Goal: Task Accomplishment & Management: Manage account settings

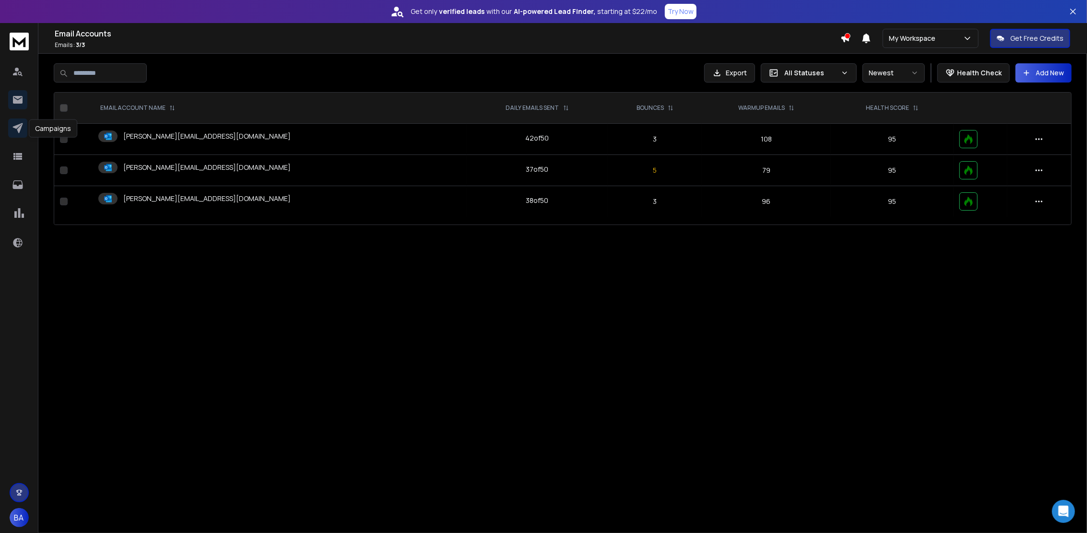
click at [18, 128] on icon at bounding box center [17, 128] width 10 height 10
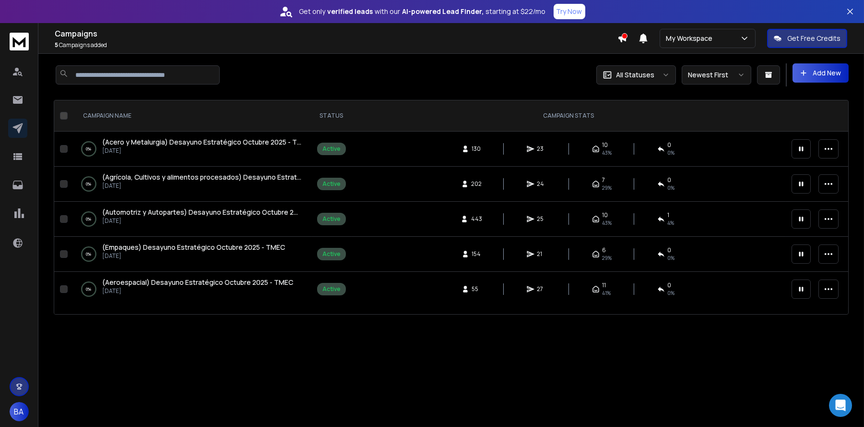
click at [492, 370] on div "Campaigns 5 Campaigns Added All Statuses Newest First Add New CAMPAIGN NAME STA…" at bounding box center [451, 276] width 795 height 427
click at [670, 219] on span "4 %" at bounding box center [671, 223] width 7 height 8
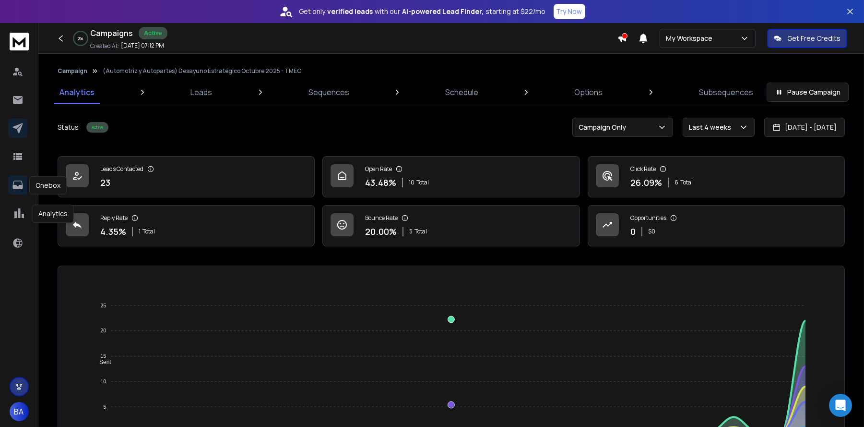
click at [15, 186] on icon at bounding box center [17, 184] width 10 height 9
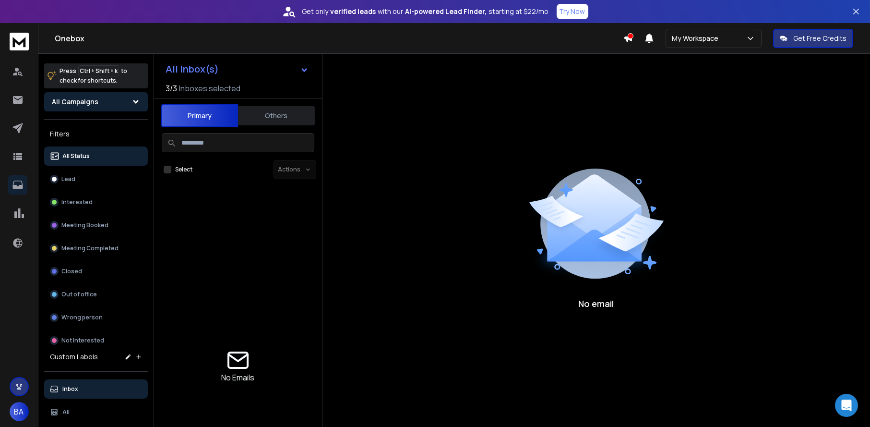
click at [111, 98] on button "All Campaigns" at bounding box center [96, 101] width 104 height 19
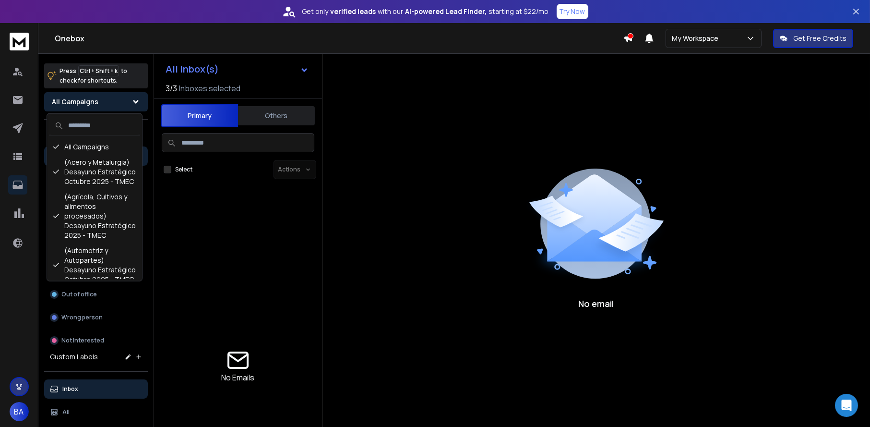
click at [111, 98] on button "All Campaigns" at bounding box center [96, 101] width 104 height 19
click at [174, 237] on div "No Emails" at bounding box center [238, 347] width 160 height 316
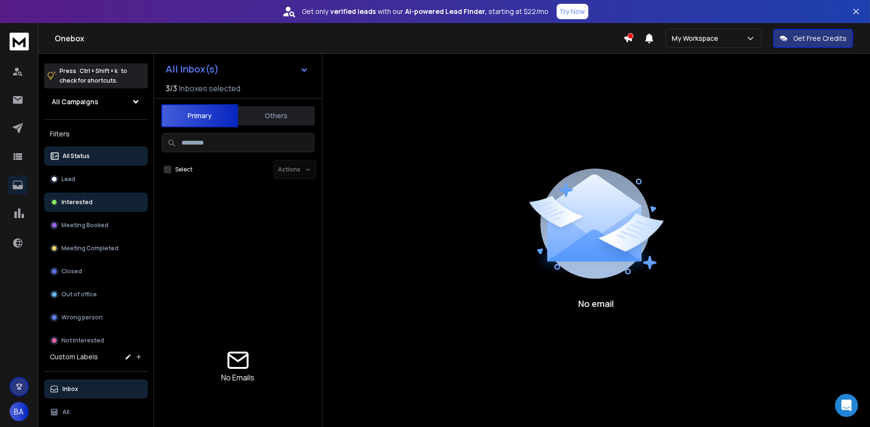
click at [79, 206] on button "Interested" at bounding box center [96, 201] width 104 height 19
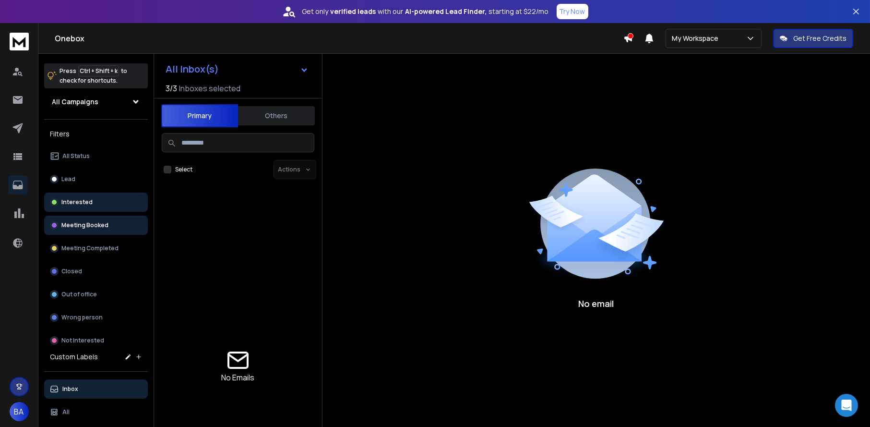
click at [102, 222] on p "Meeting Booked" at bounding box center [84, 225] width 47 height 8
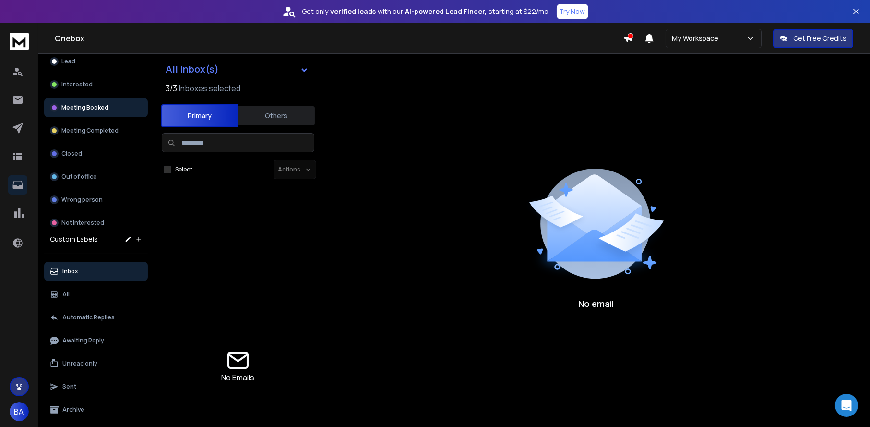
scroll to position [123, 0]
click at [119, 313] on button "Automatic Replies" at bounding box center [96, 317] width 104 height 19
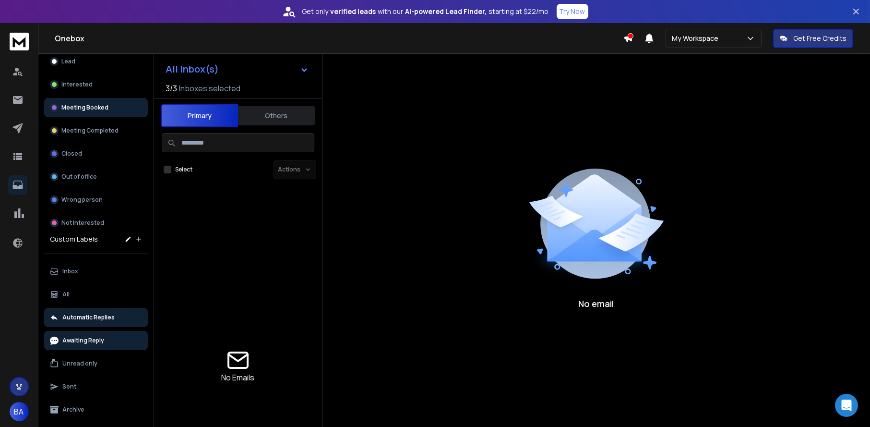
click at [112, 331] on button "Awaiting Reply" at bounding box center [96, 340] width 104 height 19
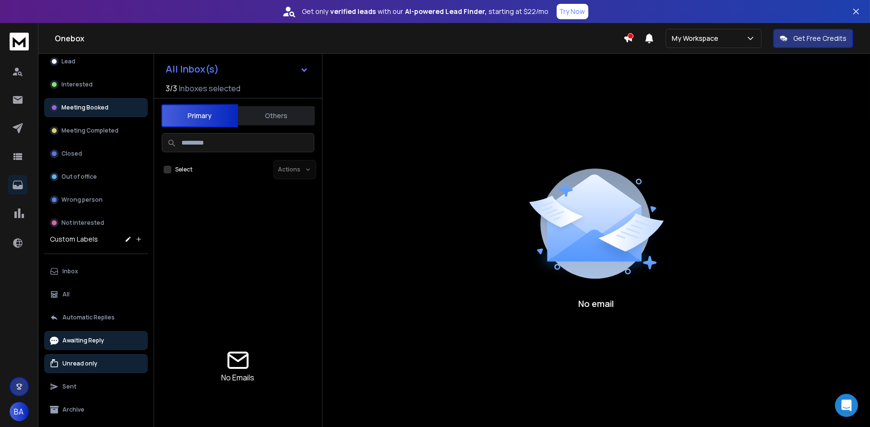
click at [103, 357] on button "Unread only" at bounding box center [96, 363] width 104 height 19
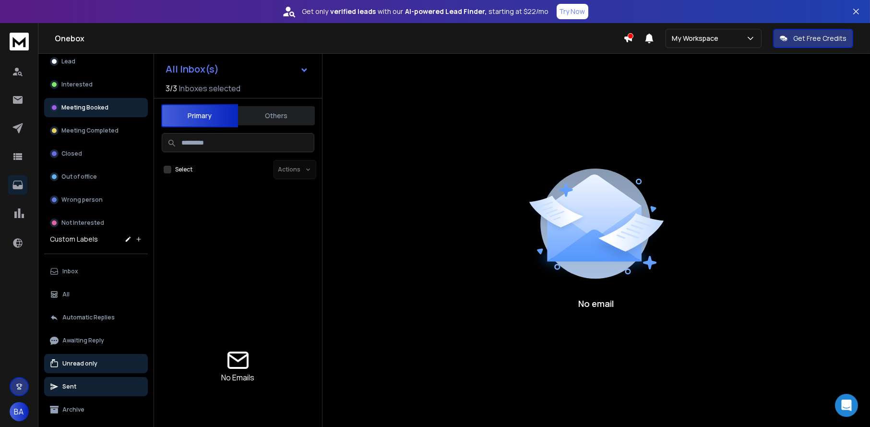
click at [105, 377] on button "Sent" at bounding box center [96, 386] width 104 height 19
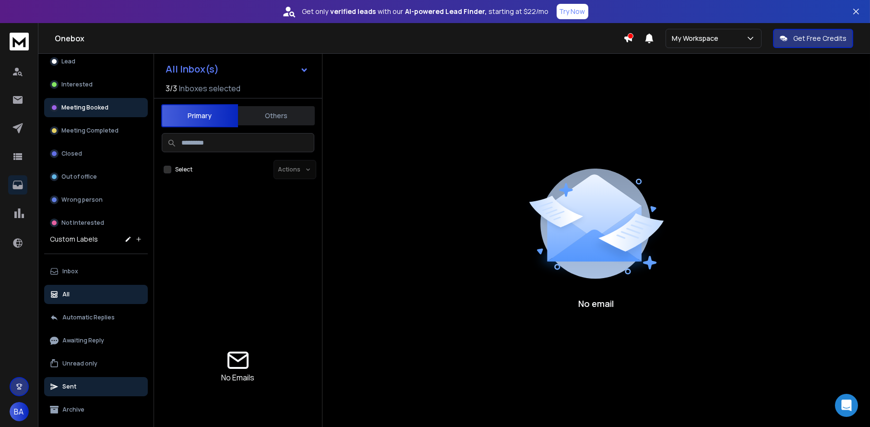
click at [80, 296] on button "All" at bounding box center [96, 294] width 104 height 19
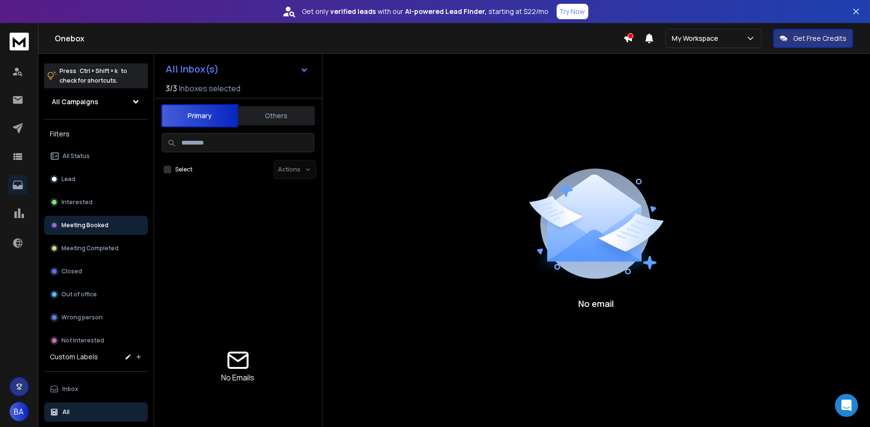
scroll to position [0, 0]
click at [266, 120] on button "Others" at bounding box center [276, 115] width 77 height 21
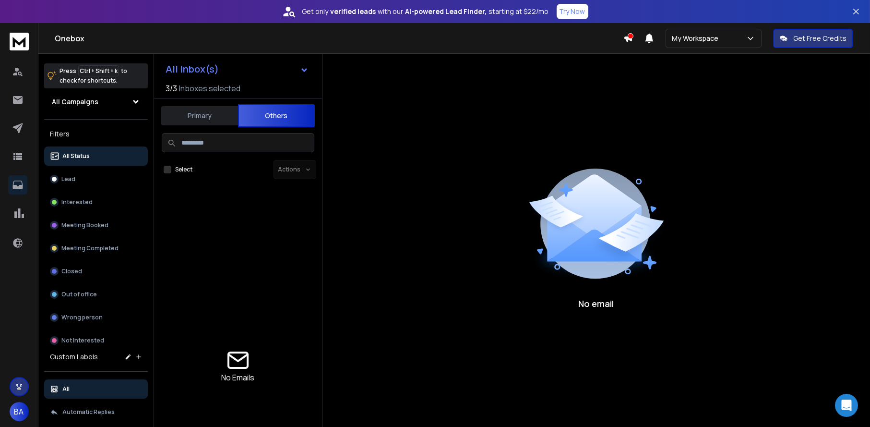
click at [195, 119] on button "Primary" at bounding box center [199, 115] width 77 height 21
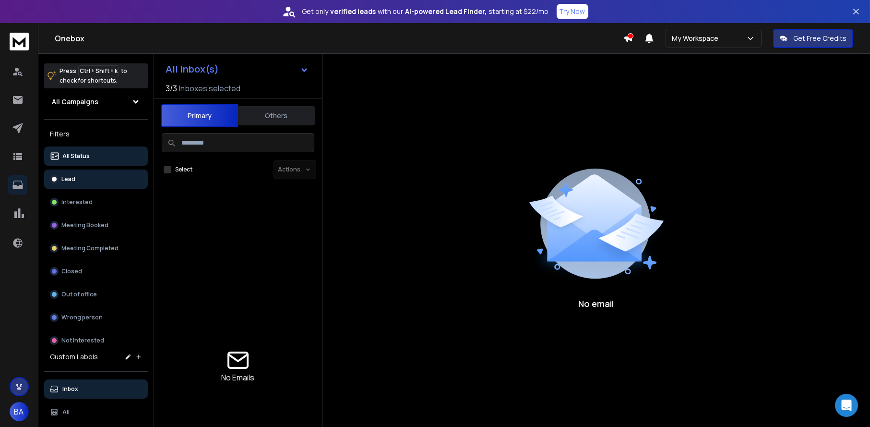
click at [96, 185] on button "Lead" at bounding box center [96, 178] width 104 height 19
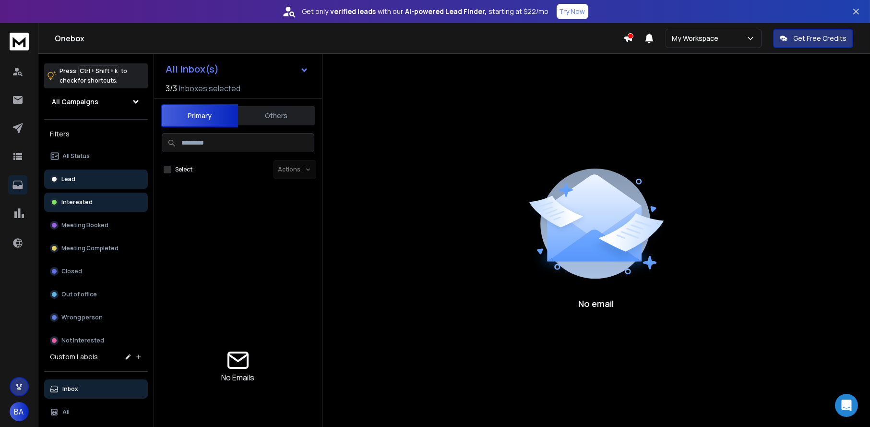
click at [99, 200] on button "Interested" at bounding box center [96, 201] width 104 height 19
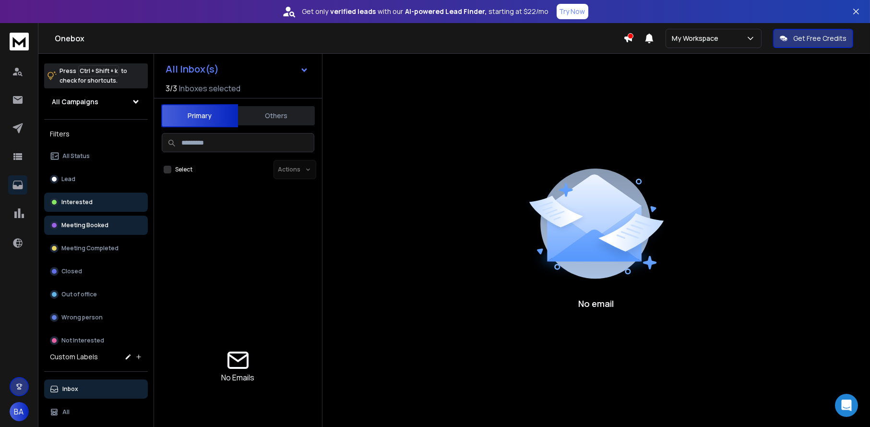
click at [108, 228] on button "Meeting Booked" at bounding box center [96, 224] width 104 height 19
click at [112, 252] on button "Meeting Completed" at bounding box center [96, 247] width 104 height 19
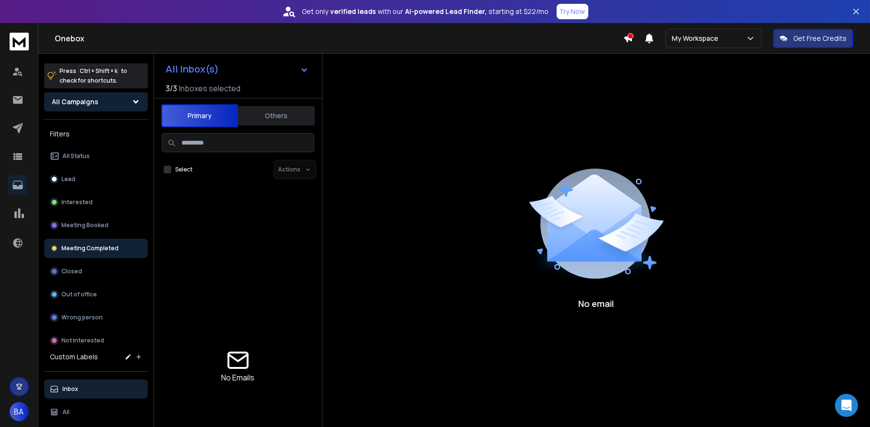
click at [97, 99] on h1 "All Campaigns" at bounding box center [75, 102] width 47 height 10
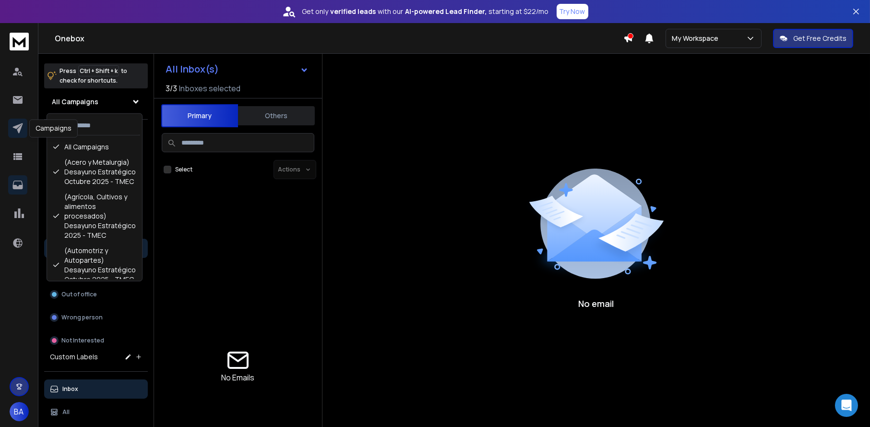
click at [11, 127] on link at bounding box center [17, 128] width 19 height 19
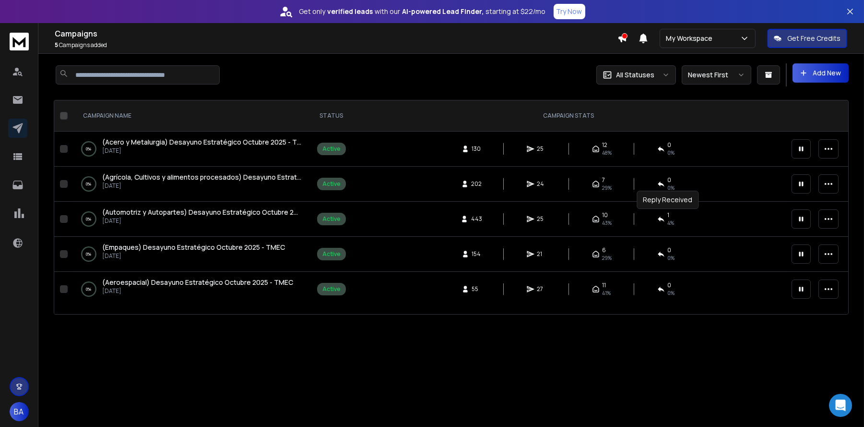
click at [667, 216] on div "1 4 %" at bounding box center [667, 218] width 29 height 15
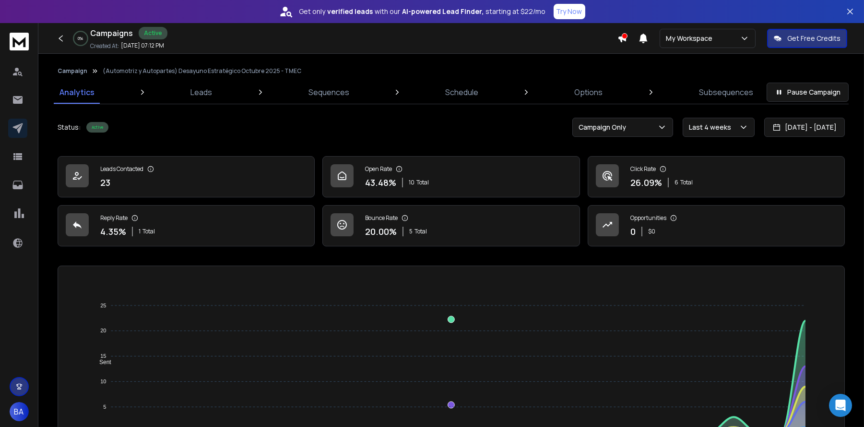
click at [100, 221] on div "Reply Rate" at bounding box center [127, 218] width 55 height 10
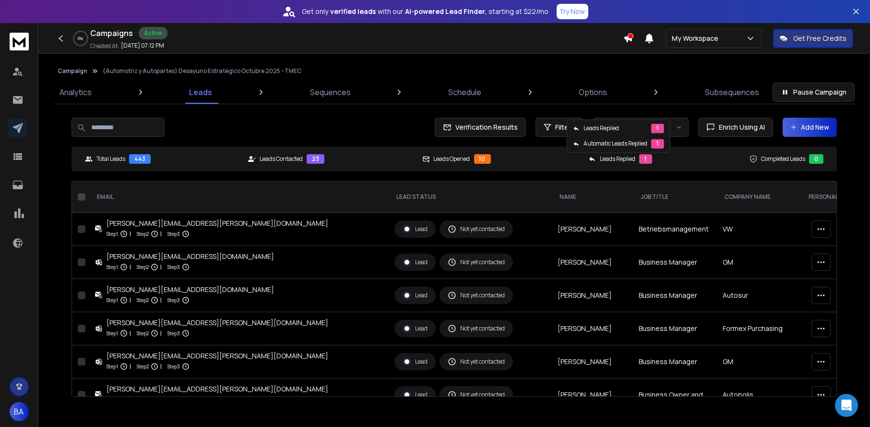
click at [645, 158] on div "1" at bounding box center [645, 159] width 13 height 10
click at [682, 126] on icon "button" at bounding box center [679, 127] width 7 height 8
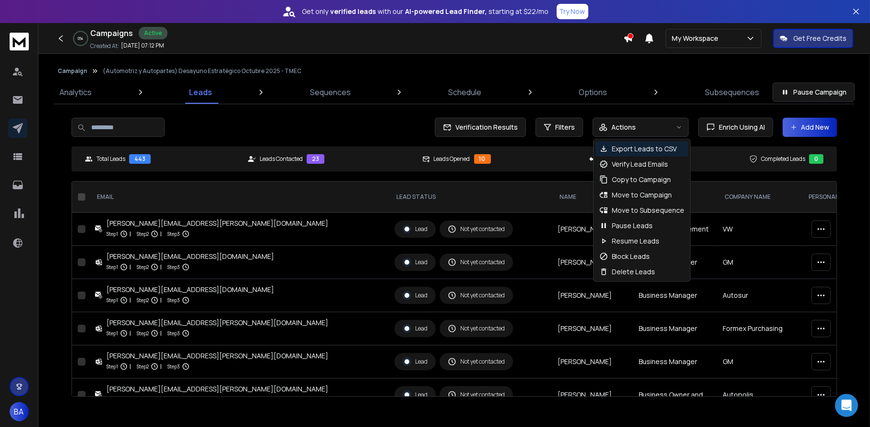
click at [410, 121] on div "Verification Results Filters Actions Enrich Using AI Add New" at bounding box center [453, 127] width 765 height 19
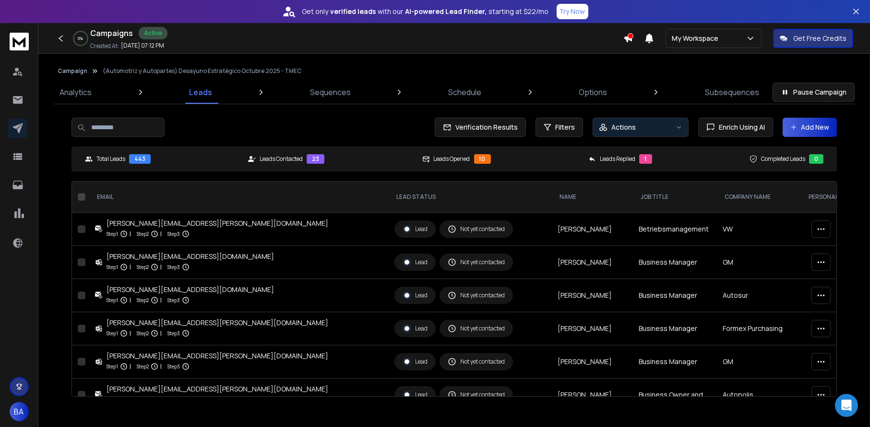
click at [678, 131] on icon "button" at bounding box center [679, 127] width 7 height 8
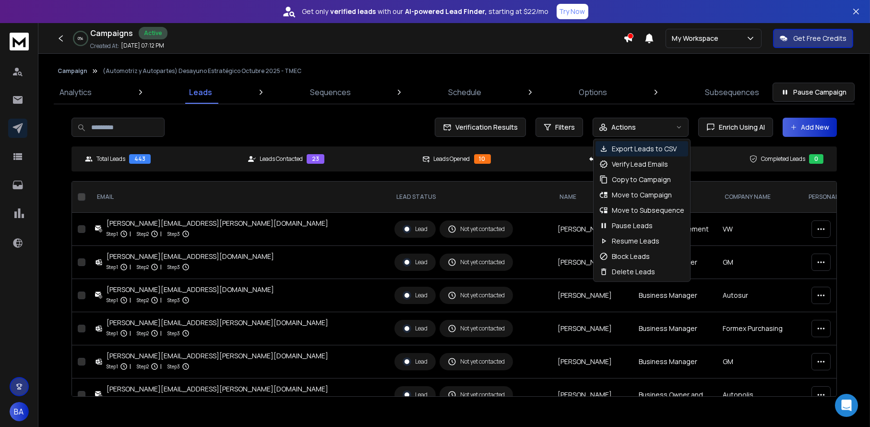
click at [402, 136] on div "Verification Results Filters Actions Enrich Using AI Add New" at bounding box center [453, 127] width 765 height 19
click at [566, 132] on button "Filters" at bounding box center [560, 127] width 48 height 19
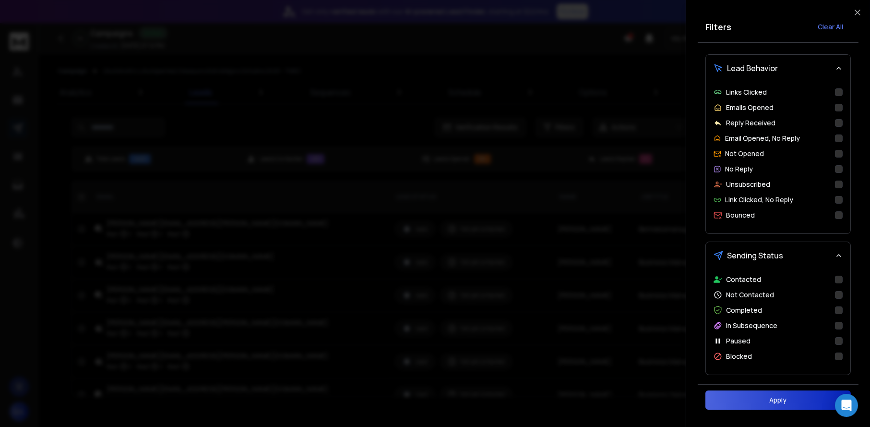
click at [835, 123] on button "Reply Received" at bounding box center [839, 123] width 8 height 8
click at [769, 408] on button "Apply" at bounding box center [777, 399] width 145 height 19
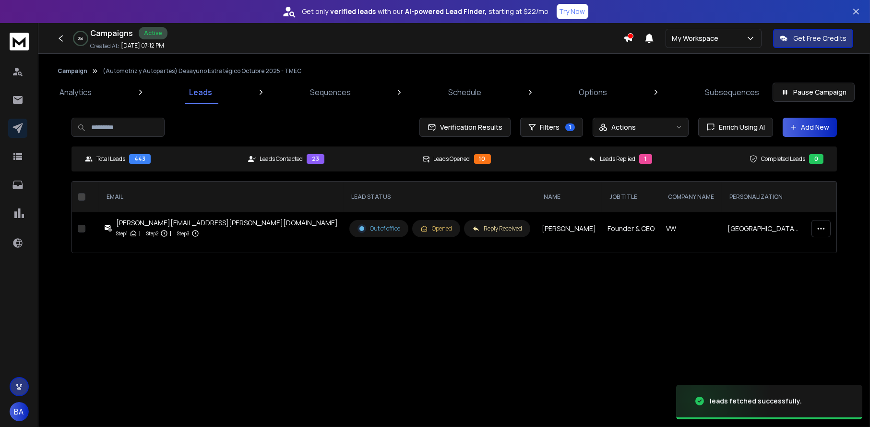
click at [238, 226] on div "antonio.vargas@vw.com.mx Step 1 | Step 2 | Step 3" at bounding box center [221, 228] width 233 height 21
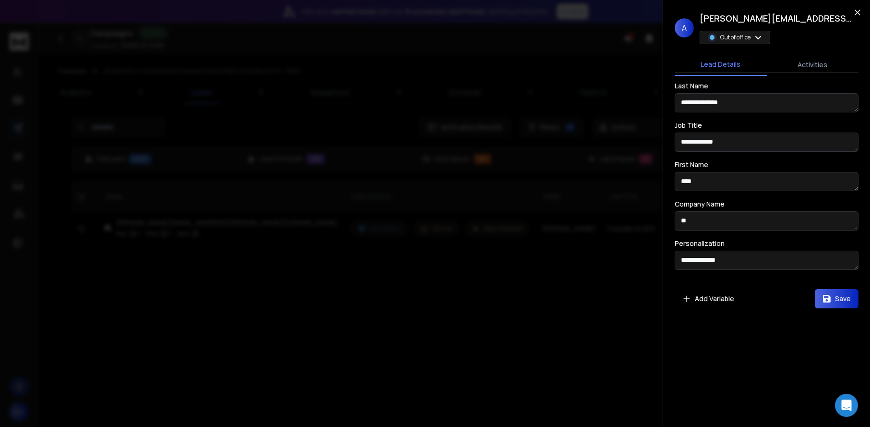
click at [859, 9] on icon "button" at bounding box center [858, 13] width 10 height 10
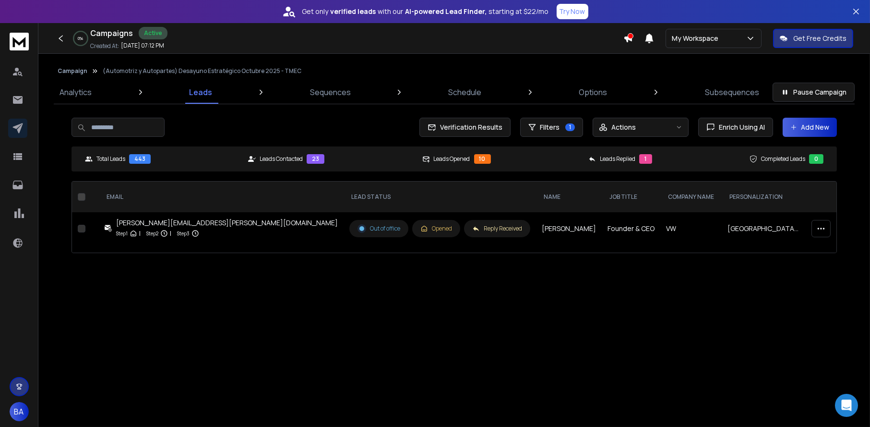
click at [817, 225] on icon "button" at bounding box center [821, 228] width 9 height 9
click at [606, 315] on div "Get only verified leads with our AI-powered Lead Finder, starting at $22/mo Try…" at bounding box center [435, 213] width 870 height 427
click at [420, 228] on div "Opened" at bounding box center [436, 229] width 32 height 8
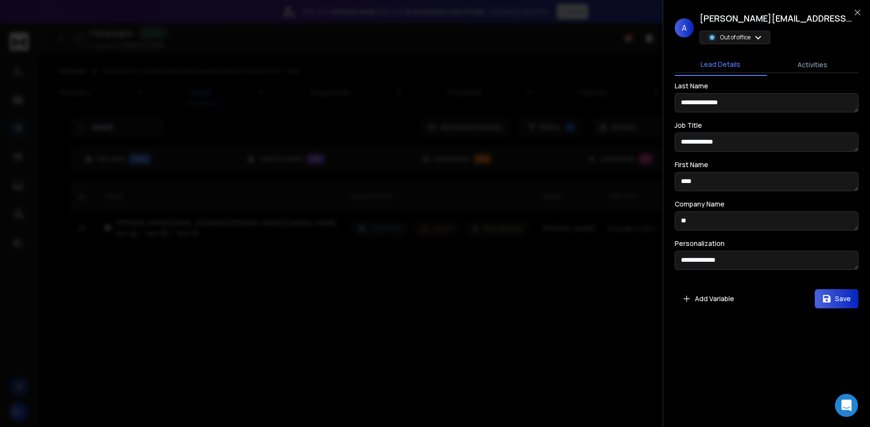
click at [808, 64] on button "Activities" at bounding box center [813, 64] width 92 height 21
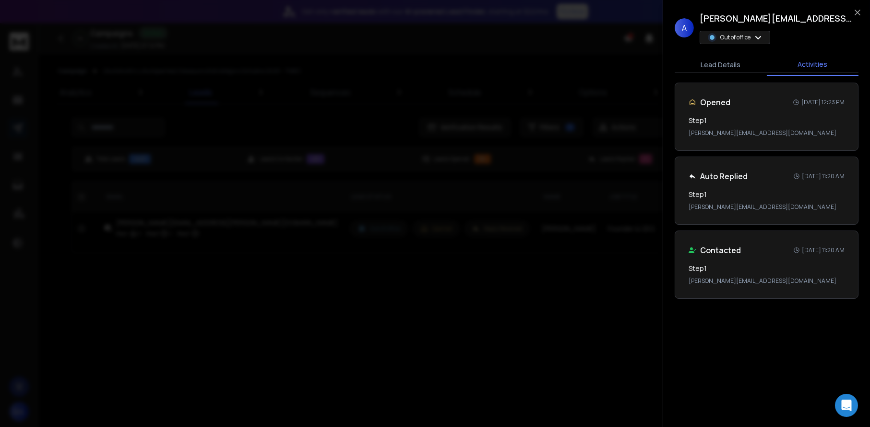
click at [700, 201] on div "Auto Replied Sep 15, 2025, 11:20 AM Step 1 alberto-zatarain@gtlogistics-world.c…" at bounding box center [767, 190] width 156 height 40
click at [727, 269] on div "Step 1" at bounding box center [767, 268] width 156 height 10
click at [853, 14] on icon "button" at bounding box center [858, 13] width 10 height 10
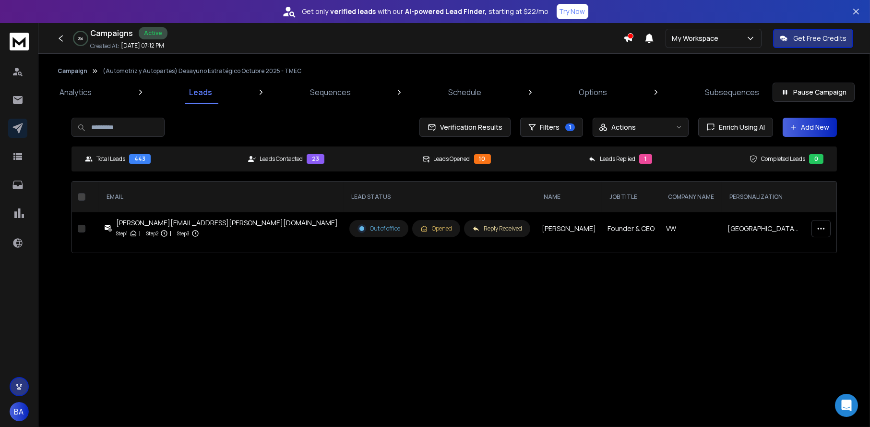
click at [235, 222] on div "antonio.vargas@vw.com.mx Step 1 | Step 2 | Step 3" at bounding box center [221, 228] width 233 height 21
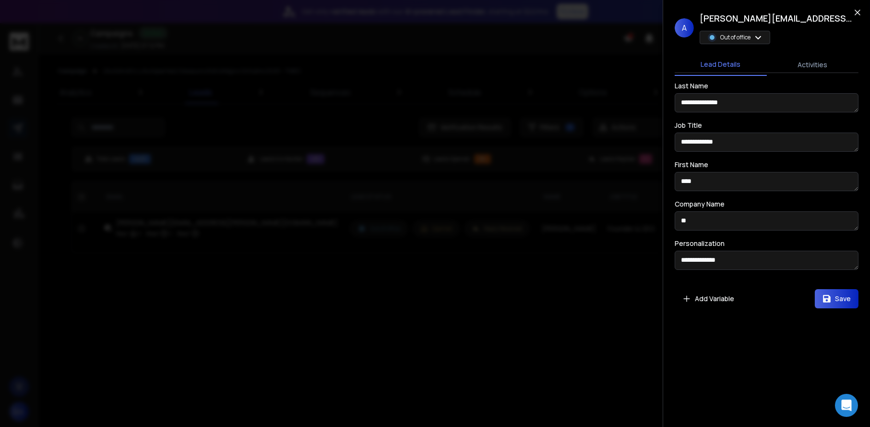
click at [855, 12] on icon "button" at bounding box center [858, 13] width 10 height 10
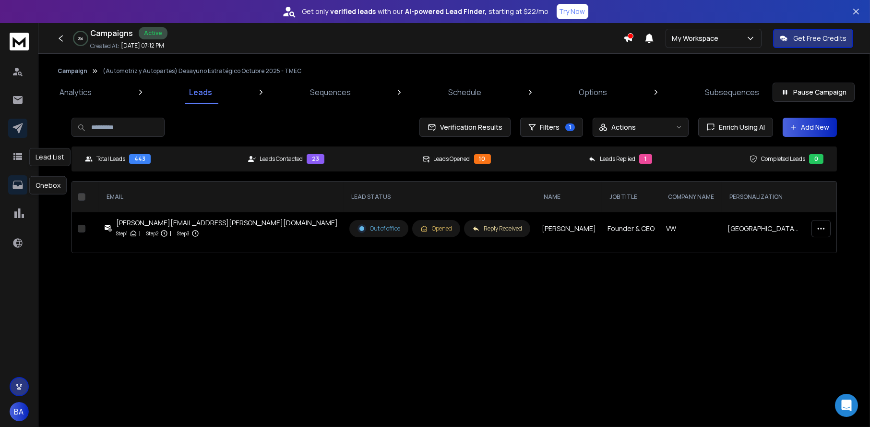
click at [20, 193] on link at bounding box center [17, 184] width 19 height 19
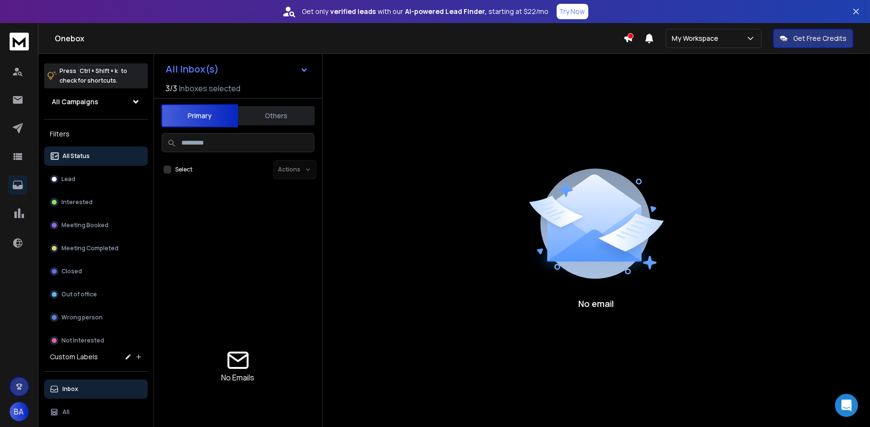
click at [286, 112] on button "Others" at bounding box center [276, 115] width 77 height 21
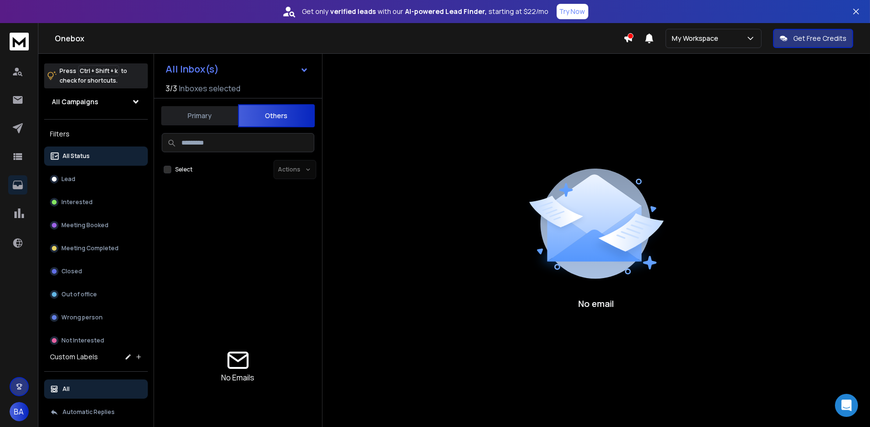
click at [318, 70] on div "All Inbox(s)" at bounding box center [238, 69] width 168 height 19
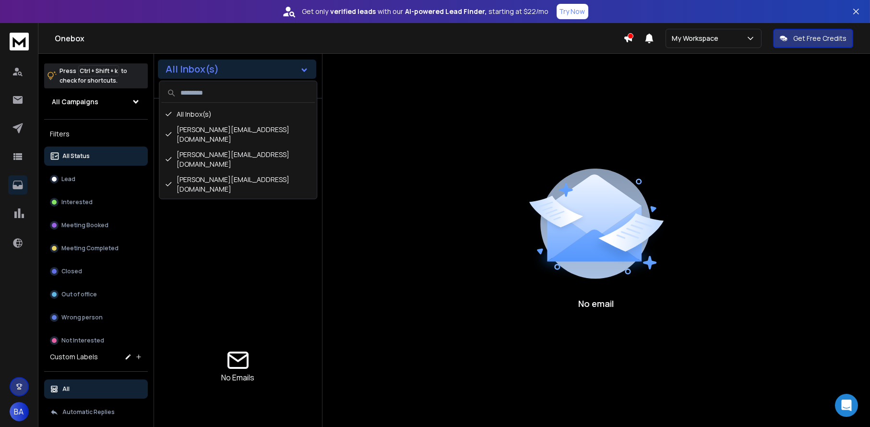
click at [308, 69] on icon at bounding box center [304, 70] width 9 height 9
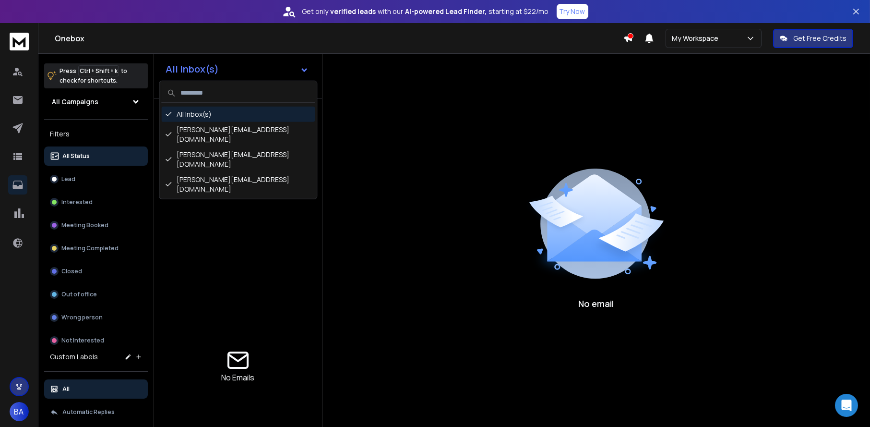
click at [168, 116] on icon at bounding box center [169, 114] width 8 height 8
click at [196, 127] on div "alberto-zatarain@gtlogistics-news.com" at bounding box center [238, 134] width 154 height 25
click at [191, 131] on div "alberto-zatarain@gtlogistics-news.com" at bounding box center [238, 134] width 154 height 25
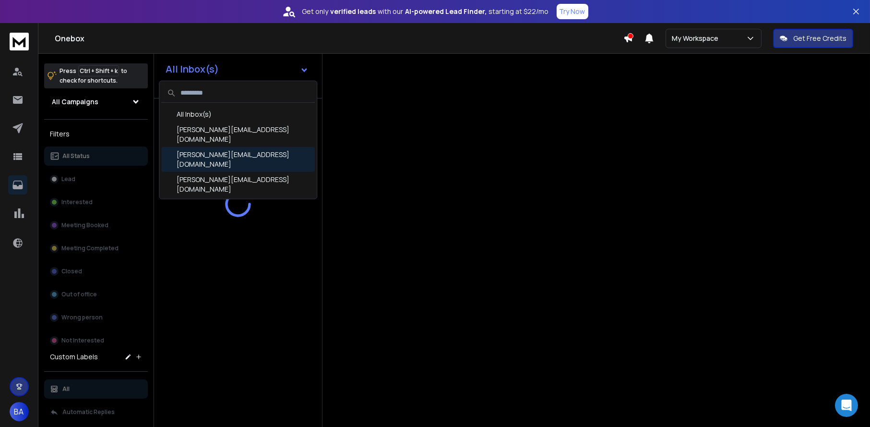
click at [191, 147] on div "alberto-zatarain@gtlogistics-solutions.com" at bounding box center [238, 159] width 154 height 25
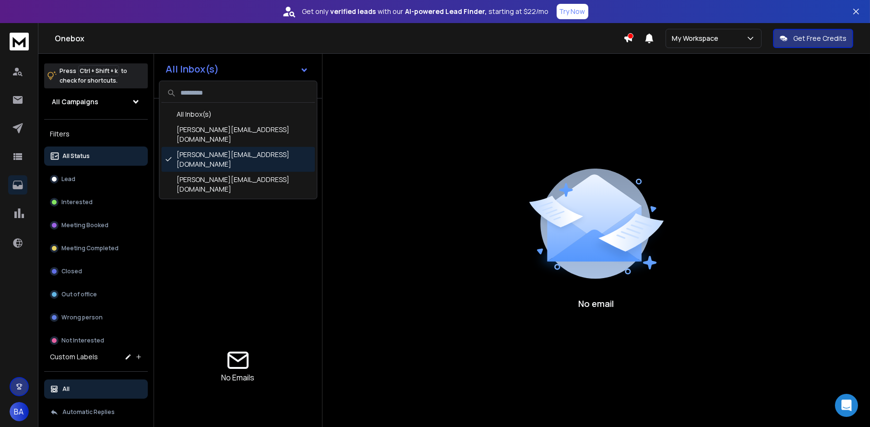
click at [191, 147] on div "alberto-zatarain@gtlogistics-solutions.com" at bounding box center [238, 159] width 154 height 25
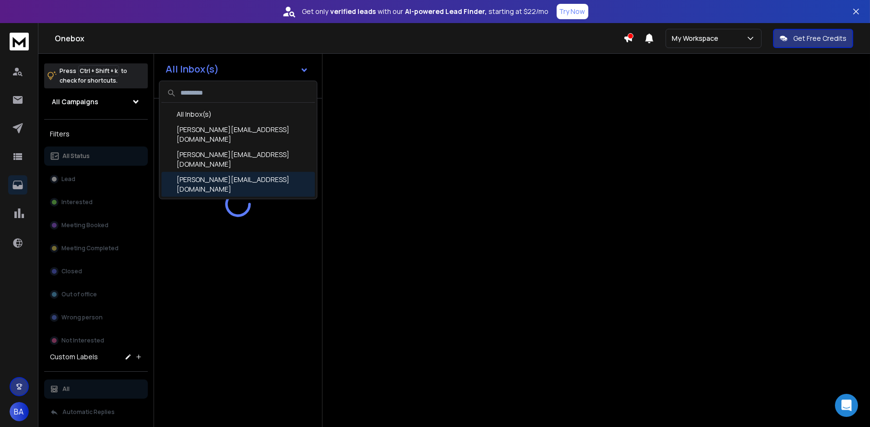
click at [192, 172] on div "alberto-zatarain@gtlogistics-world.com" at bounding box center [238, 184] width 154 height 25
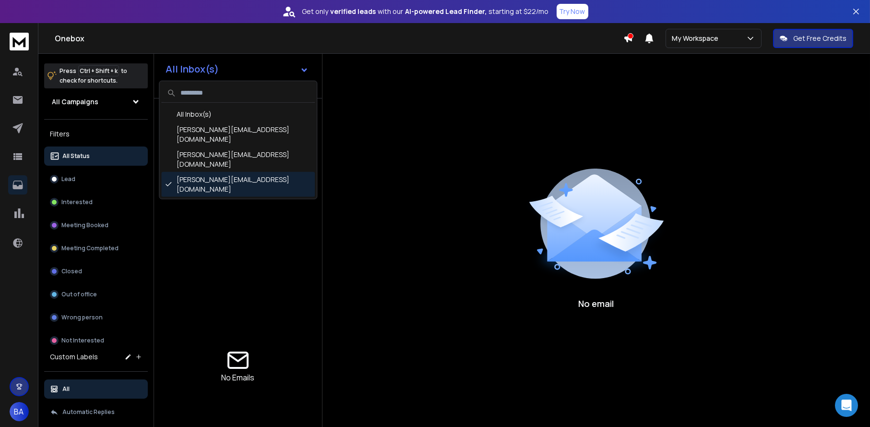
click at [192, 172] on div "alberto-zatarain@gtlogistics-world.com" at bounding box center [238, 184] width 154 height 25
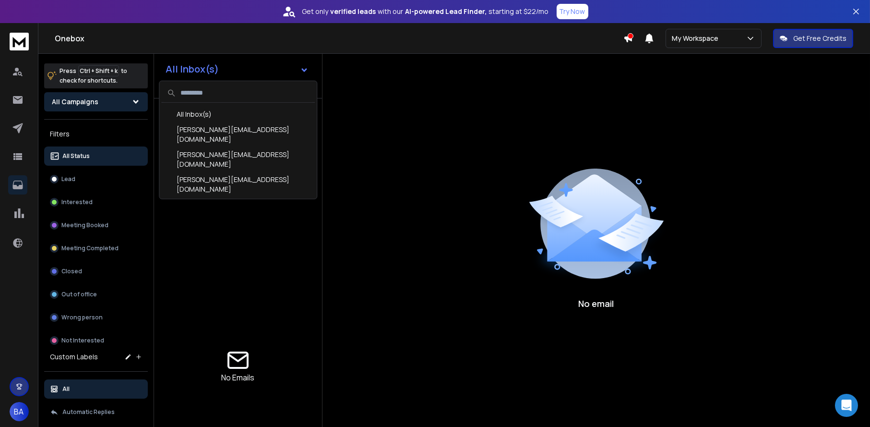
click at [119, 103] on button "All Campaigns" at bounding box center [96, 101] width 104 height 19
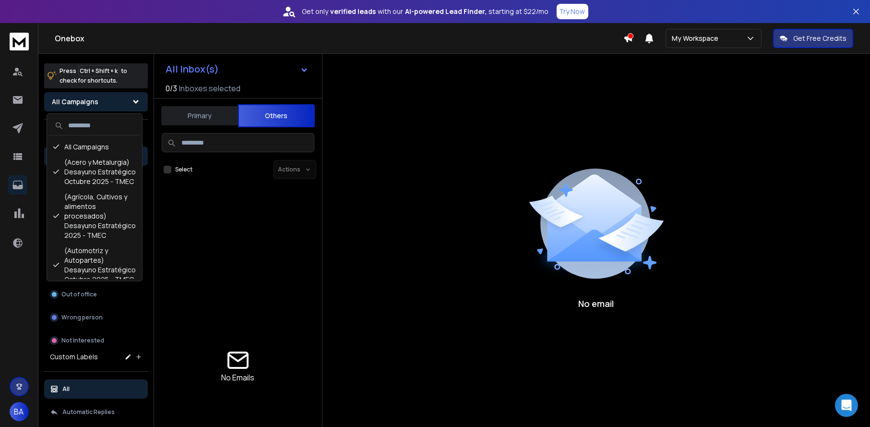
click at [125, 97] on button "All Campaigns" at bounding box center [96, 101] width 104 height 19
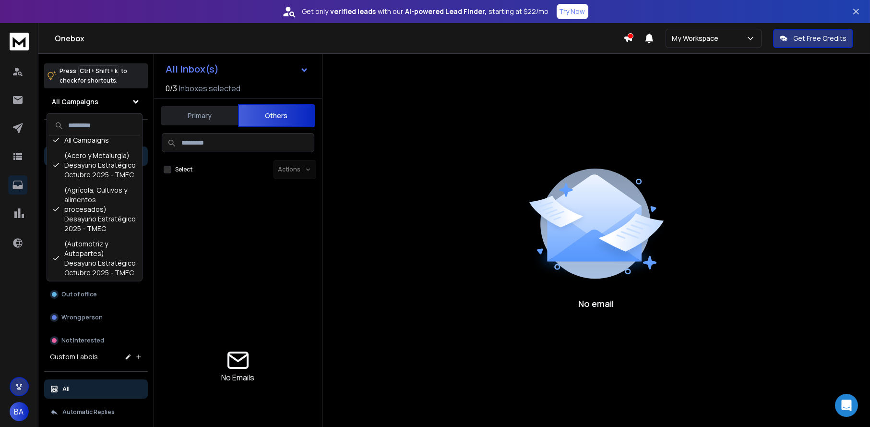
scroll to position [12, 0]
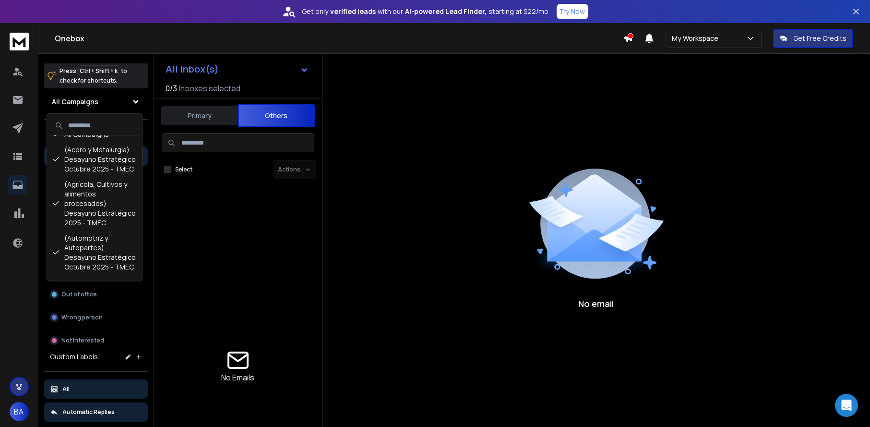
click at [121, 411] on button "Automatic Replies" at bounding box center [96, 411] width 104 height 19
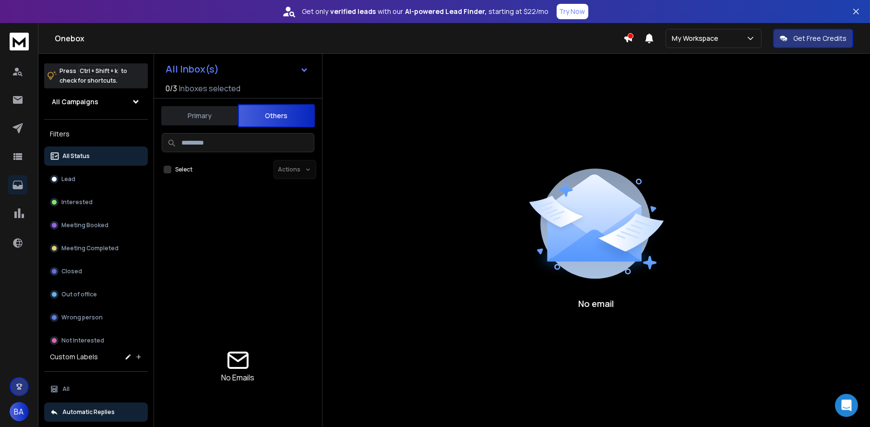
click at [437, 367] on div "No email" at bounding box center [596, 235] width 548 height 363
click at [633, 36] on div at bounding box center [631, 36] width 6 height 6
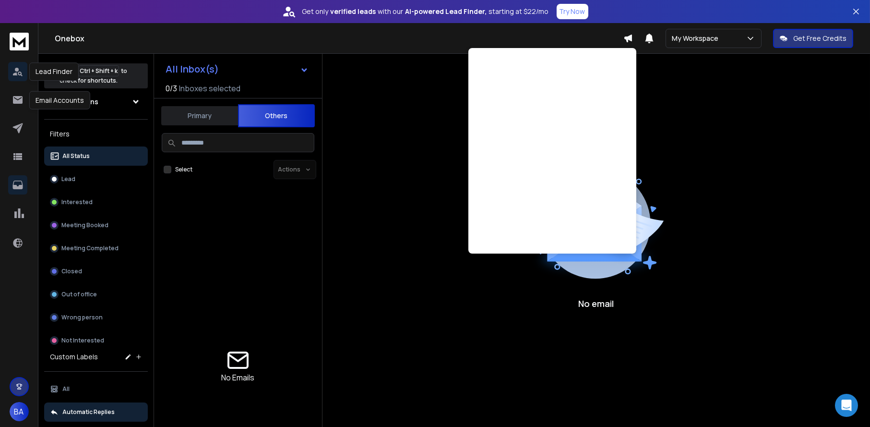
click at [11, 69] on link at bounding box center [17, 71] width 19 height 19
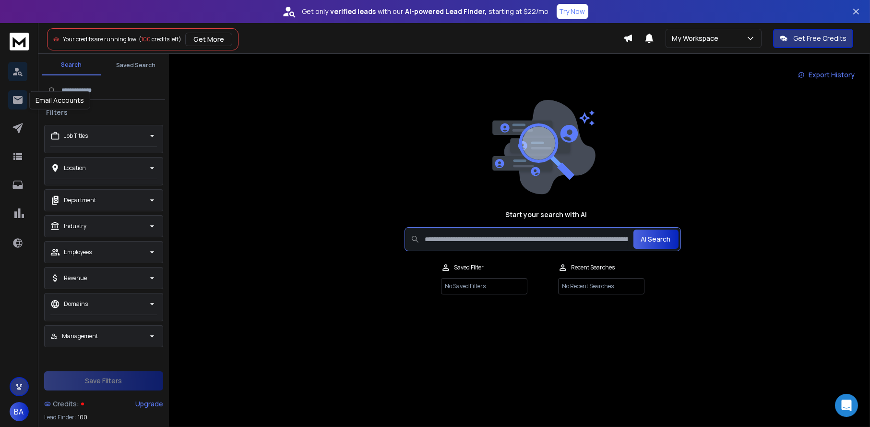
click at [15, 96] on icon at bounding box center [18, 100] width 10 height 8
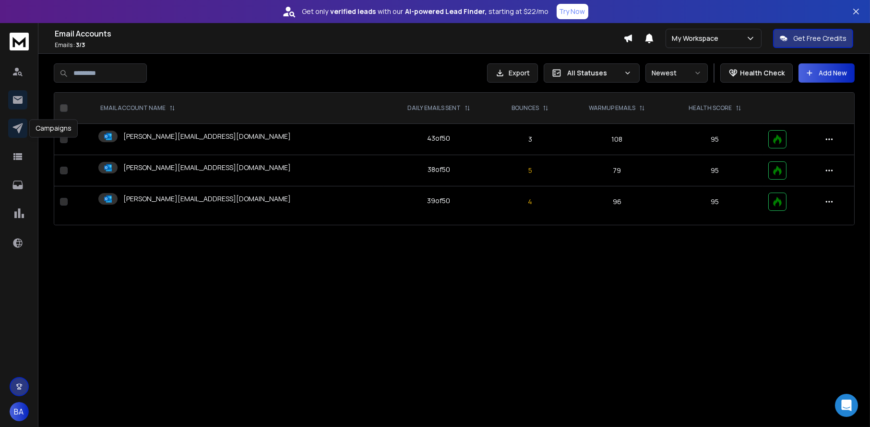
click at [15, 127] on icon at bounding box center [17, 128] width 10 height 10
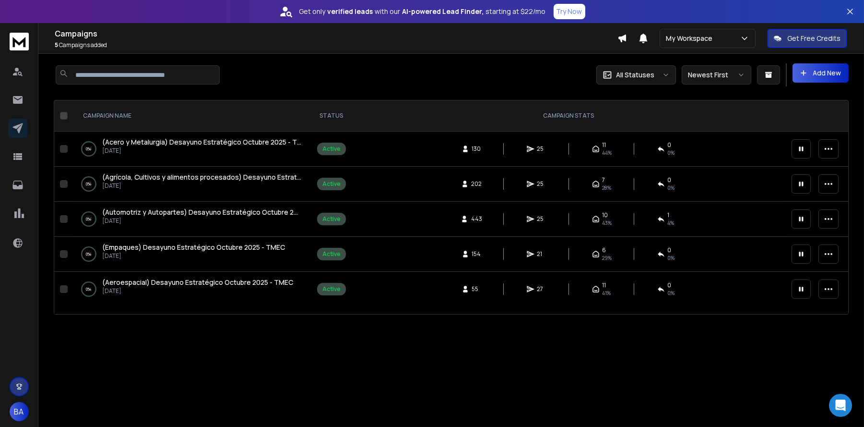
click at [827, 218] on icon "button" at bounding box center [829, 219] width 10 height 10
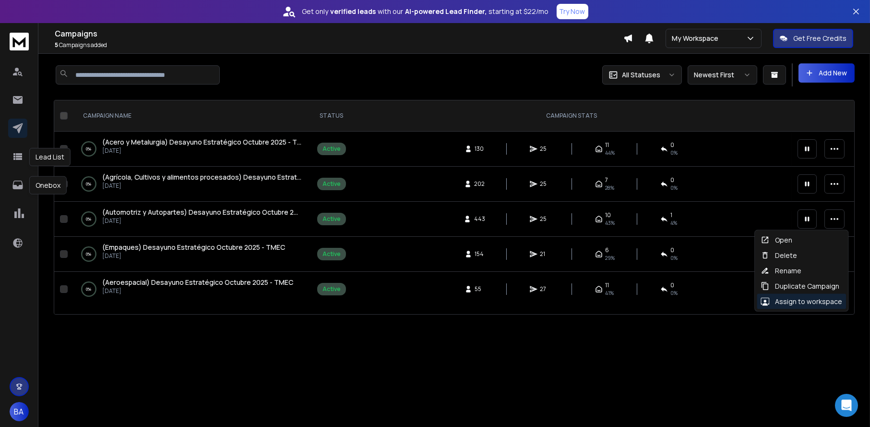
click at [7, 161] on div "BA" at bounding box center [19, 226] width 38 height 407
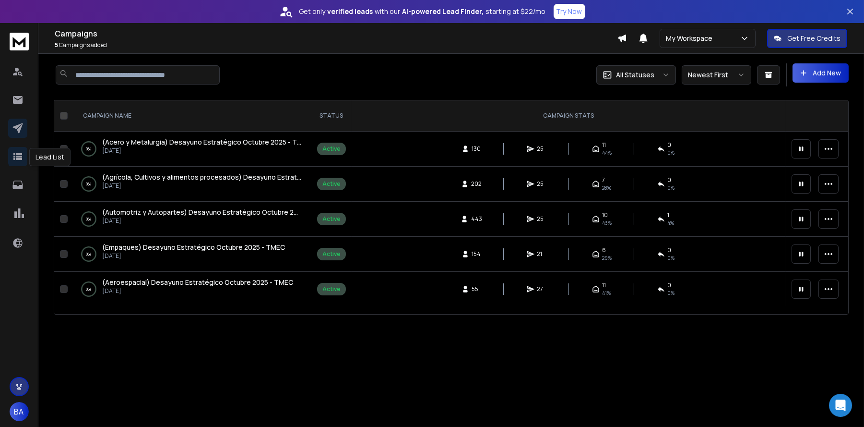
click at [14, 155] on icon at bounding box center [18, 157] width 12 height 12
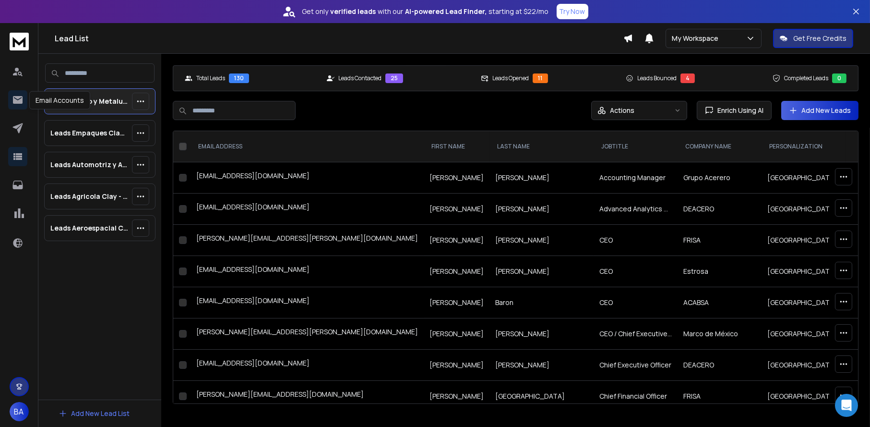
click at [13, 100] on icon at bounding box center [18, 100] width 10 height 8
click at [20, 126] on icon at bounding box center [18, 128] width 12 height 12
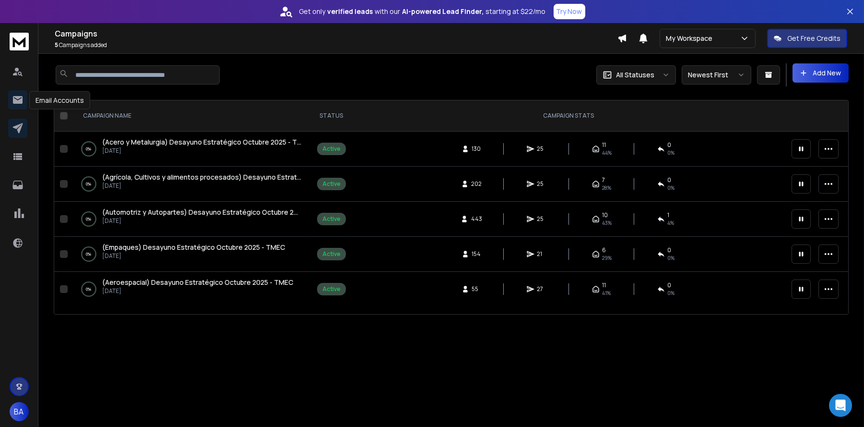
click at [12, 100] on icon at bounding box center [18, 100] width 12 height 12
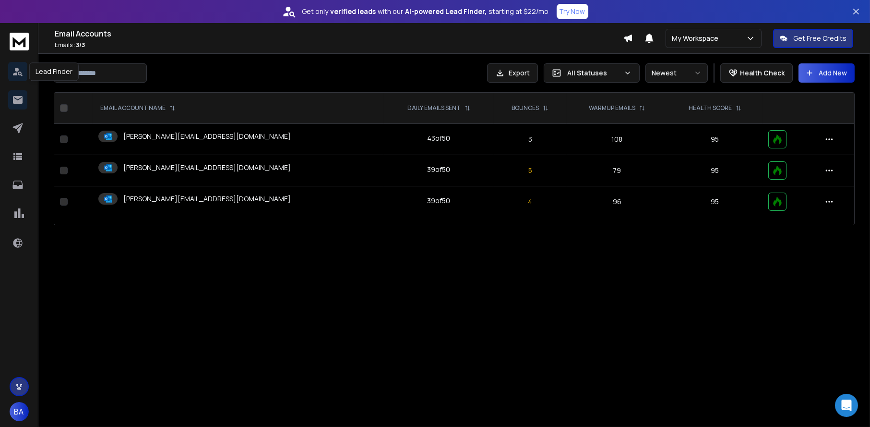
click at [14, 78] on link at bounding box center [17, 71] width 19 height 19
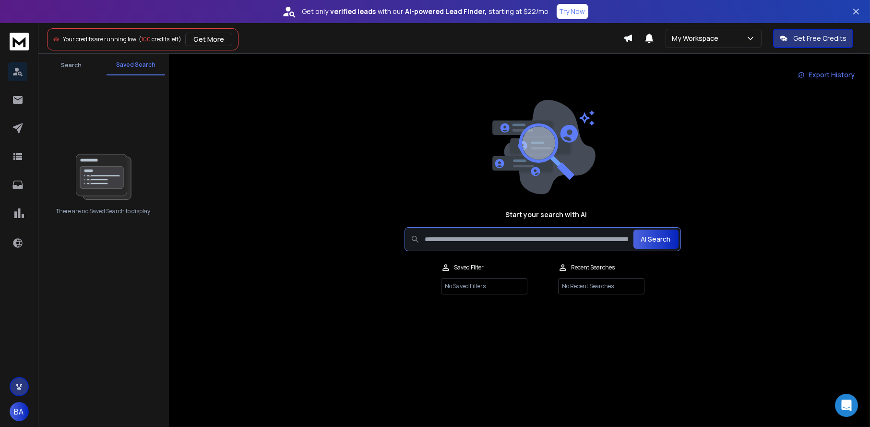
click at [129, 74] on button "Saved Search" at bounding box center [136, 65] width 59 height 20
click at [83, 69] on button "Search" at bounding box center [71, 65] width 59 height 19
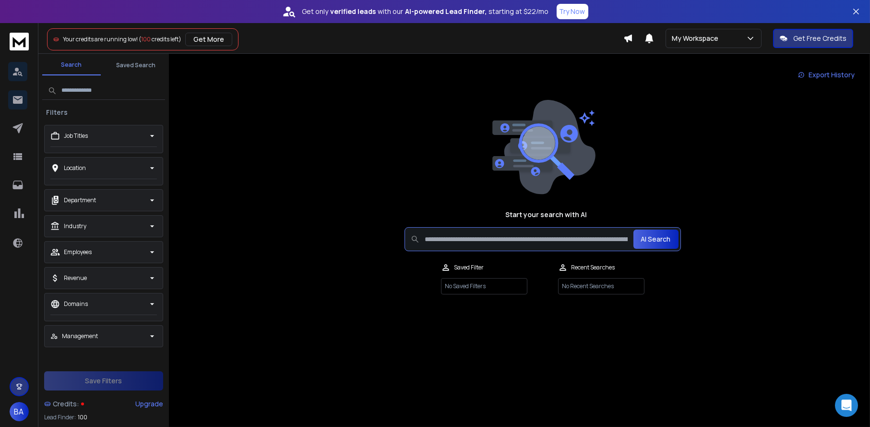
click at [17, 96] on icon at bounding box center [18, 100] width 10 height 8
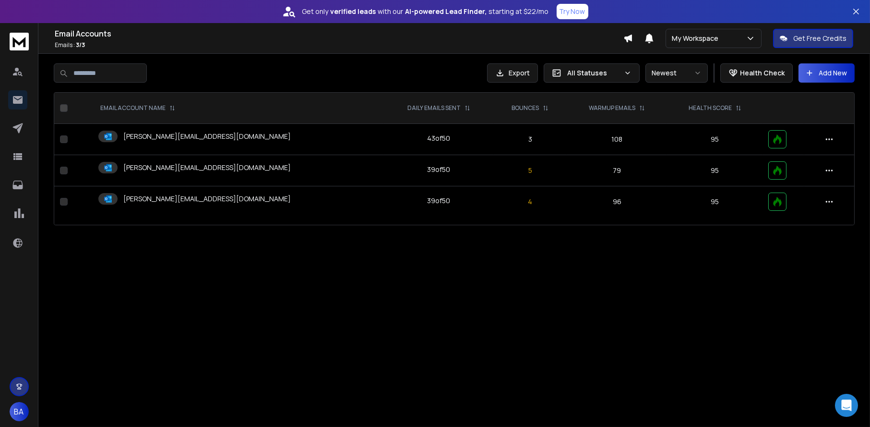
click at [14, 139] on div at bounding box center [19, 130] width 22 height 23
click at [13, 128] on icon at bounding box center [18, 128] width 12 height 12
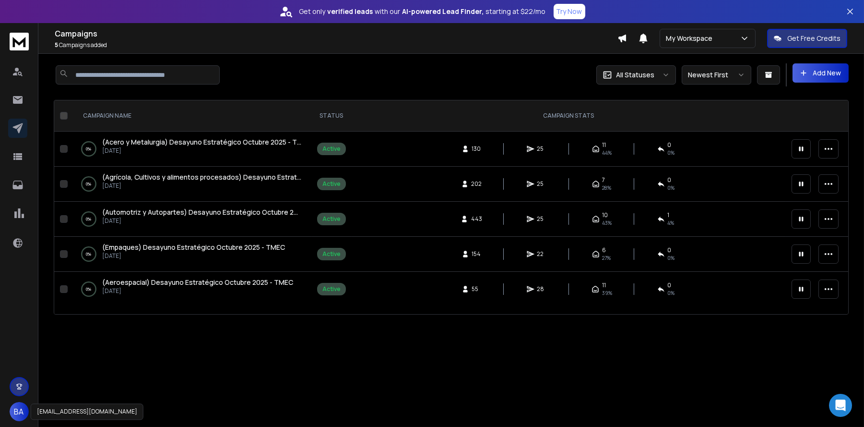
click at [16, 413] on span "BA" at bounding box center [19, 411] width 19 height 19
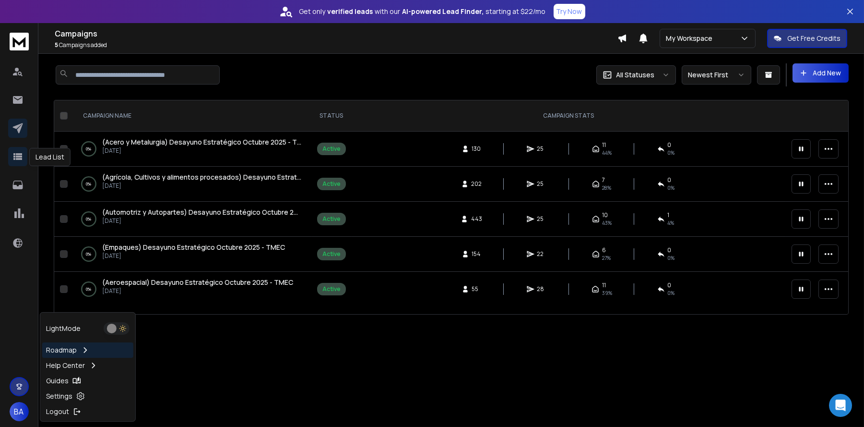
click at [20, 156] on icon at bounding box center [17, 156] width 9 height 7
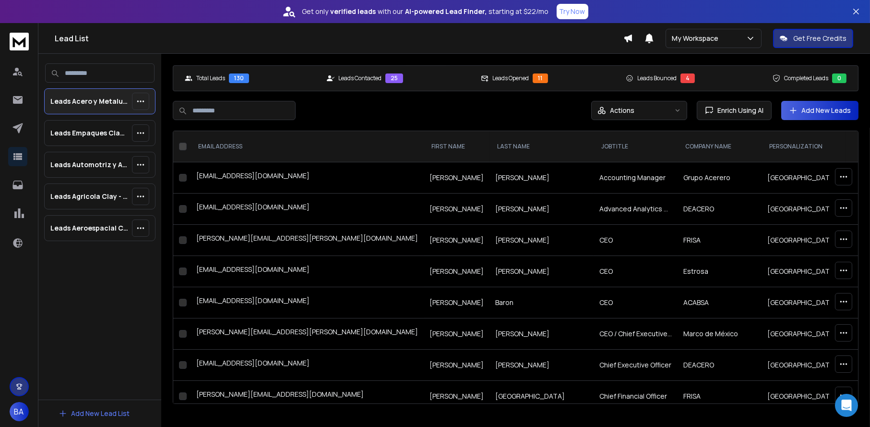
click at [350, 79] on p "Leads Contacted" at bounding box center [359, 78] width 43 height 8
click at [516, 79] on p "Leads Opened" at bounding box center [510, 78] width 36 height 8
click at [839, 177] on icon "button" at bounding box center [843, 176] width 9 height 9
click at [424, 133] on th "FIRST NAME" at bounding box center [457, 146] width 66 height 31
click at [191, 176] on div at bounding box center [185, 178] width 12 height 8
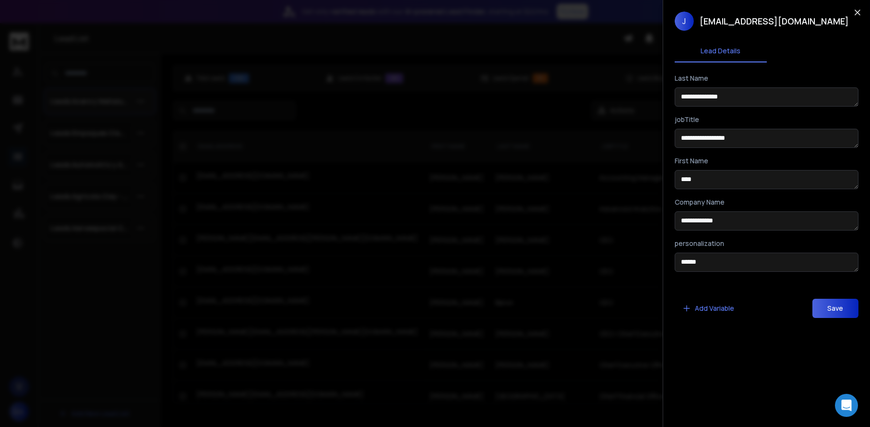
click at [857, 13] on icon "button" at bounding box center [858, 13] width 10 height 10
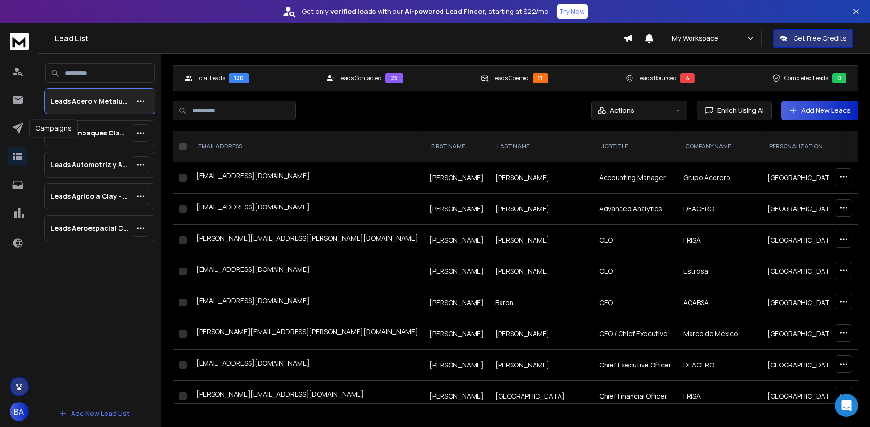
click at [0, 133] on div "BA" at bounding box center [19, 226] width 38 height 407
click at [10, 131] on link at bounding box center [17, 128] width 19 height 19
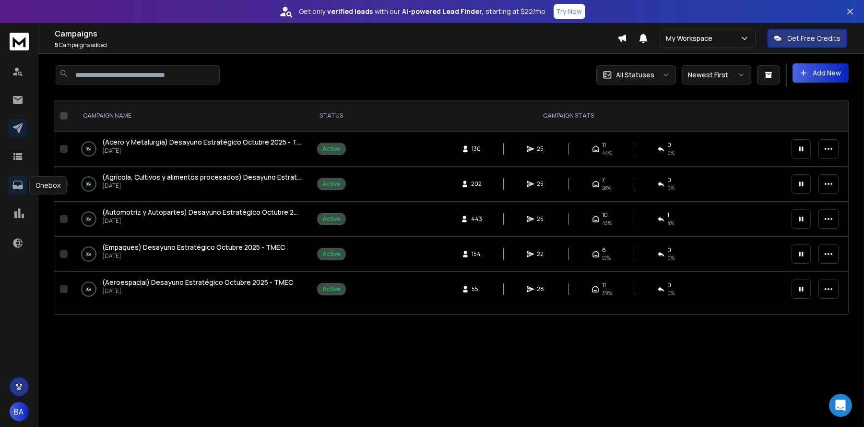
click at [21, 189] on icon at bounding box center [17, 184] width 10 height 9
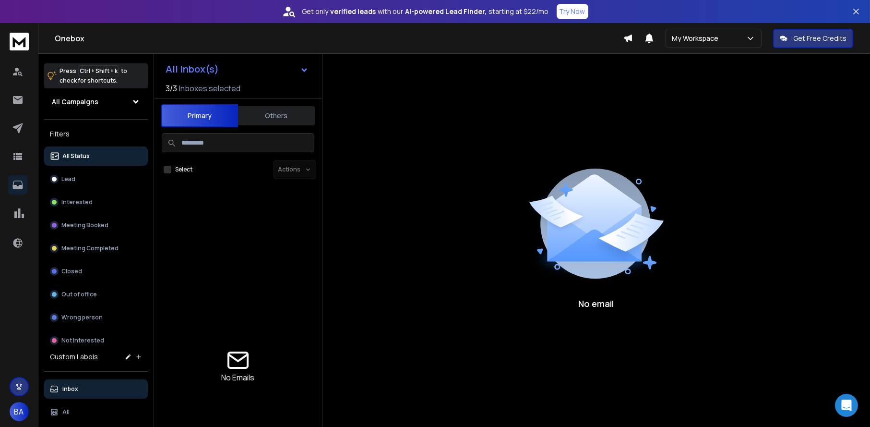
click at [86, 390] on button "Inbox" at bounding box center [96, 388] width 104 height 19
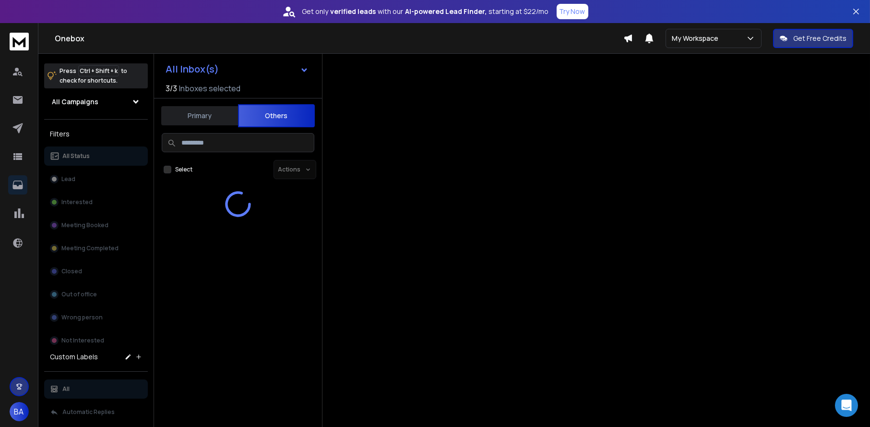
click at [270, 116] on button "Others" at bounding box center [276, 115] width 77 height 23
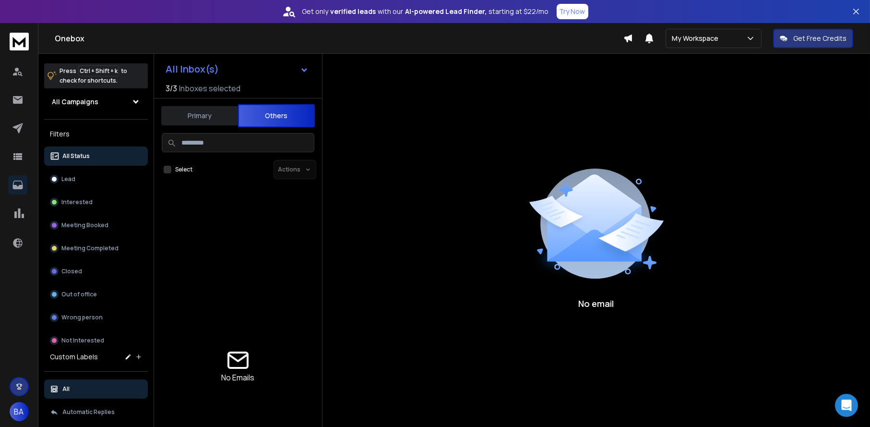
click at [293, 164] on div "Actions" at bounding box center [295, 169] width 43 height 19
click at [291, 171] on div "Actions" at bounding box center [295, 169] width 43 height 19
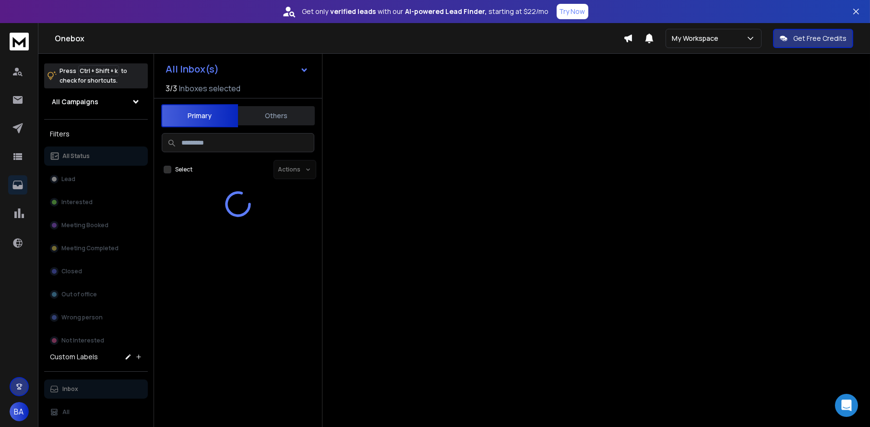
click at [219, 122] on button "Primary" at bounding box center [199, 115] width 77 height 23
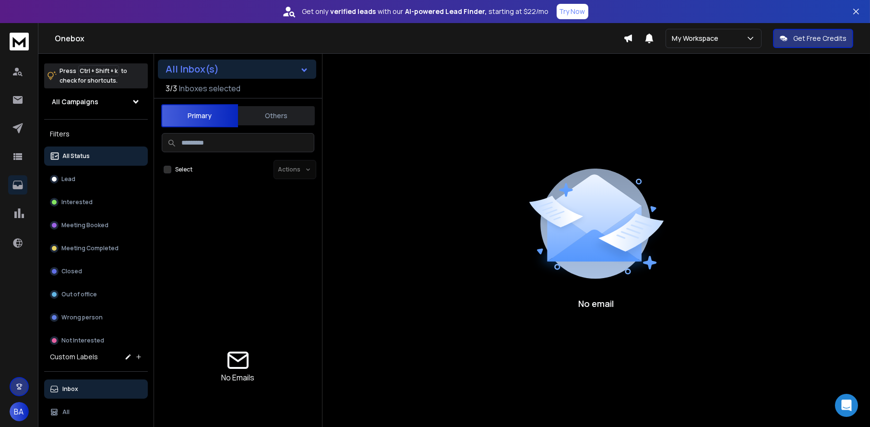
click at [253, 71] on button "All Inbox(s)" at bounding box center [237, 69] width 158 height 19
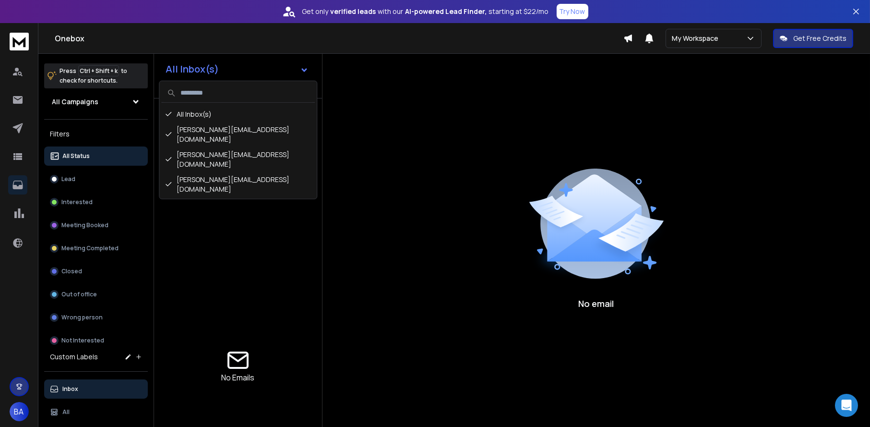
click at [190, 28] on div "Onebox My Workspace Get Free Credits" at bounding box center [435, 38] width 870 height 31
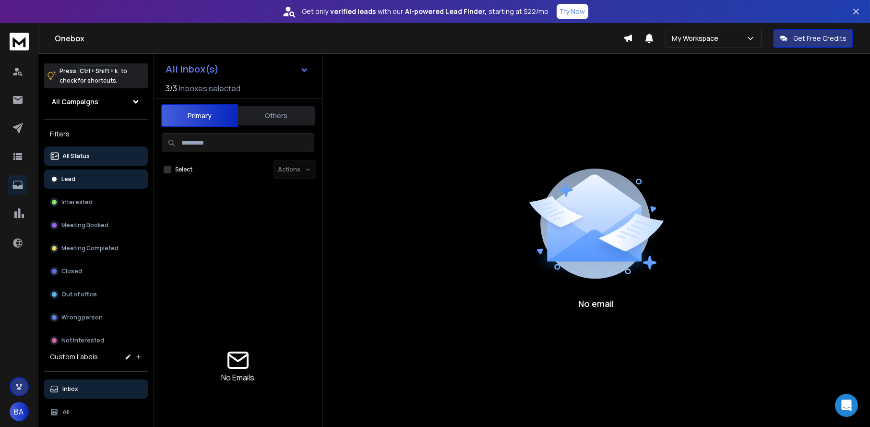
click at [88, 187] on button "Lead" at bounding box center [96, 178] width 104 height 19
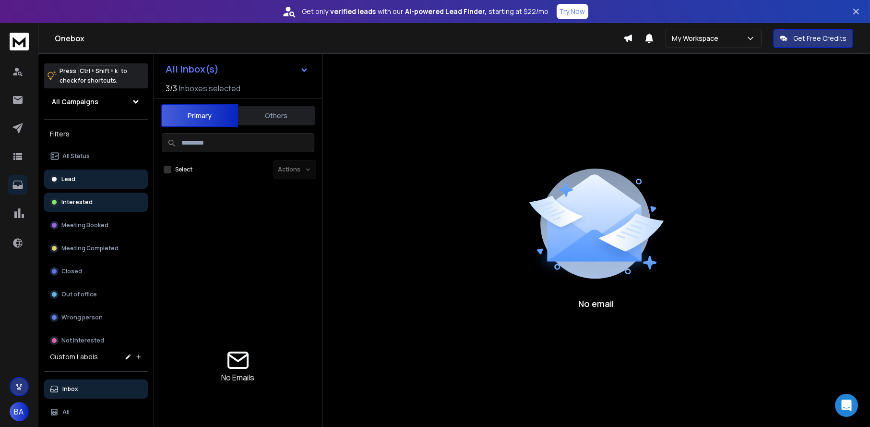
click at [87, 200] on p "Interested" at bounding box center [76, 202] width 31 height 8
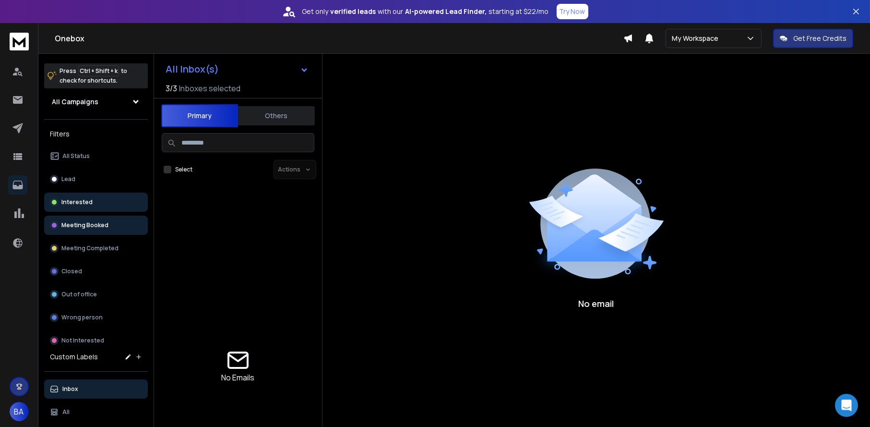
click at [83, 226] on p "Meeting Booked" at bounding box center [84, 225] width 47 height 8
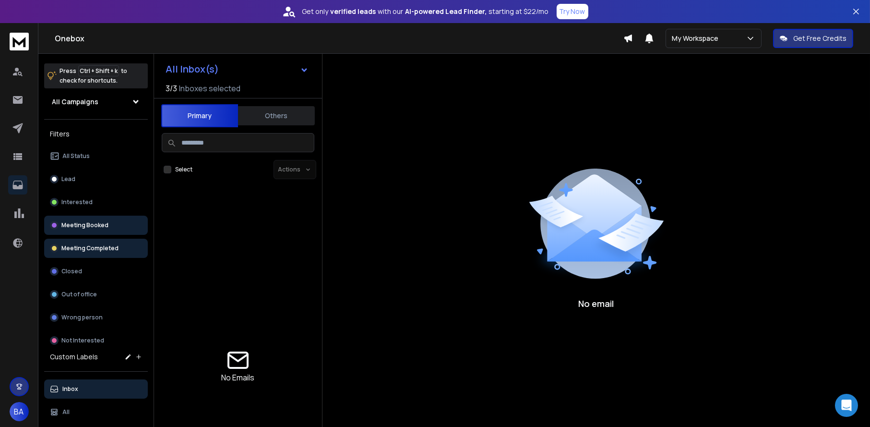
click at [83, 251] on p "Meeting Completed" at bounding box center [89, 248] width 57 height 8
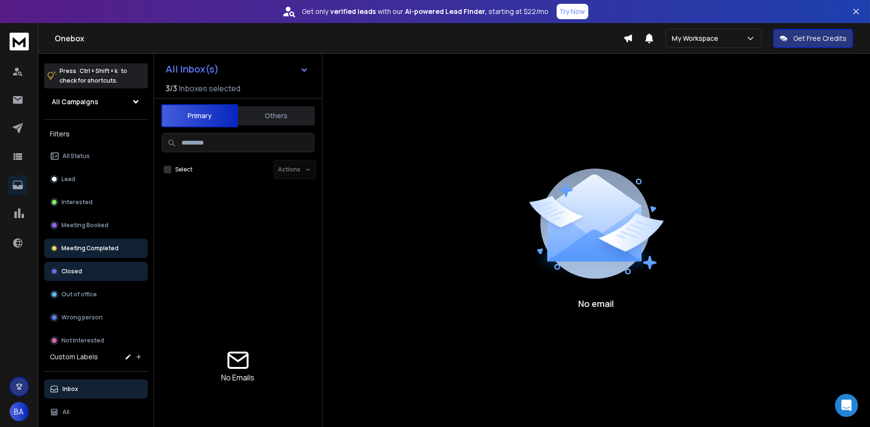
click at [87, 274] on button "Closed" at bounding box center [96, 271] width 104 height 19
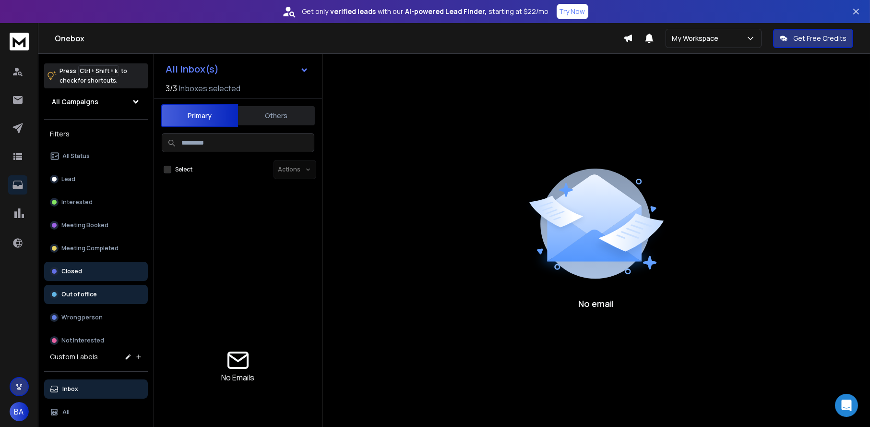
click at [88, 288] on button "Out of office" at bounding box center [96, 294] width 104 height 19
click at [14, 131] on icon at bounding box center [18, 128] width 12 height 12
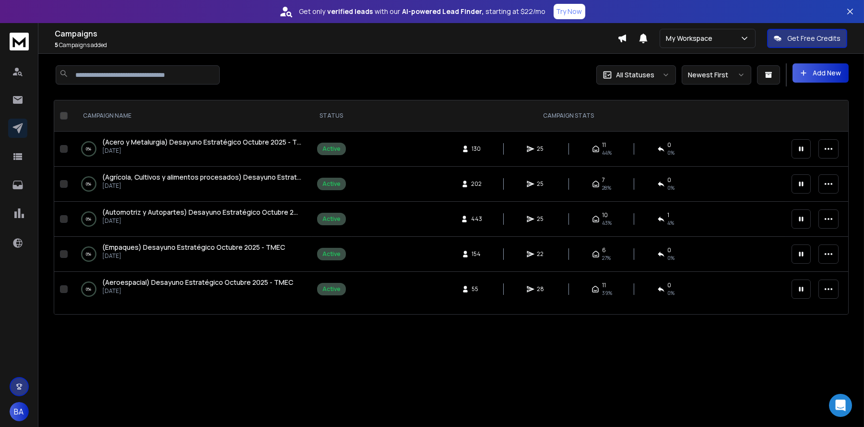
click at [848, 15] on icon at bounding box center [850, 11] width 9 height 9
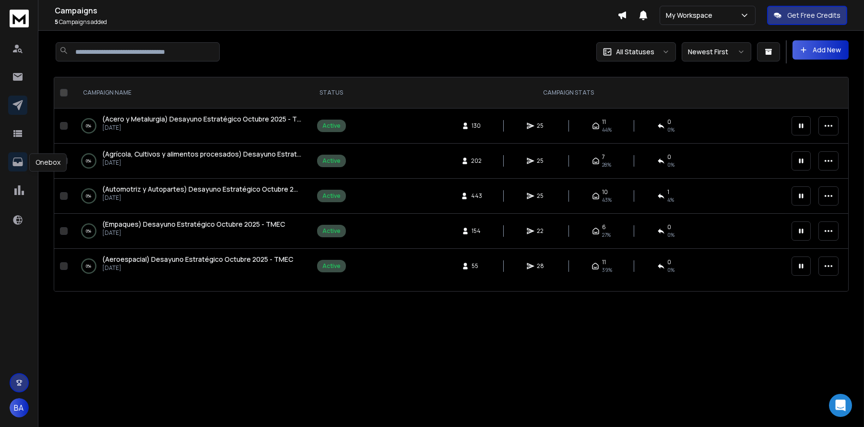
click at [17, 164] on icon at bounding box center [17, 161] width 10 height 9
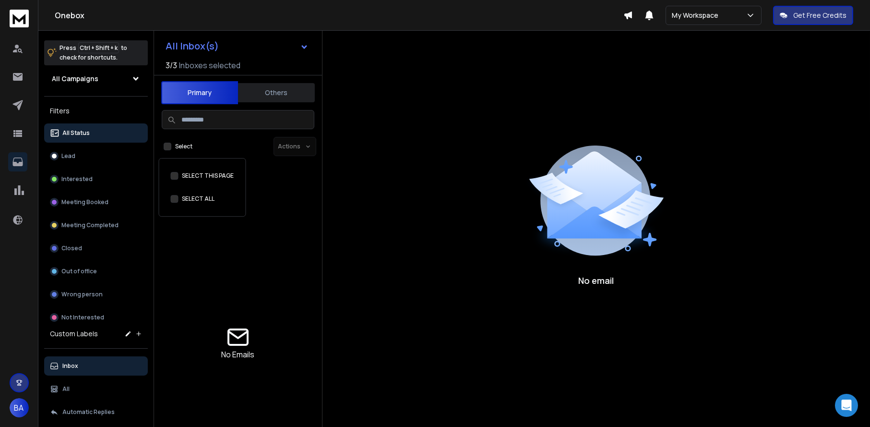
click at [181, 147] on label "Select" at bounding box center [183, 147] width 17 height 8
click at [168, 149] on button "Select" at bounding box center [168, 147] width 8 height 8
click at [168, 149] on button "SELECT THIS PAGE" at bounding box center [168, 147] width 8 height 8
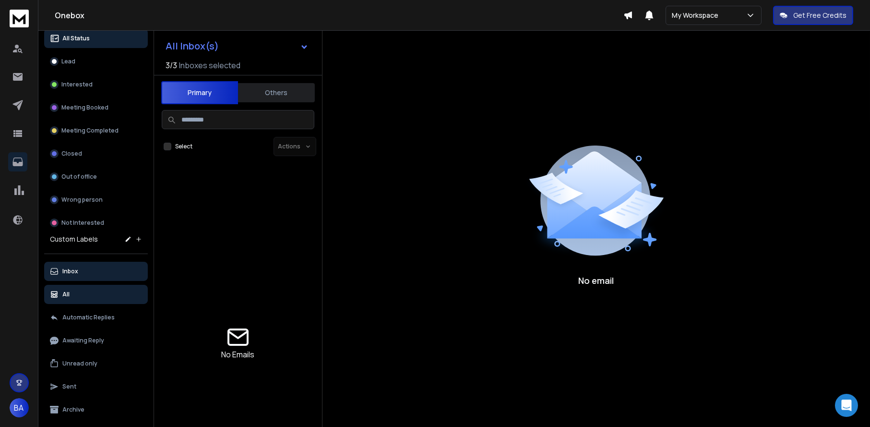
click at [85, 285] on button "All" at bounding box center [96, 294] width 104 height 19
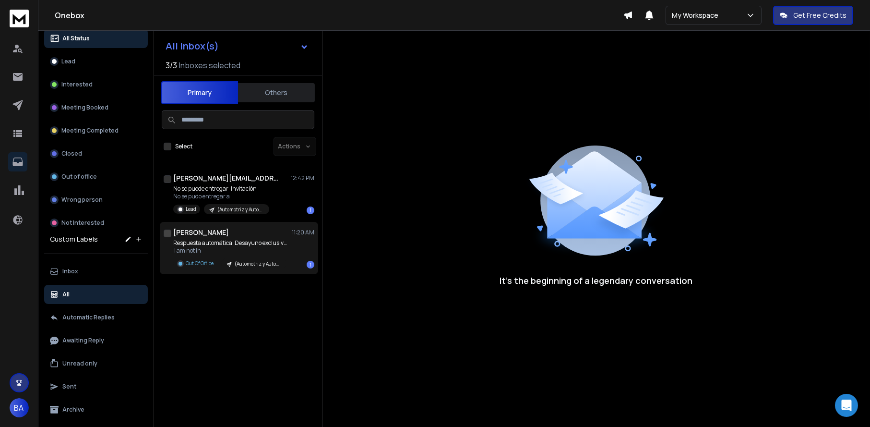
click at [238, 247] on p "﻿ I am not in" at bounding box center [230, 251] width 115 height 8
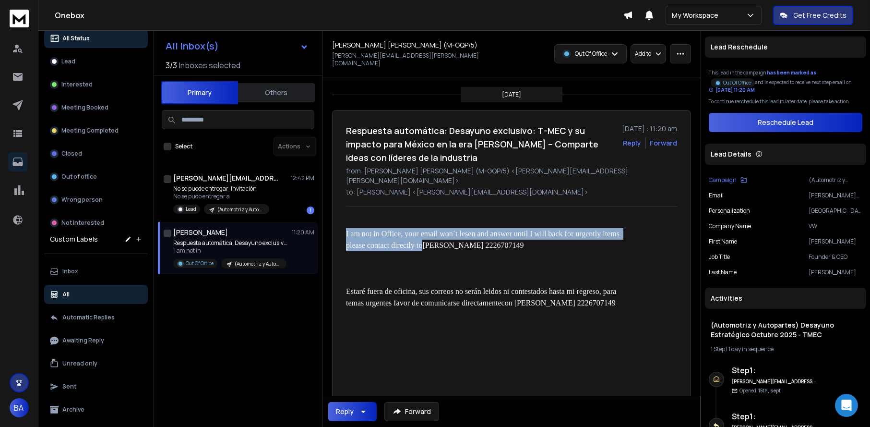
drag, startPoint x: 337, startPoint y: 214, endPoint x: 513, endPoint y: 225, distance: 176.4
click at [513, 225] on div "Respuesta automática: Desayuno exclusivo: T-MEC y su impacto para México en la …" at bounding box center [511, 277] width 359 height 335
click at [513, 228] on p "I am not in Office, your email won´t lesen and answer until I will back for urg…" at bounding box center [486, 239] width 280 height 23
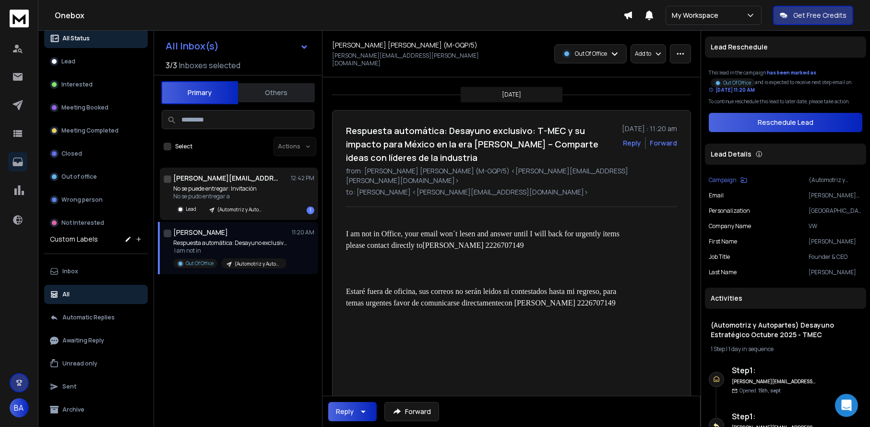
click at [212, 185] on p "No se puede entregar: Invitación" at bounding box center [221, 189] width 96 height 8
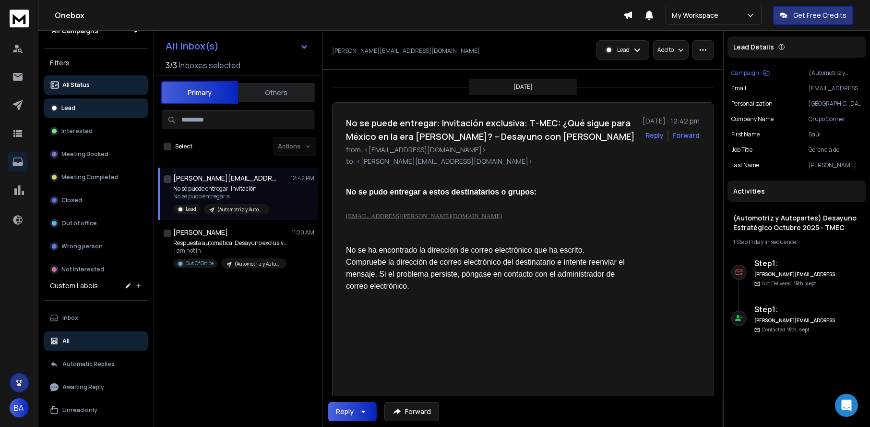
scroll to position [0, 0]
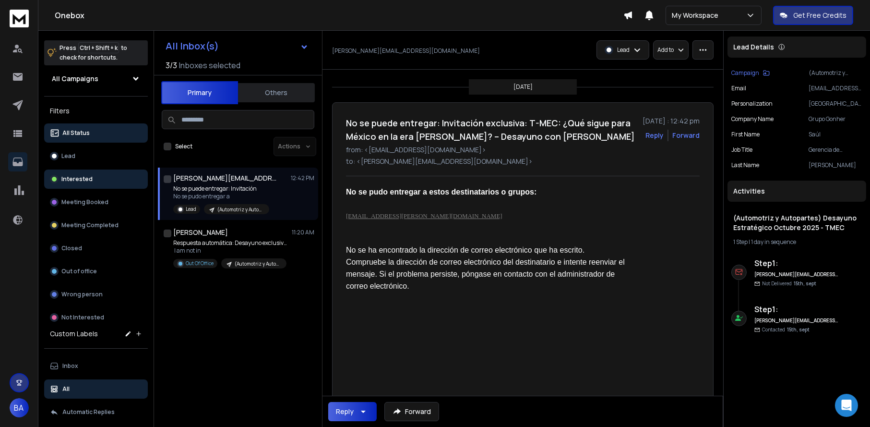
click at [74, 181] on p "Interested" at bounding box center [76, 179] width 31 height 8
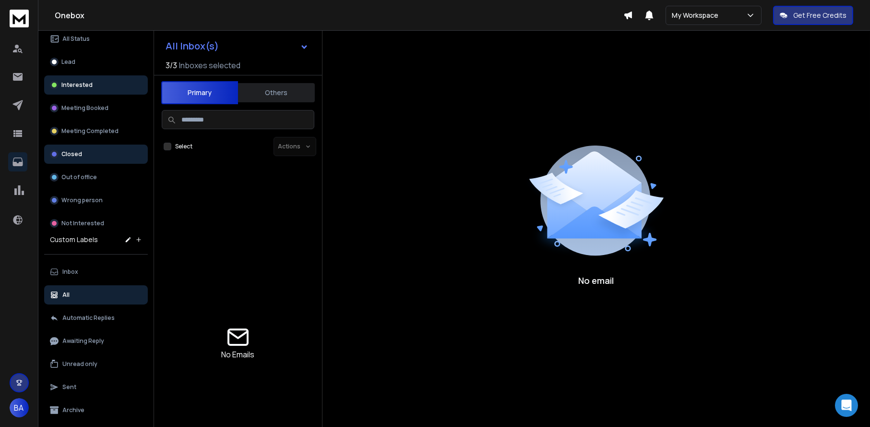
scroll to position [61, 0]
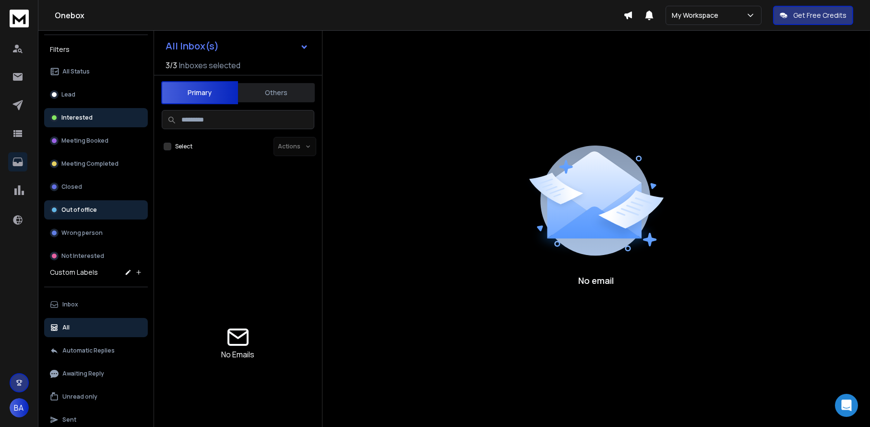
click at [88, 207] on p "Out of office" at bounding box center [79, 210] width 36 height 8
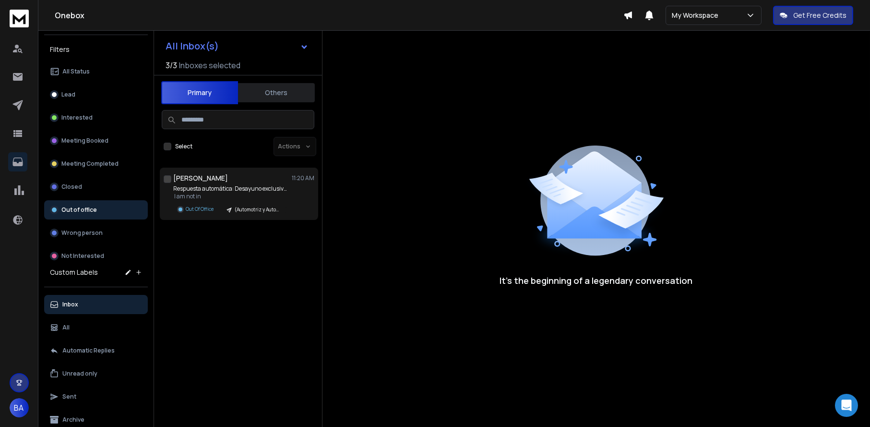
click at [220, 180] on div "Vargas Lopez 11:20 AM" at bounding box center [243, 178] width 141 height 10
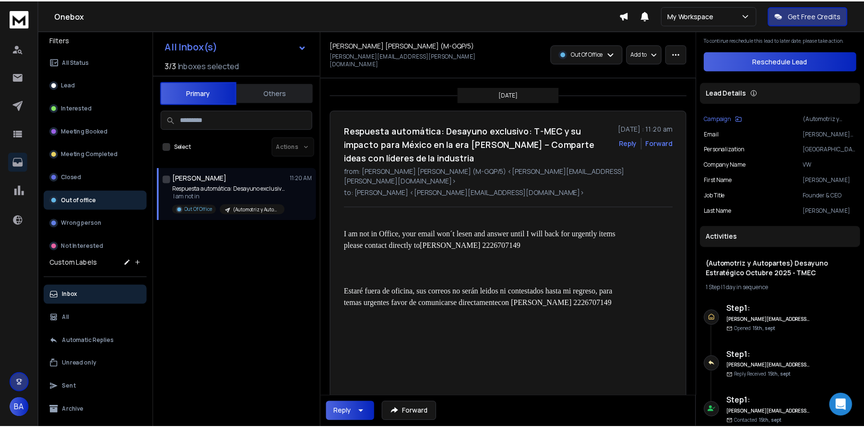
scroll to position [64, 0]
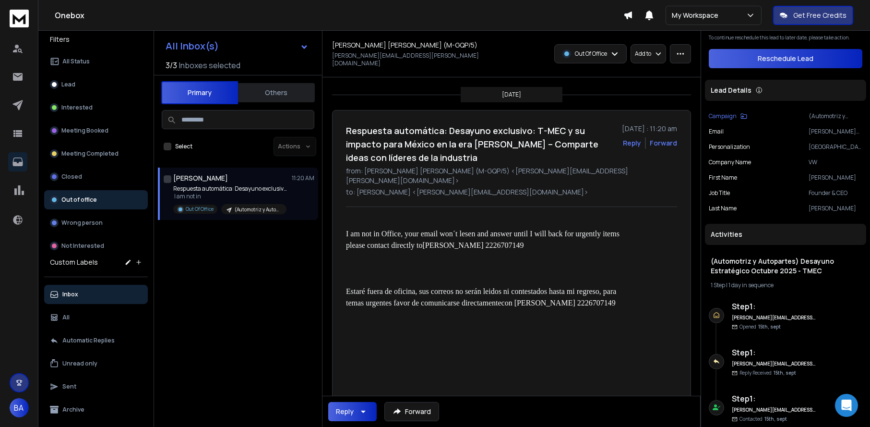
click at [361, 415] on icon "button" at bounding box center [363, 411] width 12 height 12
click at [507, 417] on div "Reply Forward" at bounding box center [511, 410] width 378 height 31
click at [23, 110] on link at bounding box center [17, 104] width 19 height 19
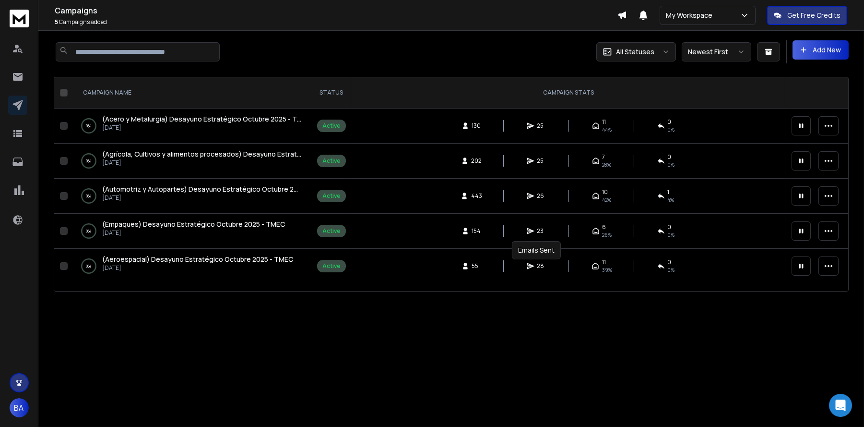
click at [420, 135] on td "130 25 11 44 % 0 0 %" at bounding box center [569, 125] width 434 height 35
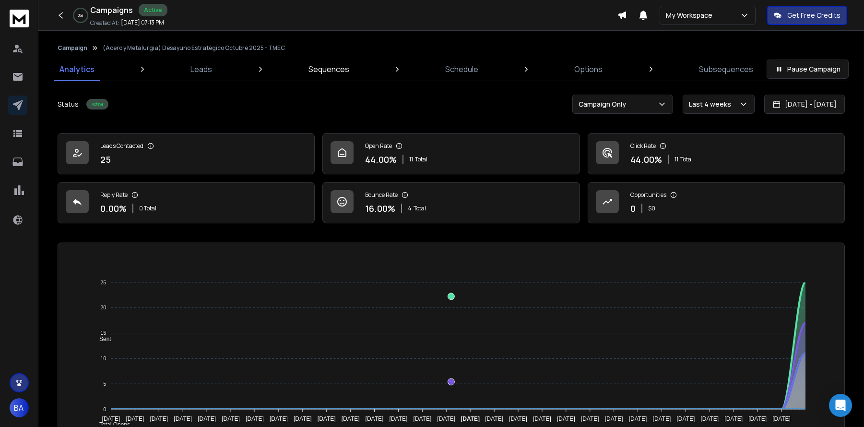
click at [347, 71] on p "Sequences" at bounding box center [329, 69] width 41 height 12
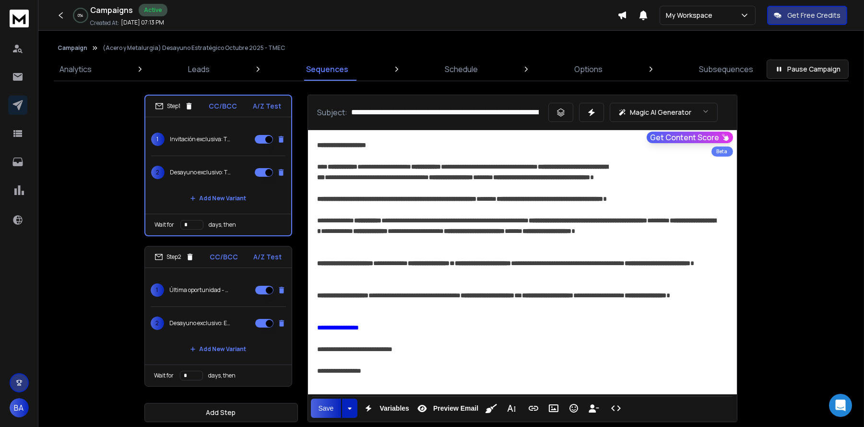
click at [230, 143] on div "1 Invitación exclusiva: T-MEC: ¿Qué sigue para México en la era de Trump? – Des…" at bounding box center [191, 138] width 81 height 13
click at [194, 174] on p "Desayuno exclusivo: T-MEC y su impacto para México en la era de Trump – Compart…" at bounding box center [200, 172] width 61 height 8
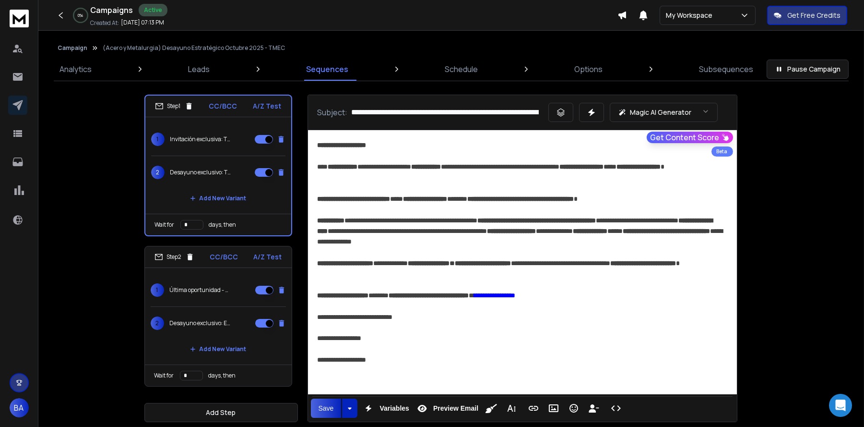
click at [208, 143] on div "1 Invitación exclusiva: T-MEC: ¿Qué sigue para México en la era de Trump? – Des…" at bounding box center [191, 138] width 81 height 13
type input "**********"
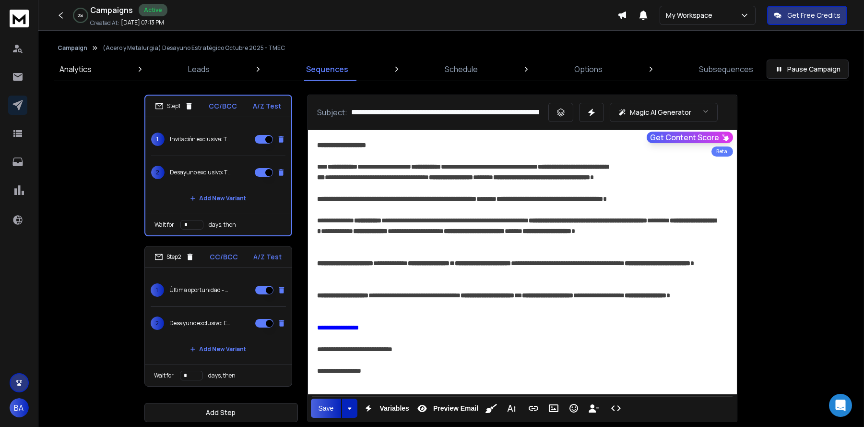
click at [75, 71] on p "Analytics" at bounding box center [76, 69] width 32 height 12
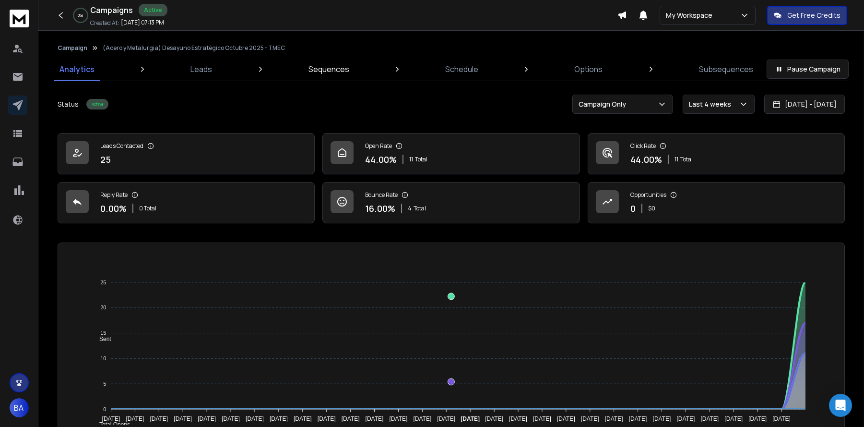
click at [305, 62] on link "Sequences" at bounding box center [329, 69] width 52 height 23
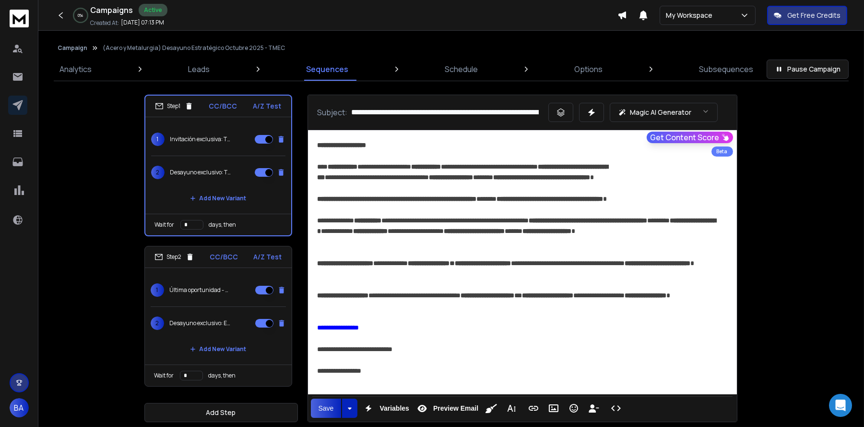
click at [210, 169] on p "Desayuno exclusivo: T-MEC y su impacto para México en la era de Trump – Compart…" at bounding box center [200, 172] width 61 height 8
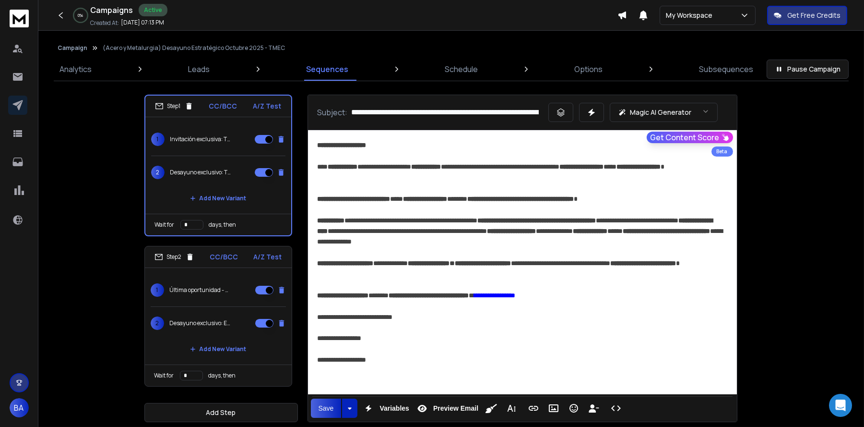
click at [204, 130] on div "1 Invitación exclusiva: T-MEC: ¿Qué sigue para México en la era de Trump? – Des…" at bounding box center [218, 139] width 134 height 33
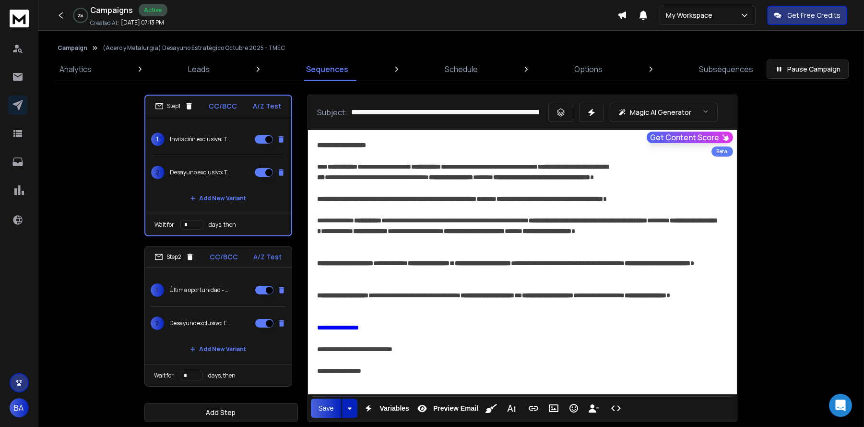
click at [210, 174] on p "Desayuno exclusivo: T-MEC y su impacto para México en la era de Trump – Compart…" at bounding box center [200, 172] width 61 height 8
type input "**********"
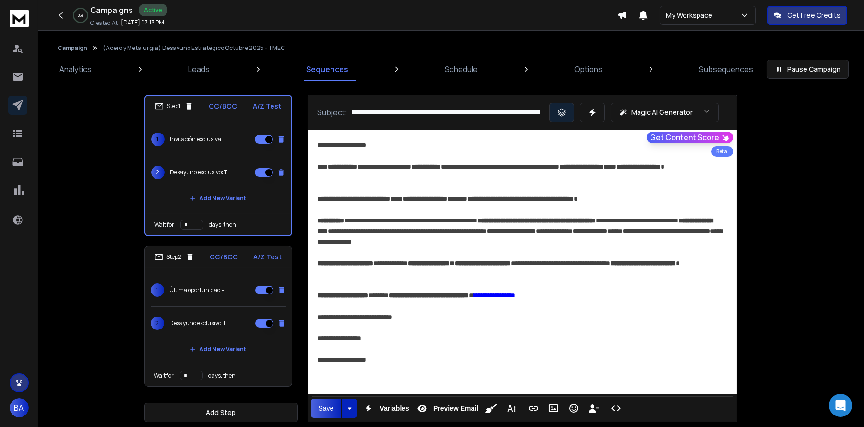
scroll to position [0, 220]
drag, startPoint x: 435, startPoint y: 114, endPoint x: 534, endPoint y: 117, distance: 98.4
click at [546, 117] on div "**********" at bounding box center [522, 112] width 429 height 35
click at [437, 156] on div at bounding box center [523, 155] width 410 height 11
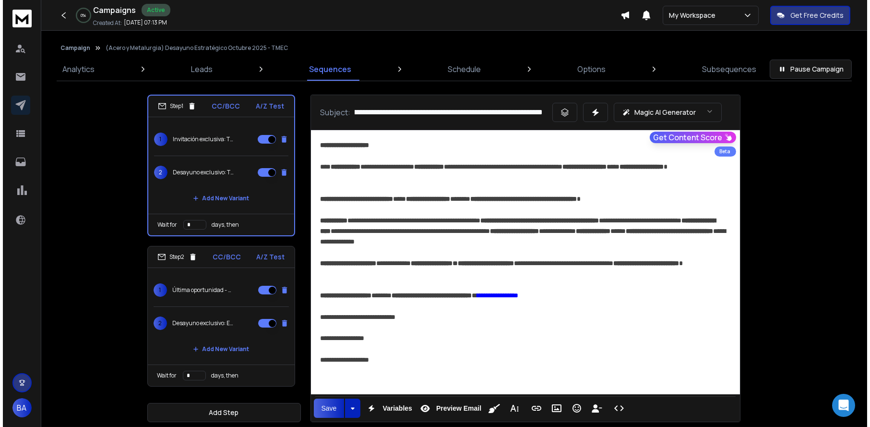
scroll to position [0, 0]
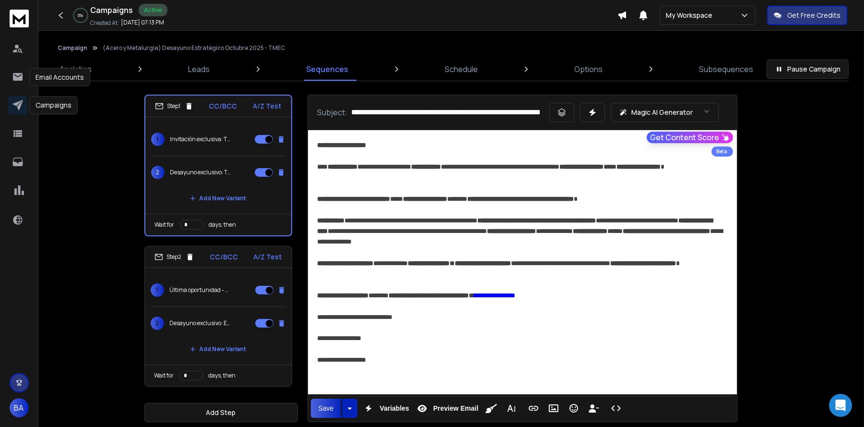
click at [7, 76] on div "BA" at bounding box center [19, 213] width 38 height 427
click at [16, 105] on icon at bounding box center [17, 105] width 10 height 10
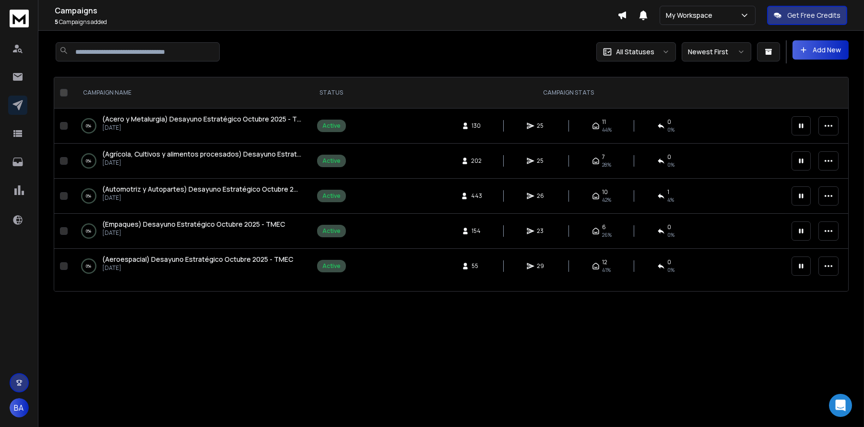
click at [522, 341] on div "Campaigns 5 Campaigns Added All Statuses Newest First Add New CAMPAIGN NAME STA…" at bounding box center [451, 253] width 795 height 427
click at [462, 316] on div "Campaigns 5 Campaigns Added All Statuses Newest First Add New CAMPAIGN NAME STA…" at bounding box center [451, 253] width 795 height 427
click at [832, 125] on icon "button" at bounding box center [829, 126] width 8 height 2
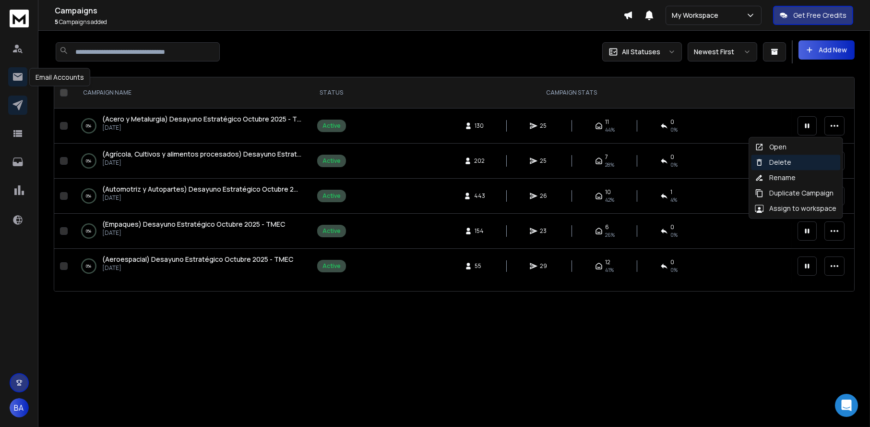
click at [12, 80] on icon at bounding box center [18, 77] width 12 height 12
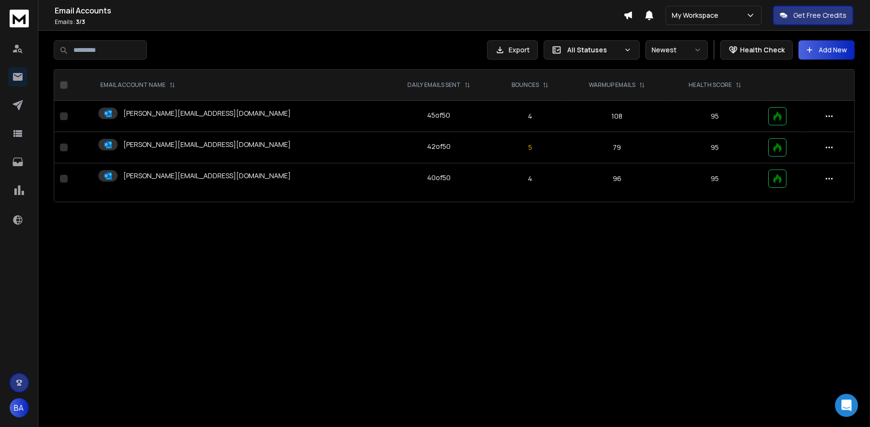
click at [825, 116] on icon at bounding box center [829, 116] width 9 height 9
click at [820, 151] on div "Mailbox Settings" at bounding box center [812, 151] width 75 height 15
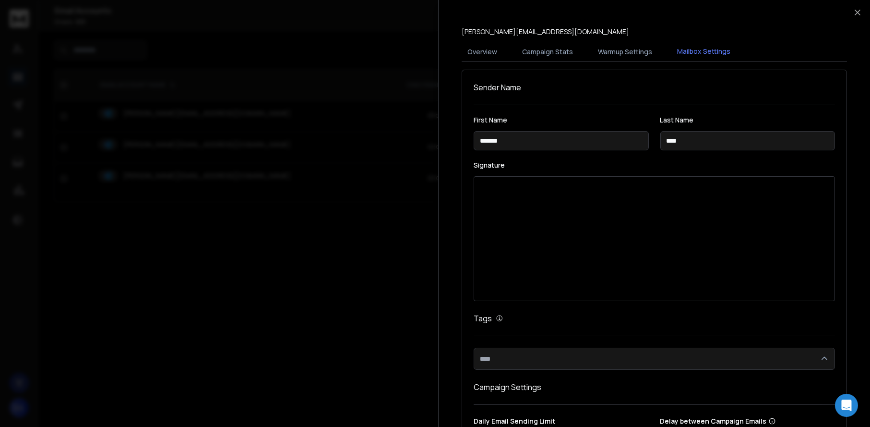
click at [699, 132] on input "****" at bounding box center [747, 140] width 175 height 19
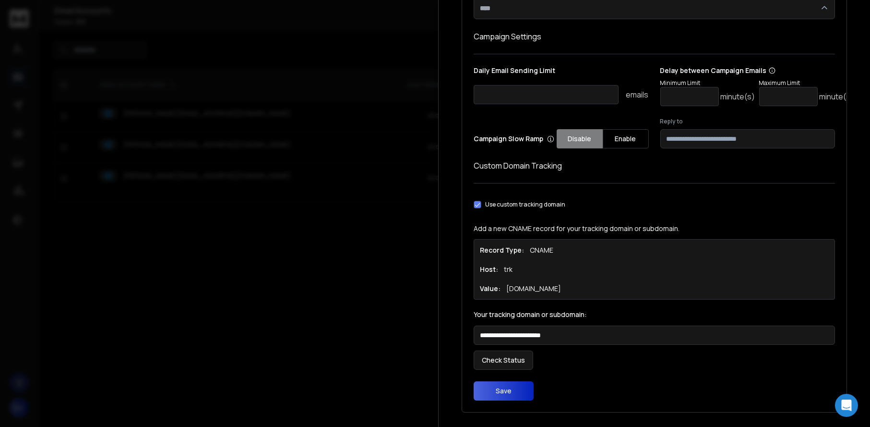
scroll to position [391, 0]
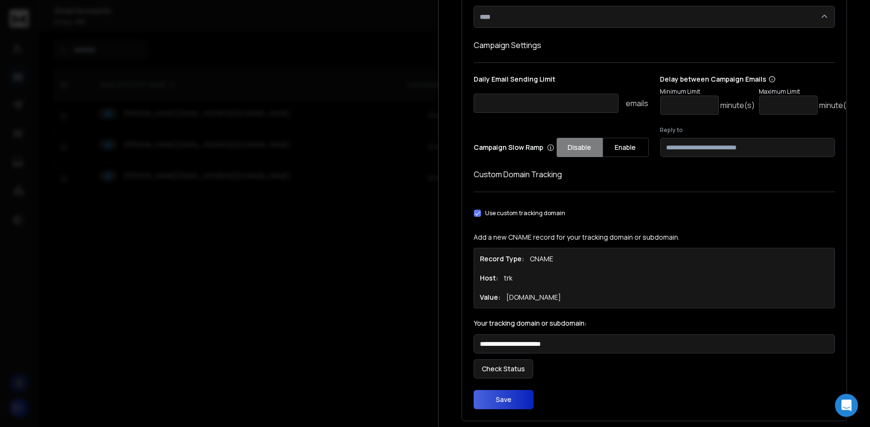
click at [535, 98] on input "**" at bounding box center [546, 103] width 145 height 19
drag, startPoint x: 504, startPoint y: 102, endPoint x: 472, endPoint y: 103, distance: 32.2
click at [472, 103] on div "**********" at bounding box center [654, 50] width 385 height 742
type input "***"
click at [505, 400] on button "Save" at bounding box center [504, 399] width 60 height 19
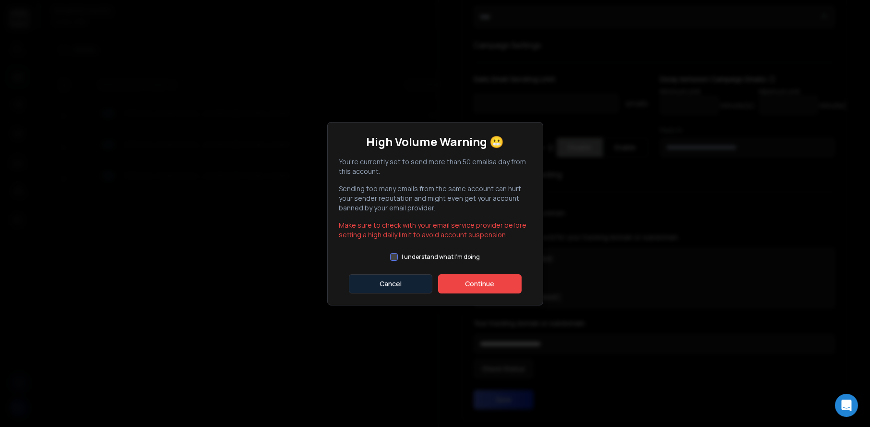
click at [424, 283] on button "Cancel" at bounding box center [391, 283] width 84 height 19
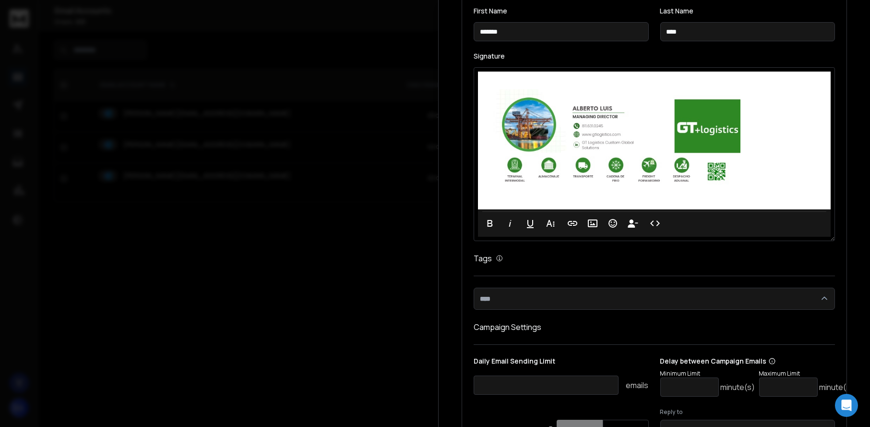
scroll to position [0, 0]
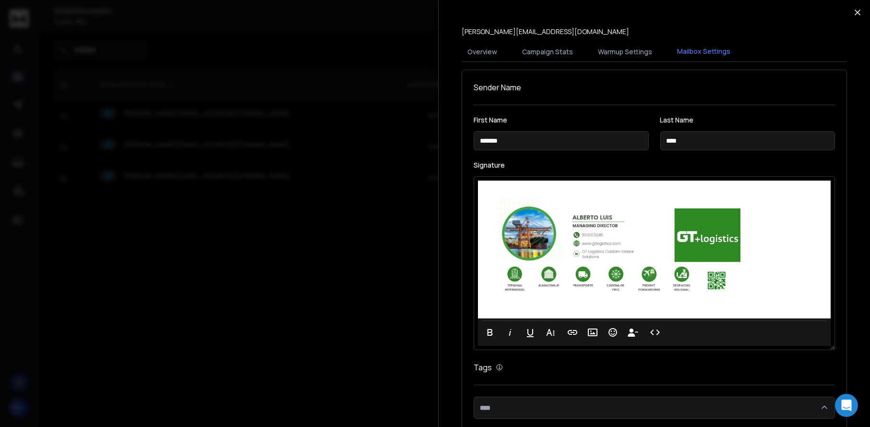
click at [853, 15] on icon "button" at bounding box center [858, 13] width 10 height 10
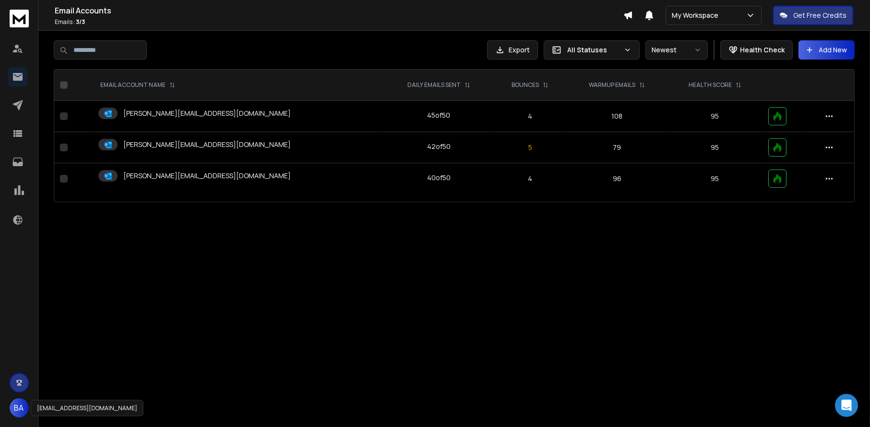
click at [22, 411] on span "BA" at bounding box center [19, 407] width 19 height 19
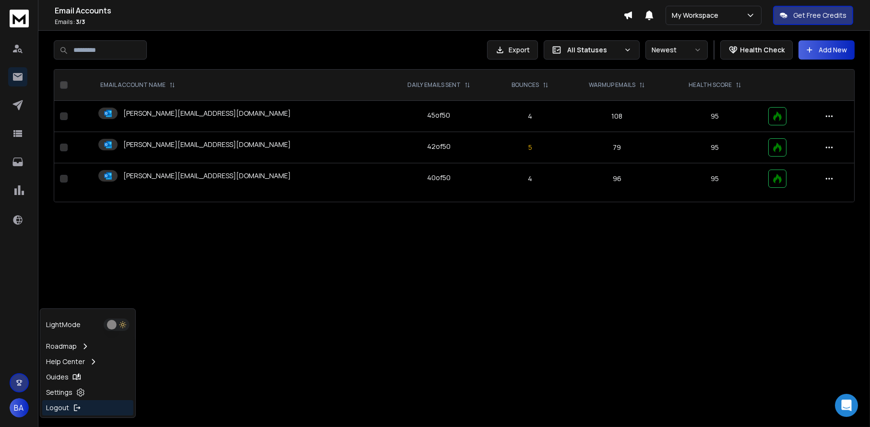
click at [70, 404] on div "Logout" at bounding box center [87, 407] width 91 height 15
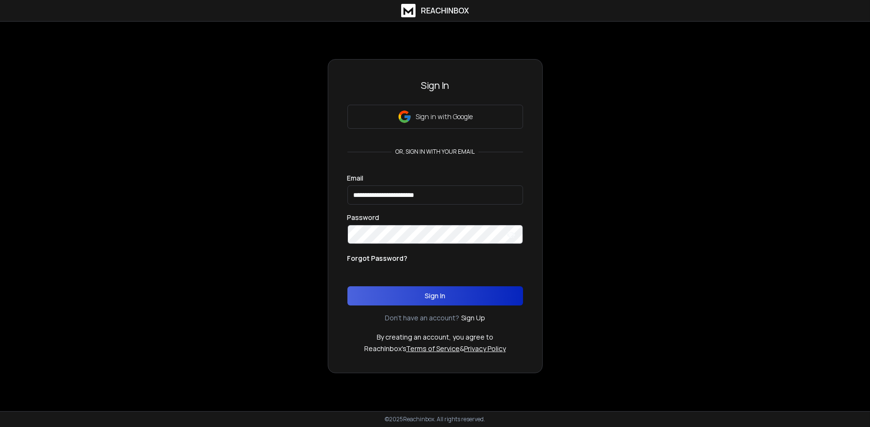
click at [430, 199] on input "**********" at bounding box center [435, 194] width 176 height 19
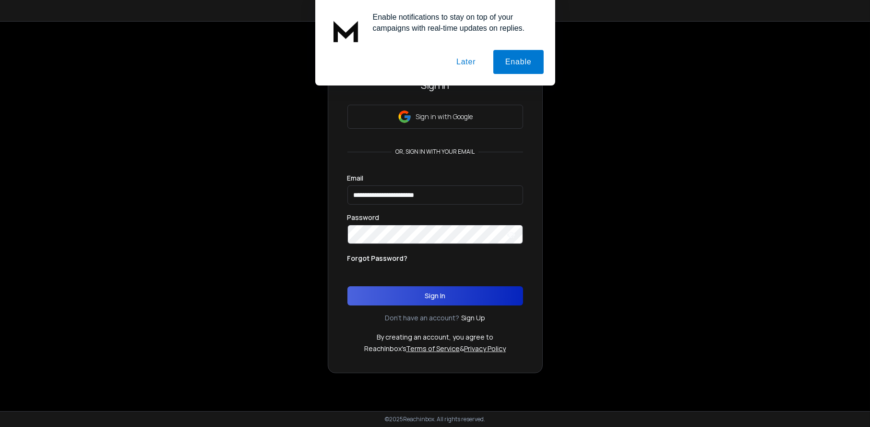
type input "**********"
click at [475, 68] on button "Later" at bounding box center [465, 62] width 43 height 24
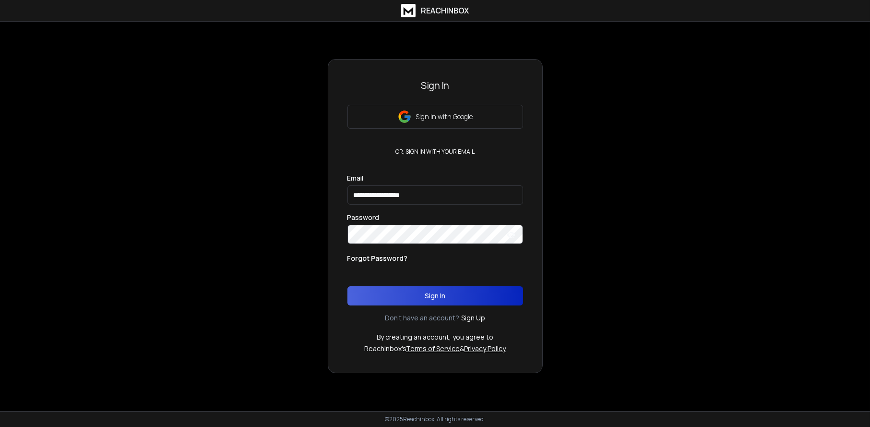
click at [443, 294] on button "Sign In" at bounding box center [435, 295] width 176 height 19
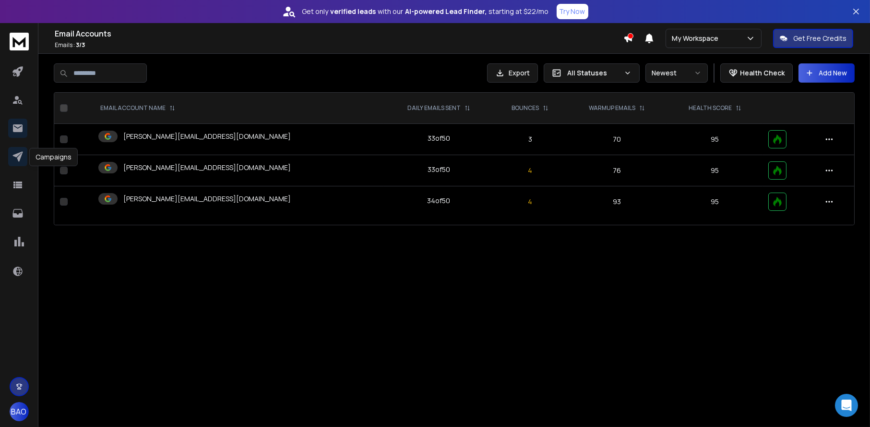
click at [14, 149] on link at bounding box center [17, 156] width 19 height 19
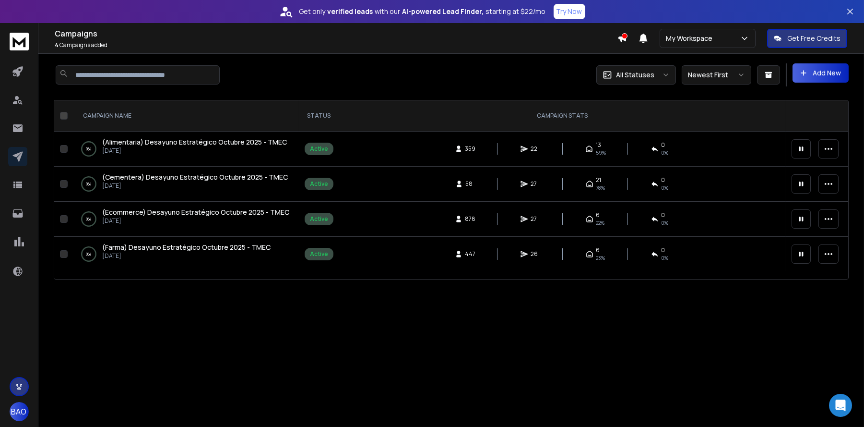
click at [191, 146] on link "(Alimentaria) Desayuno Estratégico Octubre 2025 - TMEC" at bounding box center [194, 142] width 185 height 10
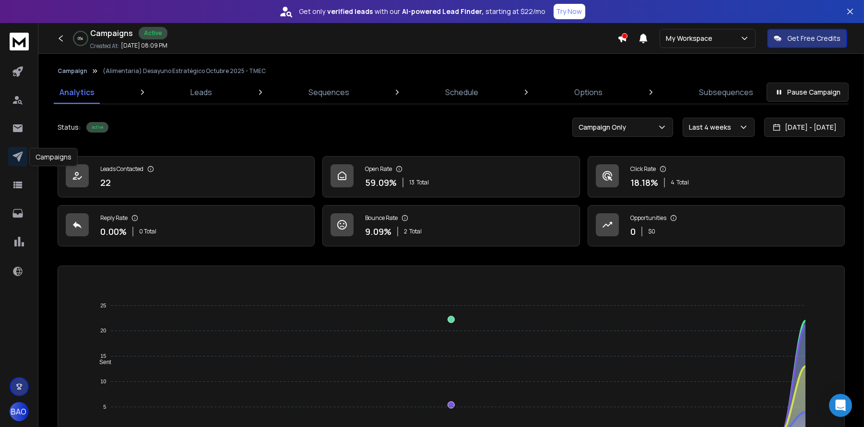
click at [23, 155] on link at bounding box center [17, 156] width 19 height 19
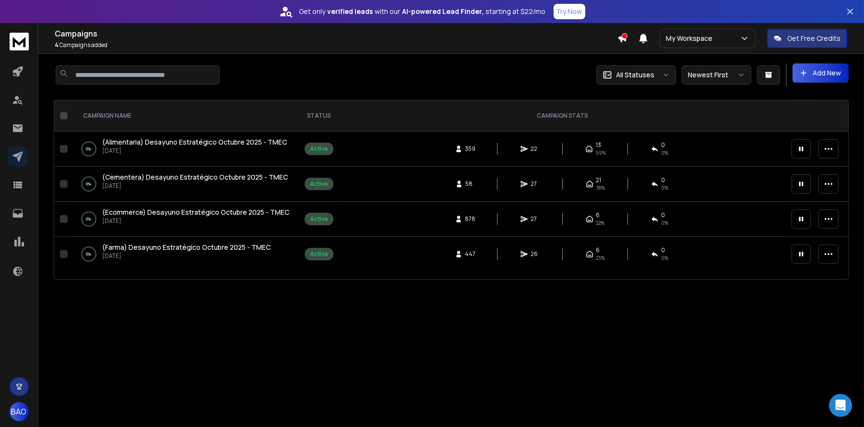
click at [827, 221] on icon "button" at bounding box center [829, 219] width 10 height 10
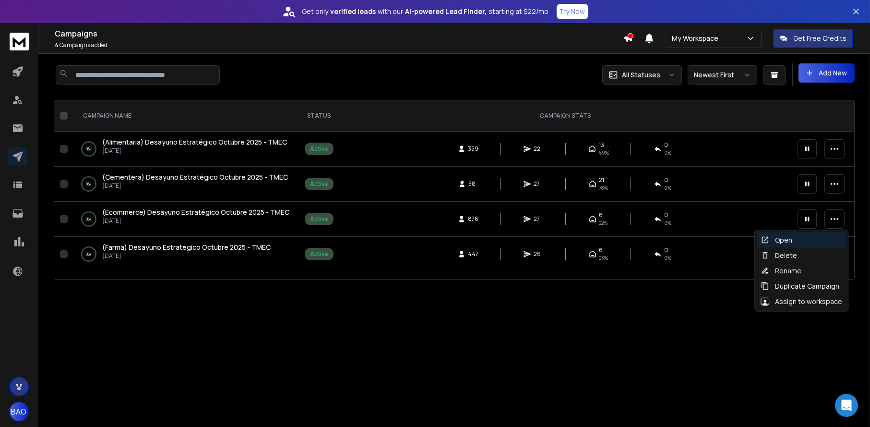
click at [190, 211] on span "(Ecommerce) Desayuno Estratégico Octubre 2025 - TMEC" at bounding box center [195, 211] width 187 height 9
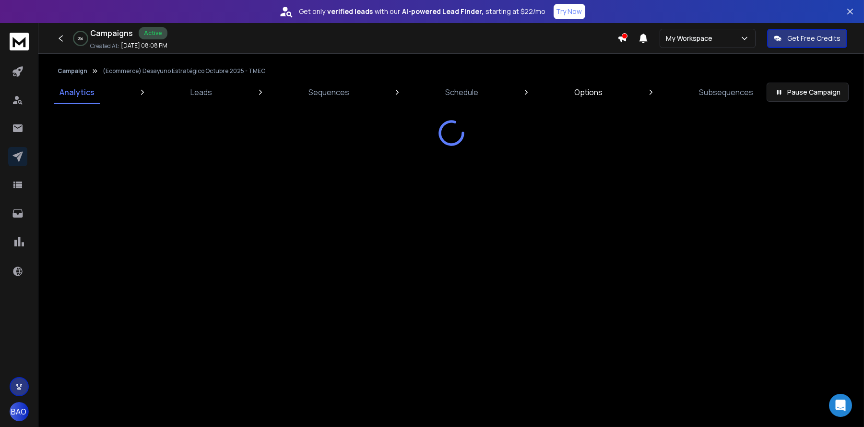
click at [601, 93] on p "Options" at bounding box center [589, 92] width 28 height 12
select select "*********"
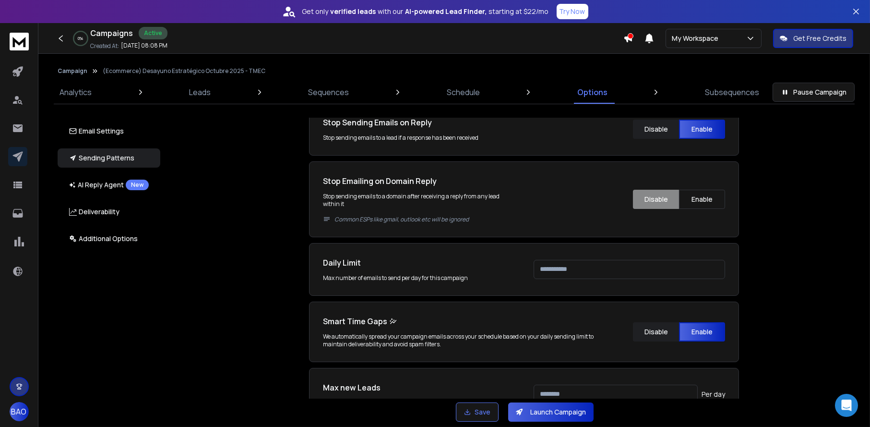
scroll to position [243, 0]
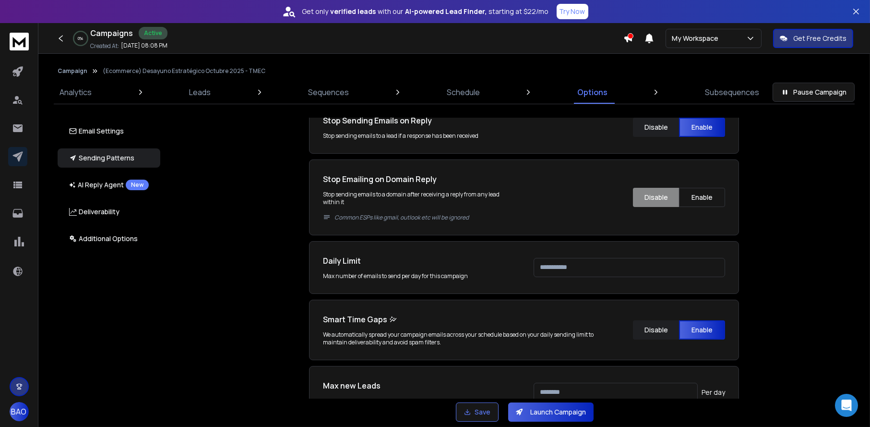
click at [576, 268] on input "***" at bounding box center [629, 267] width 191 height 19
click at [593, 290] on div "Daily Limit Max number of emails to send per day for this campaign ***" at bounding box center [524, 267] width 430 height 53
drag, startPoint x: 575, startPoint y: 269, endPoint x: 502, endPoint y: 274, distance: 73.2
click at [502, 274] on div "Daily Limit Max number of emails to send per day for this campaign ***" at bounding box center [524, 267] width 402 height 25
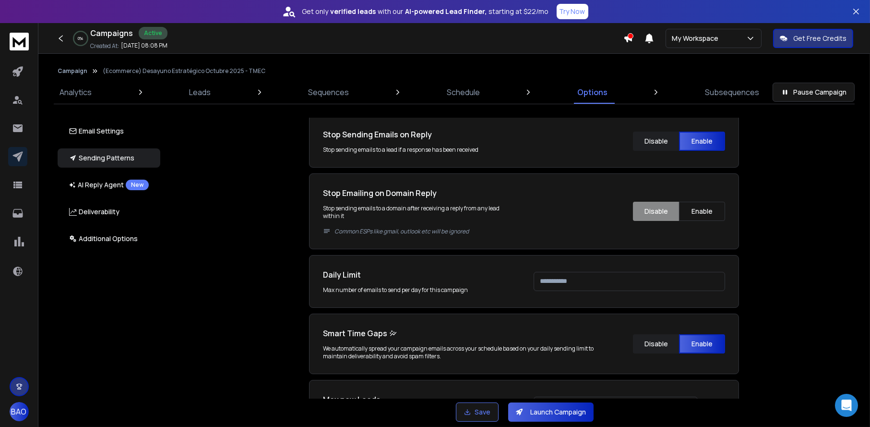
scroll to position [230, 0]
type input "*"
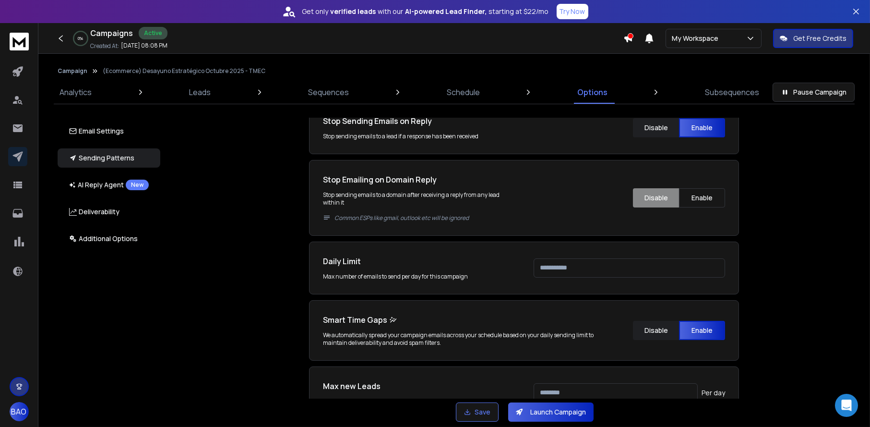
scroll to position [256, 0]
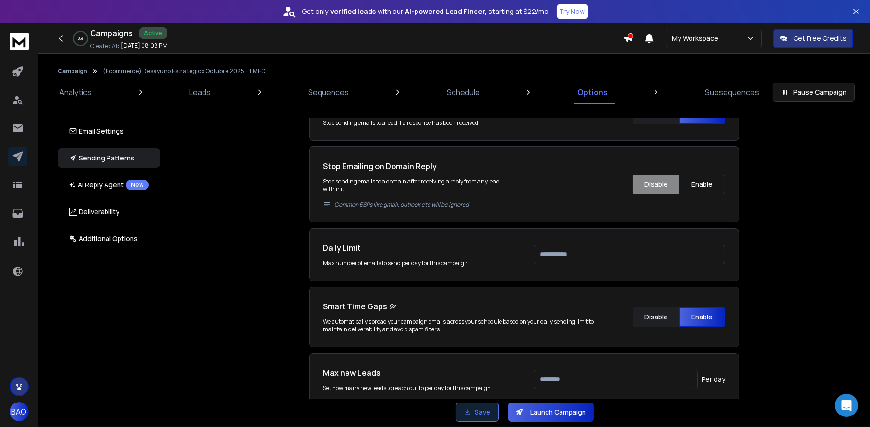
type input "***"
click at [479, 405] on button "Save" at bounding box center [477, 411] width 43 height 19
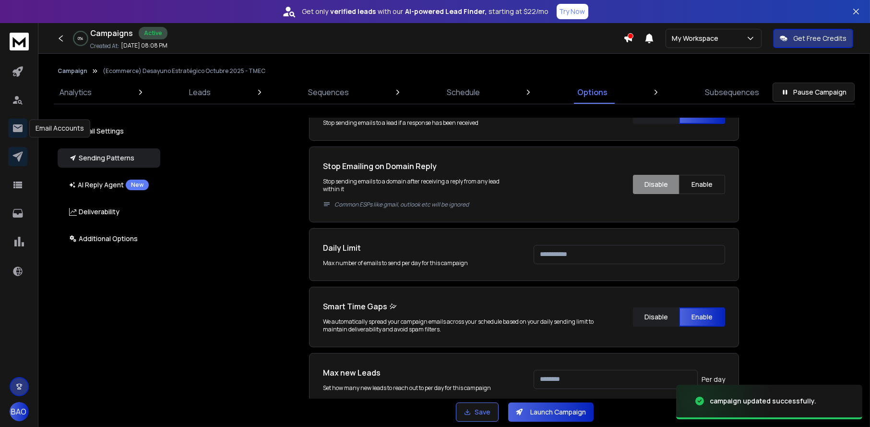
click at [16, 128] on icon at bounding box center [18, 128] width 10 height 8
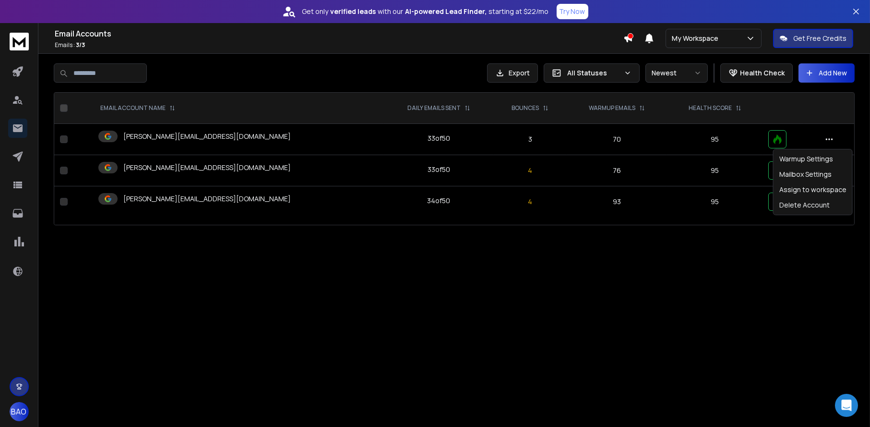
click at [822, 139] on button at bounding box center [829, 139] width 38 height 16
click at [813, 176] on div "Mailbox Settings" at bounding box center [812, 174] width 75 height 15
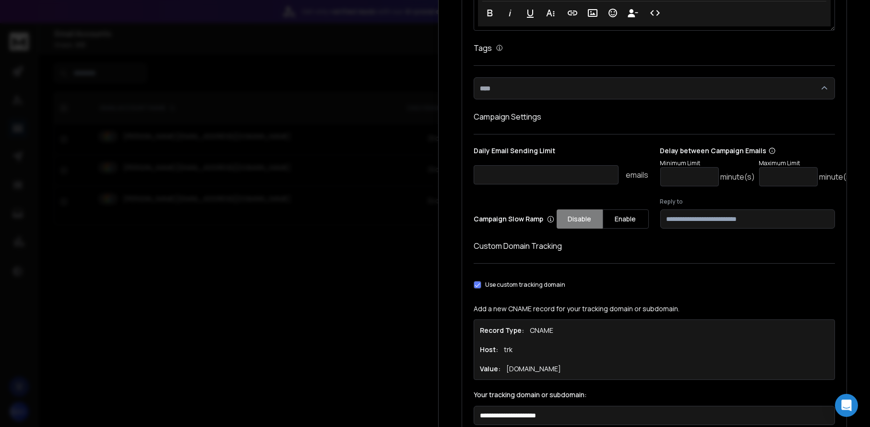
scroll to position [307, 0]
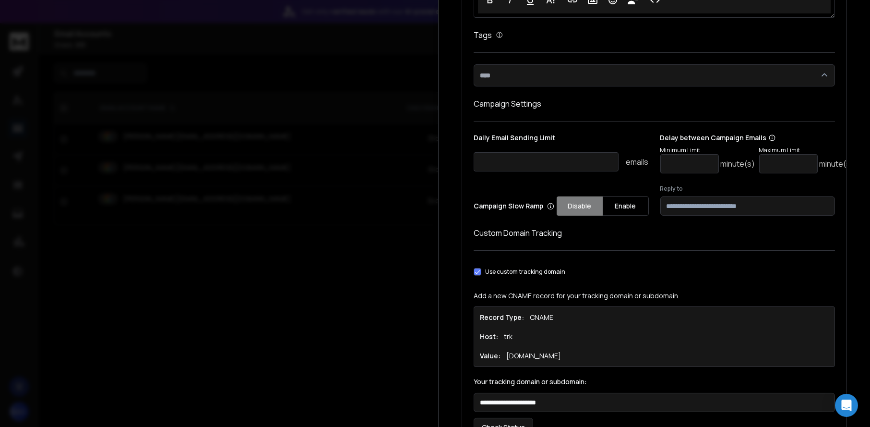
drag, startPoint x: 499, startPoint y: 160, endPoint x: 456, endPoint y: 162, distance: 43.3
click at [456, 162] on div "**********" at bounding box center [654, 99] width 408 height 790
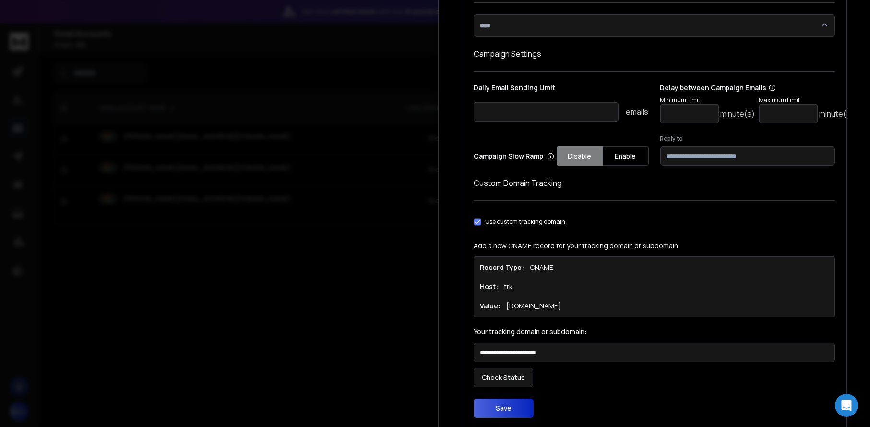
scroll to position [391, 0]
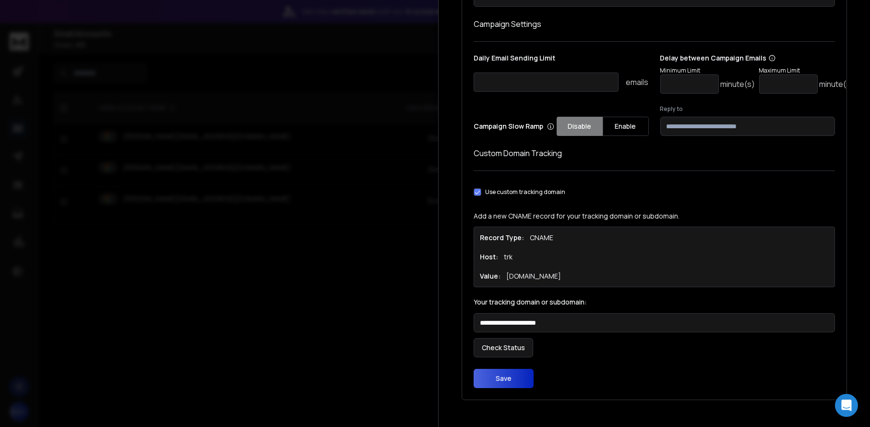
click at [503, 374] on button "Save" at bounding box center [504, 378] width 60 height 19
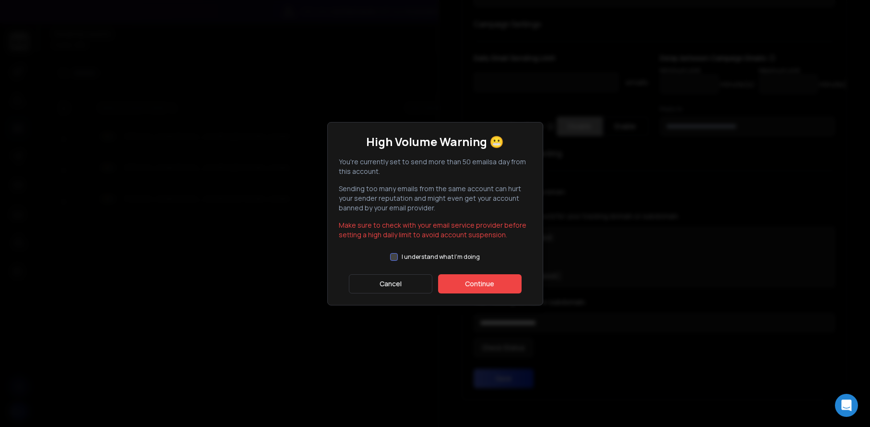
click at [457, 261] on div "I understand what I'm doing" at bounding box center [435, 256] width 90 height 19
click at [453, 254] on label "I understand what I'm doing" at bounding box center [441, 257] width 78 height 8
click at [414, 277] on button "Cancel" at bounding box center [391, 283] width 84 height 19
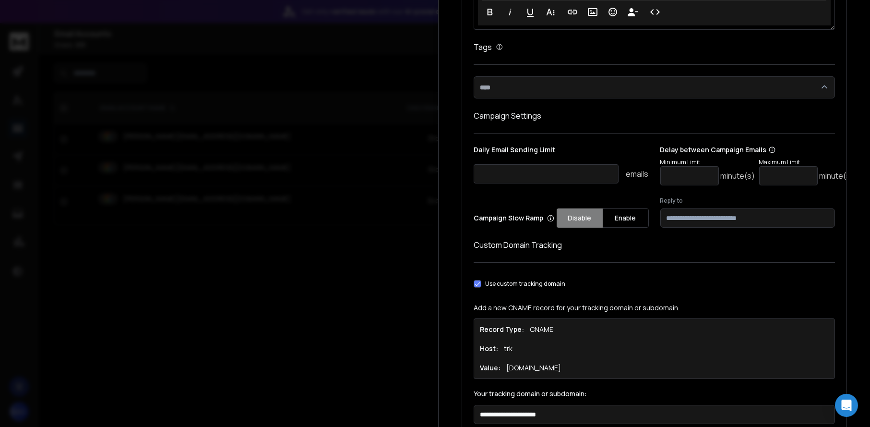
scroll to position [289, 0]
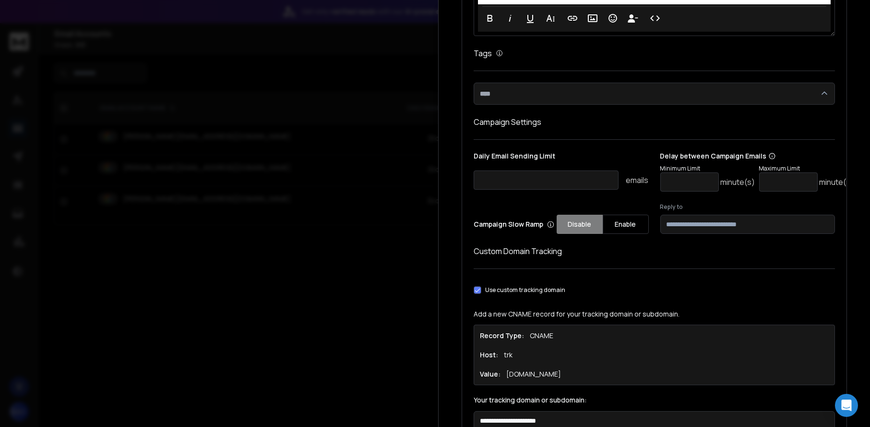
drag, startPoint x: 504, startPoint y: 178, endPoint x: 457, endPoint y: 184, distance: 47.0
click at [457, 184] on div "**********" at bounding box center [654, 118] width 408 height 790
type input "**"
drag, startPoint x: 683, startPoint y: 181, endPoint x: 650, endPoint y: 183, distance: 32.7
click at [650, 183] on div "Daily Email Sending Limit ** emails Delay between Campaign Emails Minimum Limit…" at bounding box center [654, 192] width 361 height 83
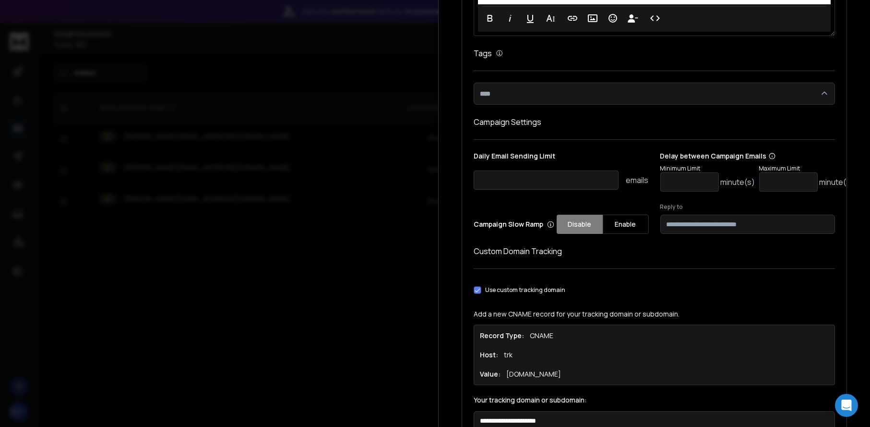
drag, startPoint x: 698, startPoint y: 186, endPoint x: 645, endPoint y: 187, distance: 52.8
click at [645, 187] on div "Daily Email Sending Limit ** emails Delay between Campaign Emails Minimum Limit…" at bounding box center [654, 192] width 361 height 83
type input "*"
click at [779, 187] on input "**" at bounding box center [788, 181] width 59 height 19
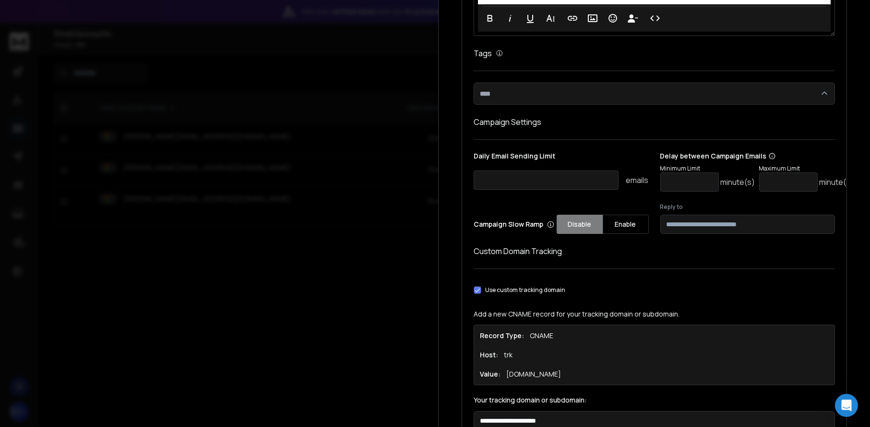
click at [779, 187] on input "**" at bounding box center [788, 181] width 59 height 19
type input "*"
click at [768, 198] on div "Daily Email Sending Limit ** emails Delay between Campaign Emails Minimum Limit…" at bounding box center [654, 192] width 361 height 83
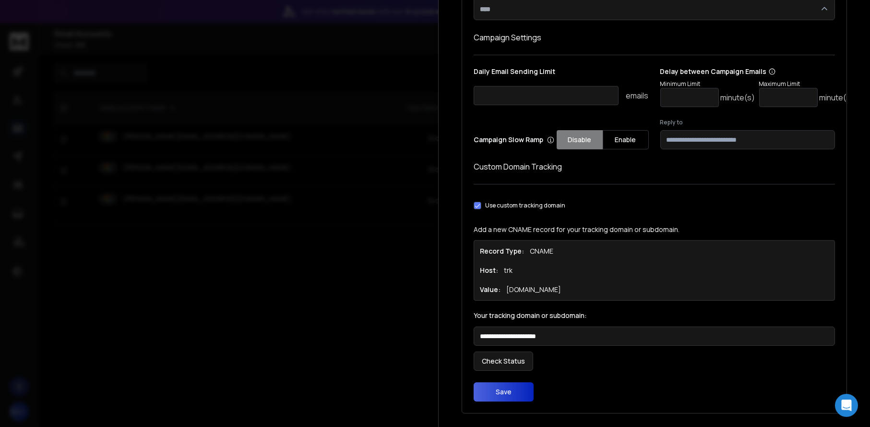
scroll to position [391, 0]
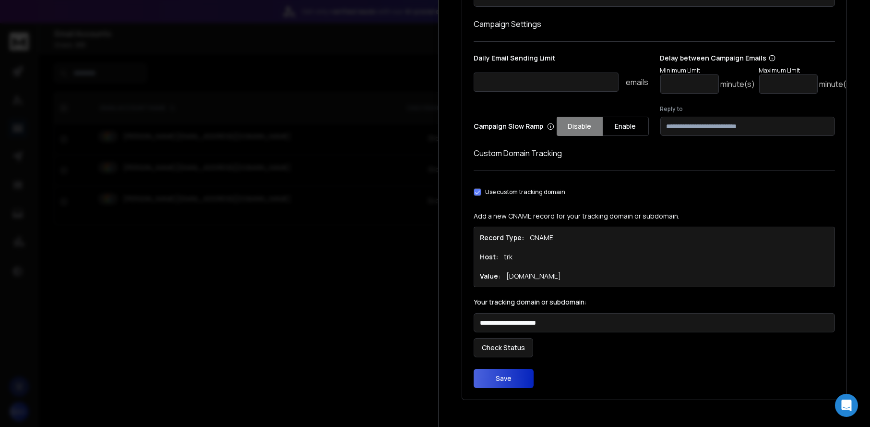
click at [514, 373] on button "Save" at bounding box center [504, 378] width 60 height 19
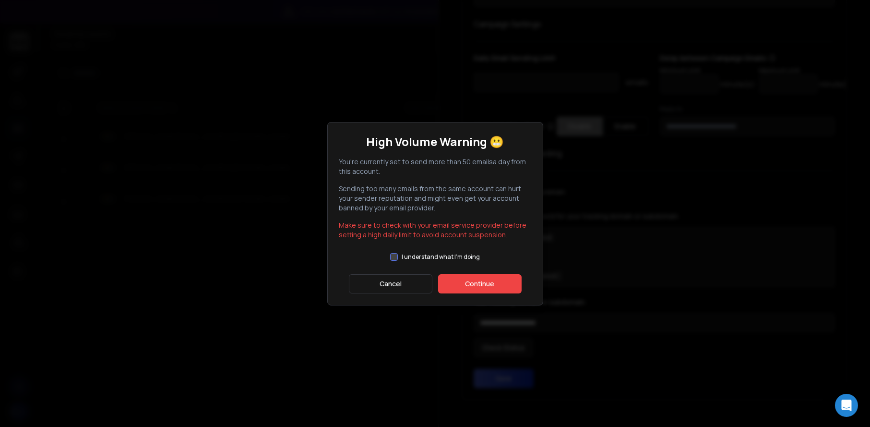
click at [458, 285] on button "Continue" at bounding box center [479, 283] width 83 height 19
click at [439, 258] on label "I understand what I'm doing" at bounding box center [419, 257] width 78 height 8
click at [456, 271] on div "High Volume Warning 😬 You're currently set to send more than 50 emails a day fr…" at bounding box center [435, 213] width 215 height 182
click at [398, 258] on label "I understand what I'm doing" at bounding box center [419, 257] width 78 height 8
click at [375, 257] on button "I understand what I'm doing" at bounding box center [373, 257] width 8 height 8
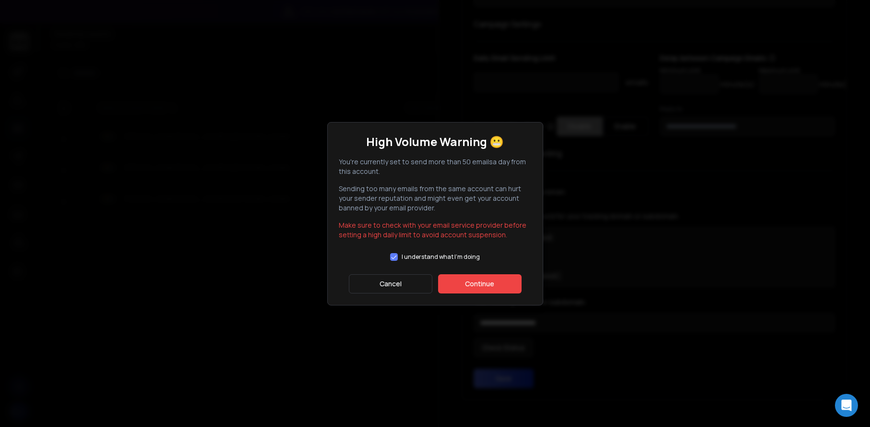
click at [468, 283] on button "Continue" at bounding box center [479, 283] width 83 height 19
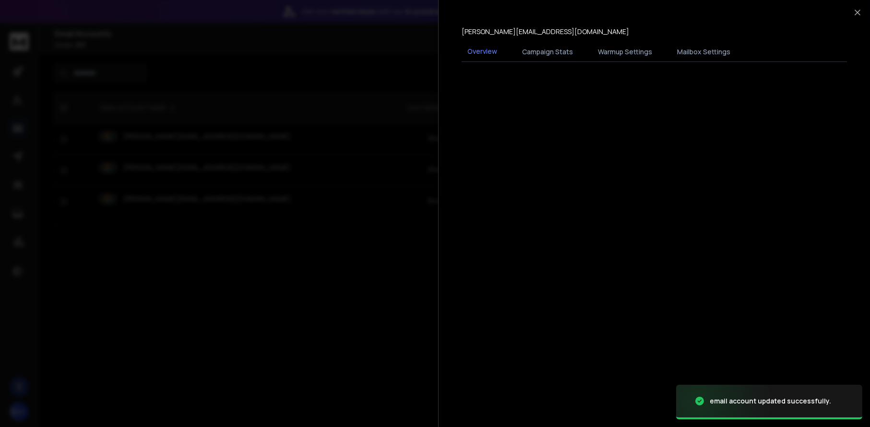
scroll to position [0, 0]
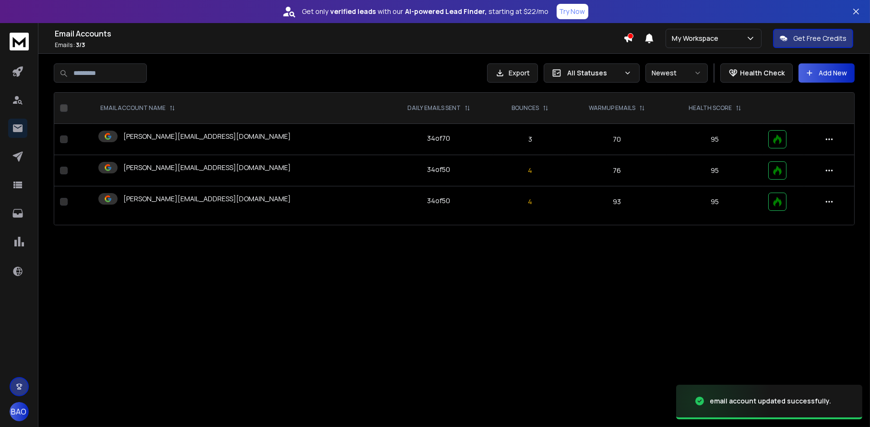
click at [825, 167] on icon at bounding box center [829, 170] width 9 height 9
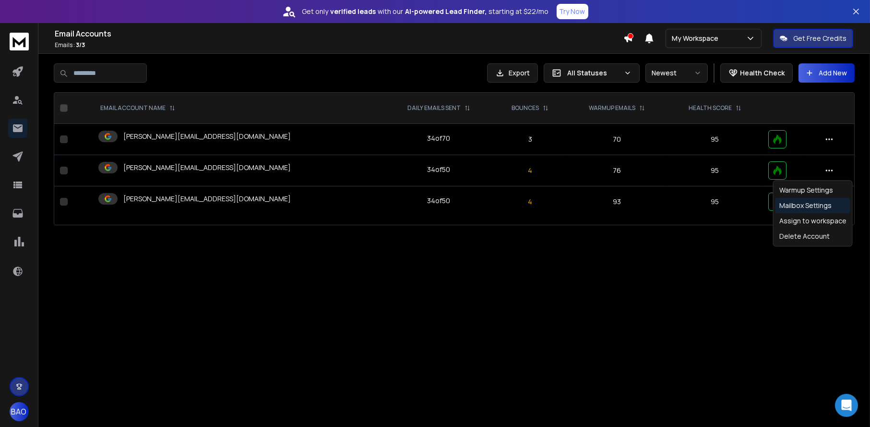
click at [809, 201] on div "Mailbox Settings" at bounding box center [812, 205] width 75 height 15
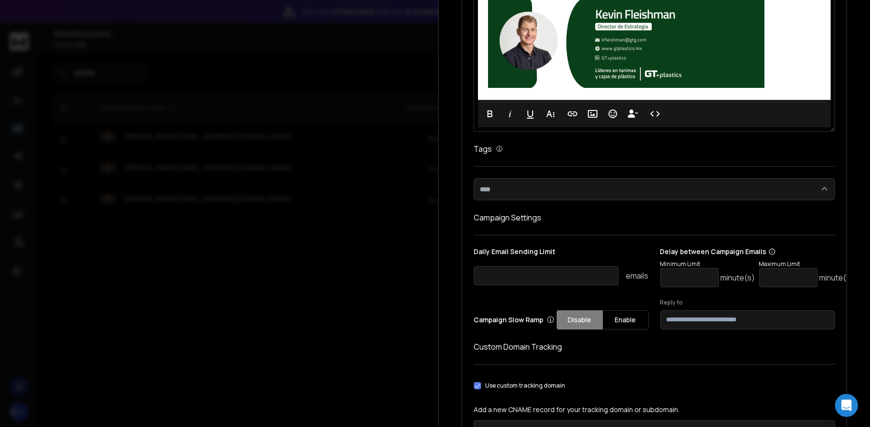
scroll to position [204, 0]
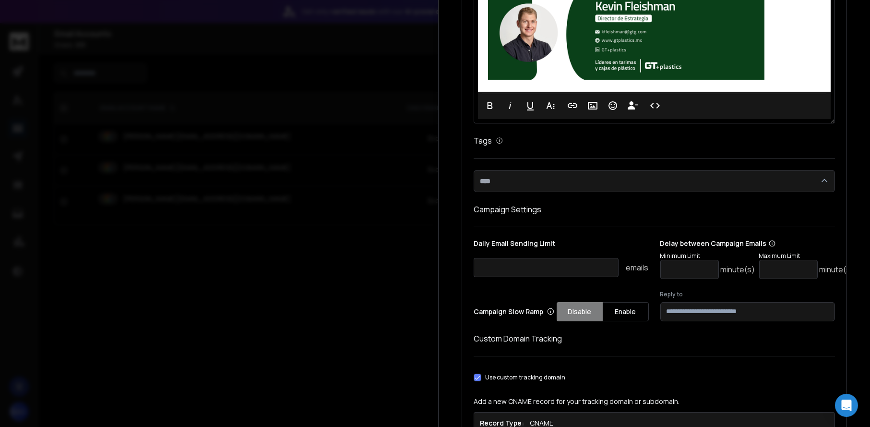
drag, startPoint x: 546, startPoint y: 267, endPoint x: 464, endPoint y: 274, distance: 82.8
click at [464, 274] on div "**********" at bounding box center [654, 225] width 385 height 720
click at [667, 262] on input "**" at bounding box center [689, 269] width 59 height 19
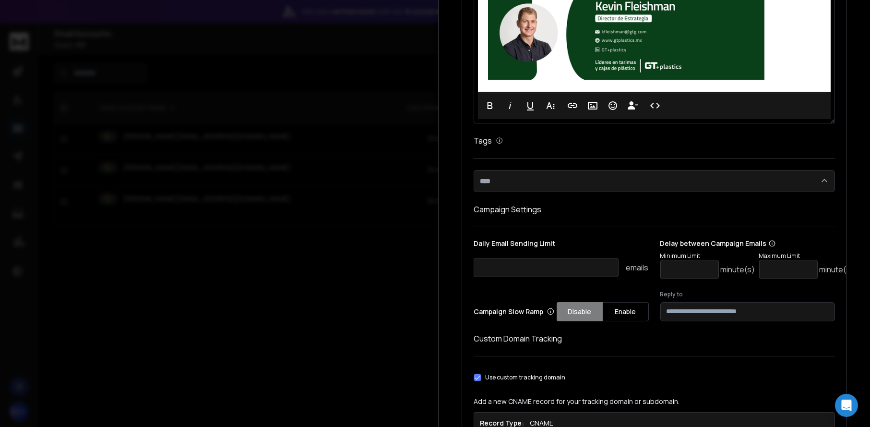
type input "*"
click at [770, 266] on input "**" at bounding box center [788, 269] width 59 height 19
type input "*"
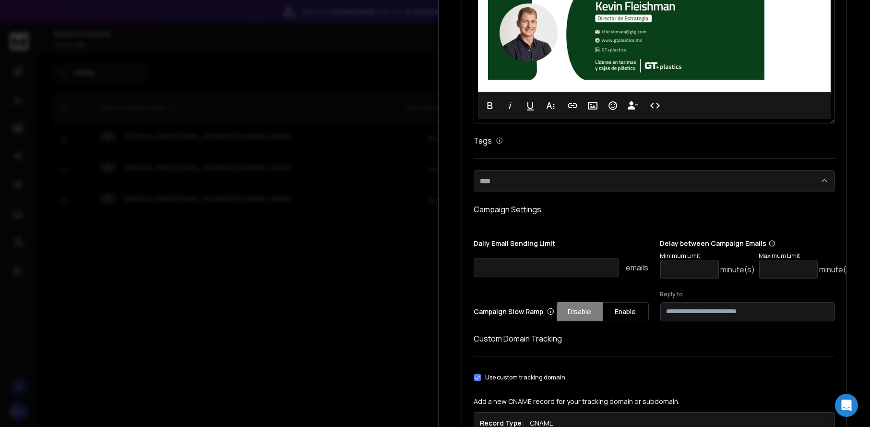
click at [546, 292] on div "Campaign Slow Ramp Disable Enable" at bounding box center [561, 305] width 175 height 31
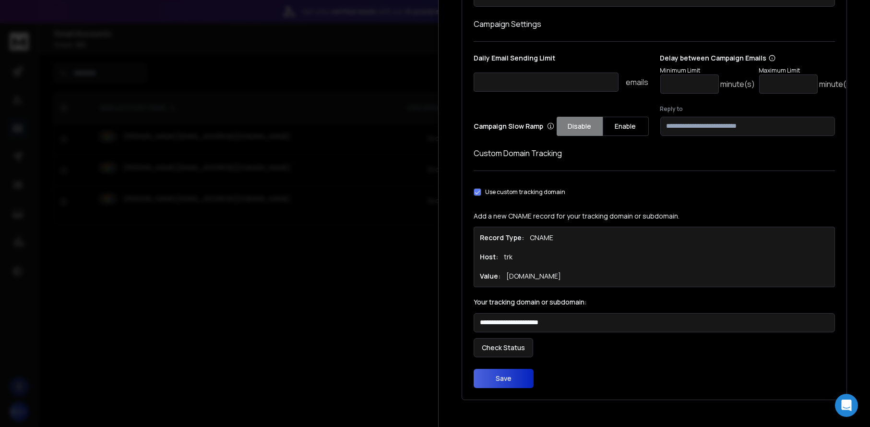
scroll to position [393, 0]
click at [507, 369] on button "Save" at bounding box center [504, 378] width 60 height 19
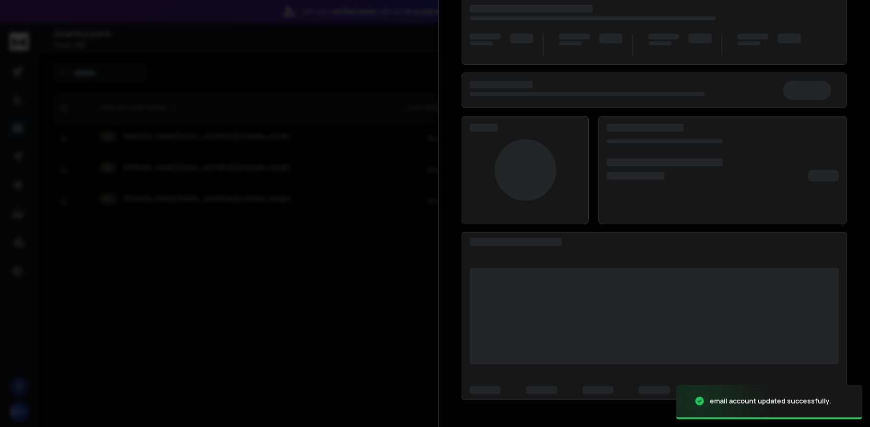
scroll to position [205, 0]
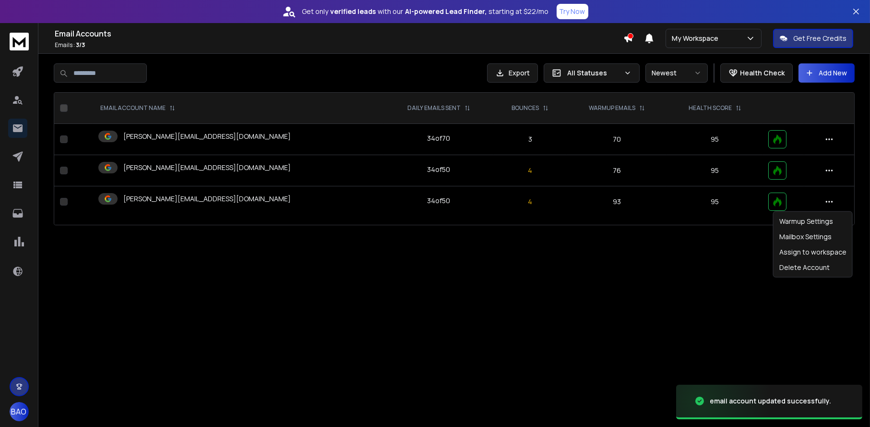
click at [825, 202] on icon at bounding box center [829, 201] width 9 height 9
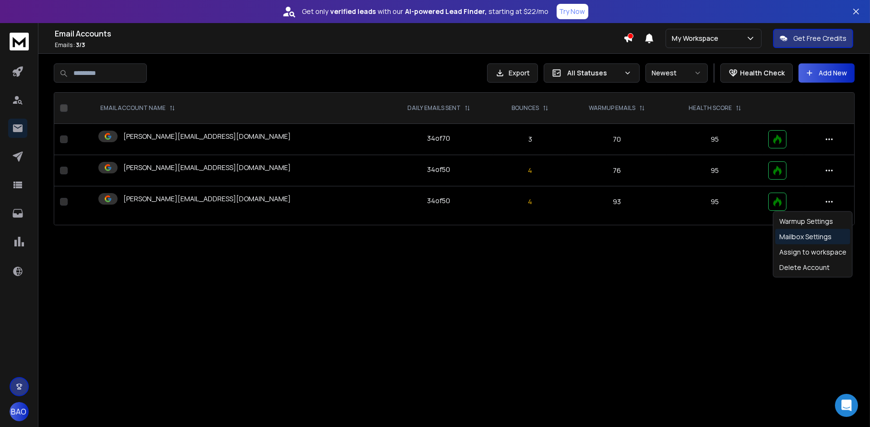
click at [807, 235] on div "Mailbox Settings" at bounding box center [812, 236] width 75 height 15
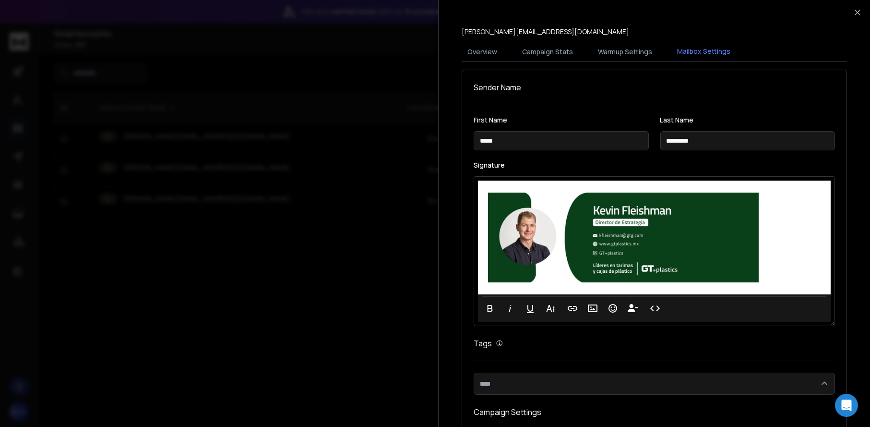
click at [703, 49] on button "Mailbox Settings" at bounding box center [703, 52] width 65 height 22
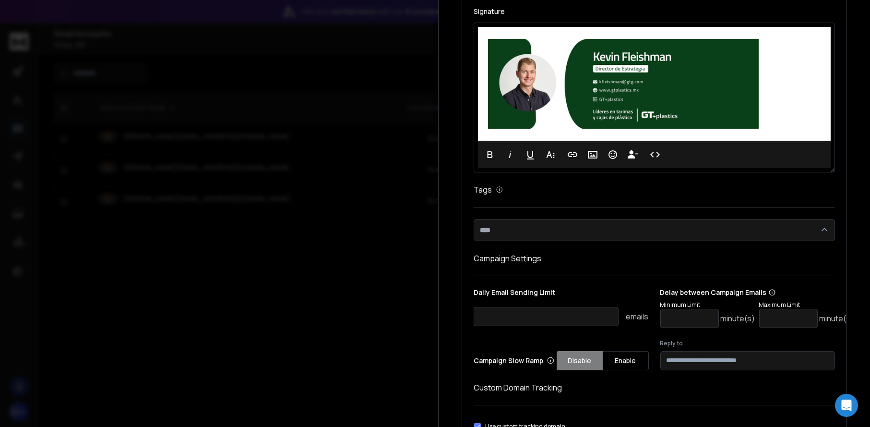
scroll to position [166, 0]
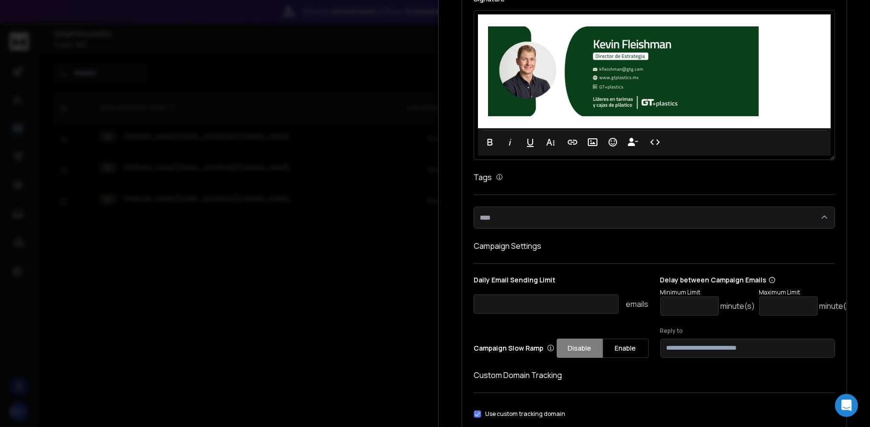
drag, startPoint x: 682, startPoint y: 299, endPoint x: 645, endPoint y: 305, distance: 37.4
click at [645, 305] on div "Daily Email Sending Limit ** emails Delay between Campaign Emails Minimum Limit…" at bounding box center [654, 316] width 361 height 83
type input "*"
drag, startPoint x: 775, startPoint y: 306, endPoint x: 748, endPoint y: 310, distance: 28.1
click at [748, 310] on div "Minimum Limit * minute(s) Maximum Limit ** minute(s)" at bounding box center [757, 301] width 194 height 27
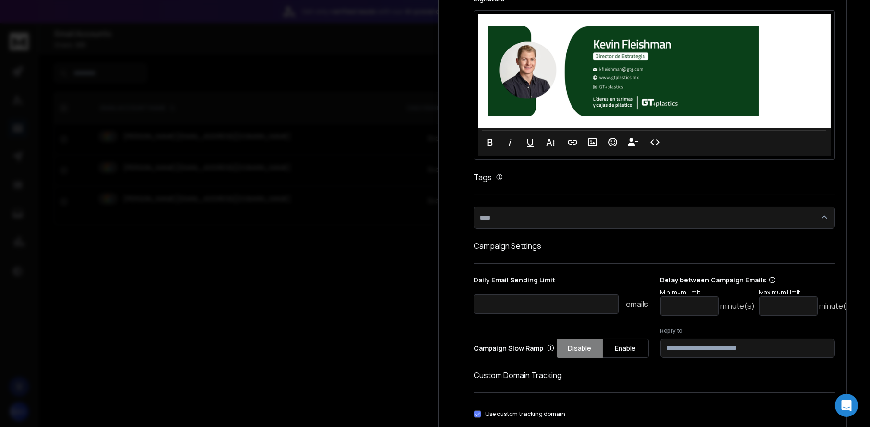
type input "*"
click at [628, 267] on form "**********" at bounding box center [654, 280] width 361 height 659
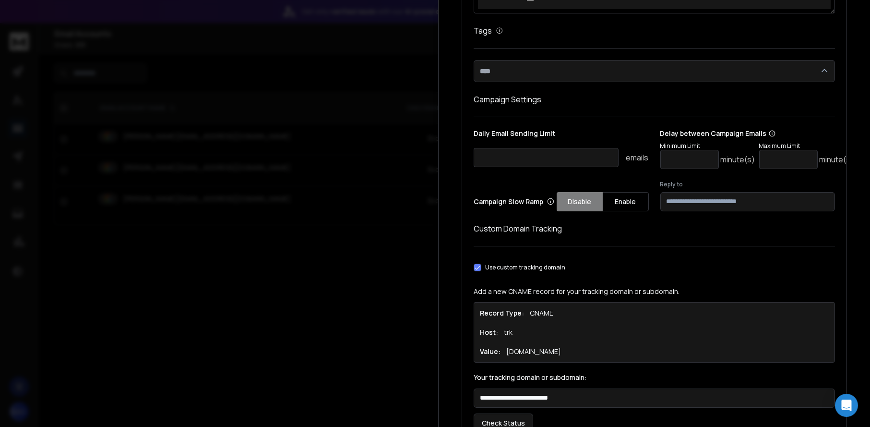
scroll to position [392, 0]
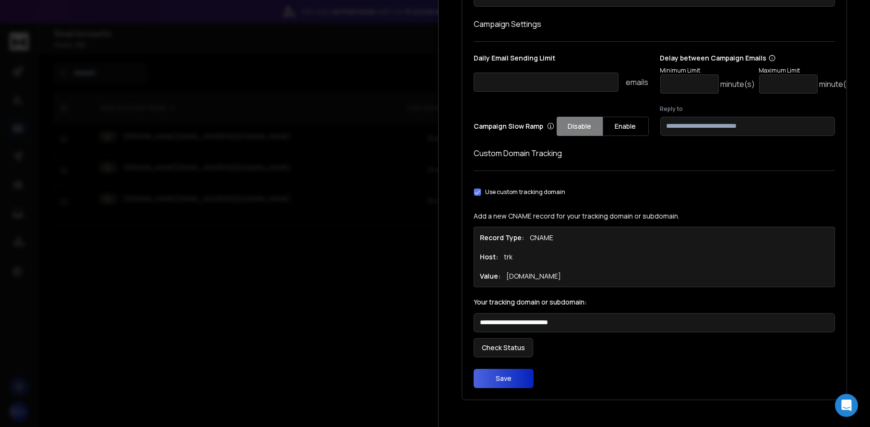
click at [518, 374] on button "Save" at bounding box center [504, 378] width 60 height 19
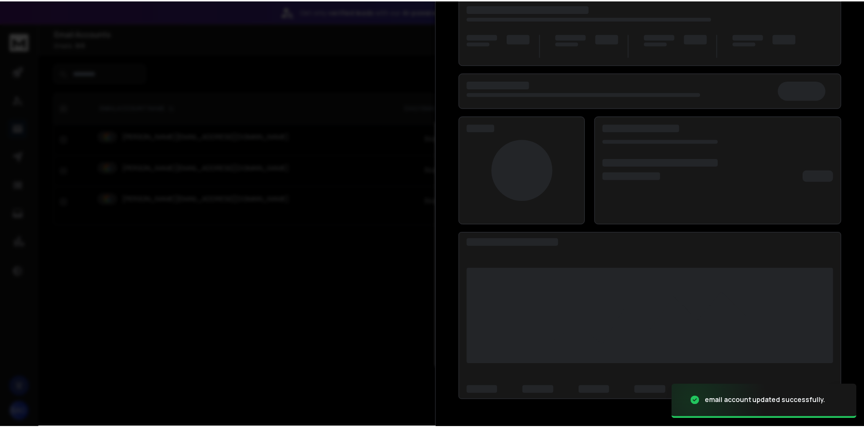
scroll to position [205, 0]
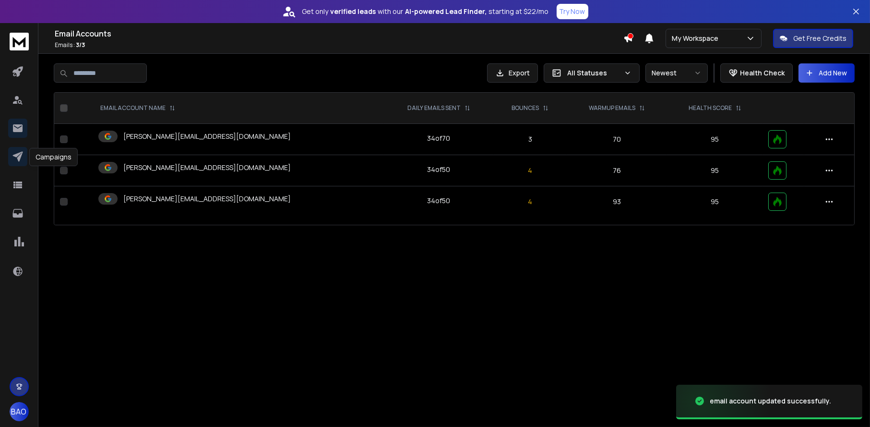
click at [19, 154] on icon at bounding box center [17, 156] width 10 height 10
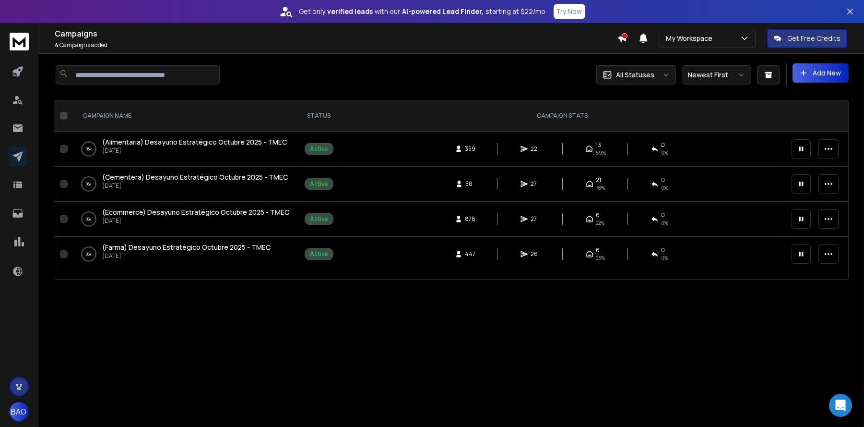
click at [187, 178] on span "(Cementera) Desayuno Estratégico Octubre 2025 - TMEC" at bounding box center [195, 176] width 186 height 9
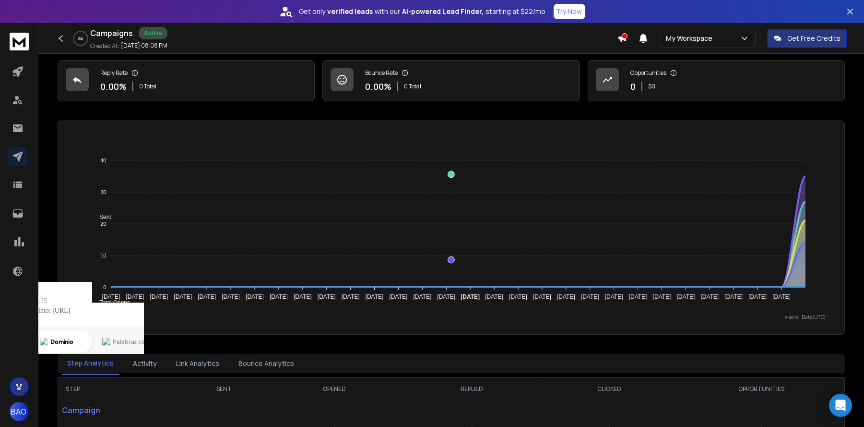
scroll to position [214, 0]
